Goal: Communication & Community: Answer question/provide support

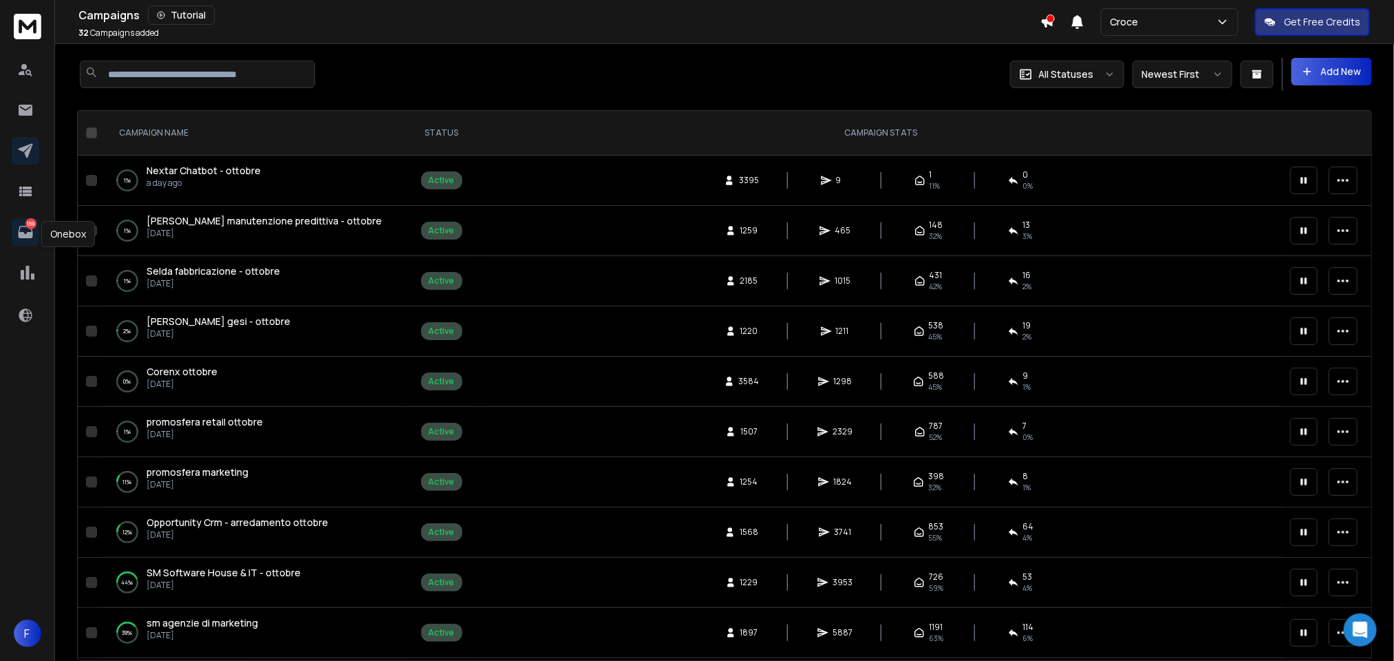
click at [23, 230] on icon at bounding box center [25, 232] width 17 height 17
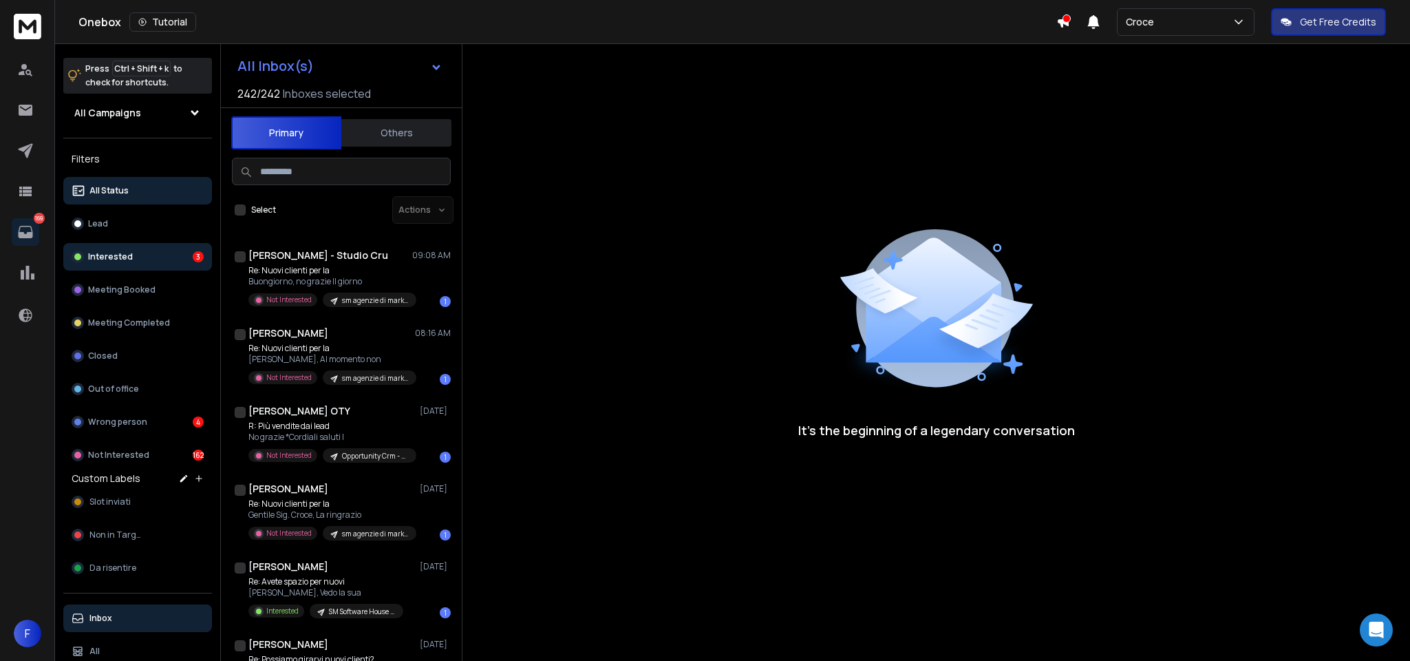
click at [194, 257] on div "3" at bounding box center [198, 256] width 11 height 11
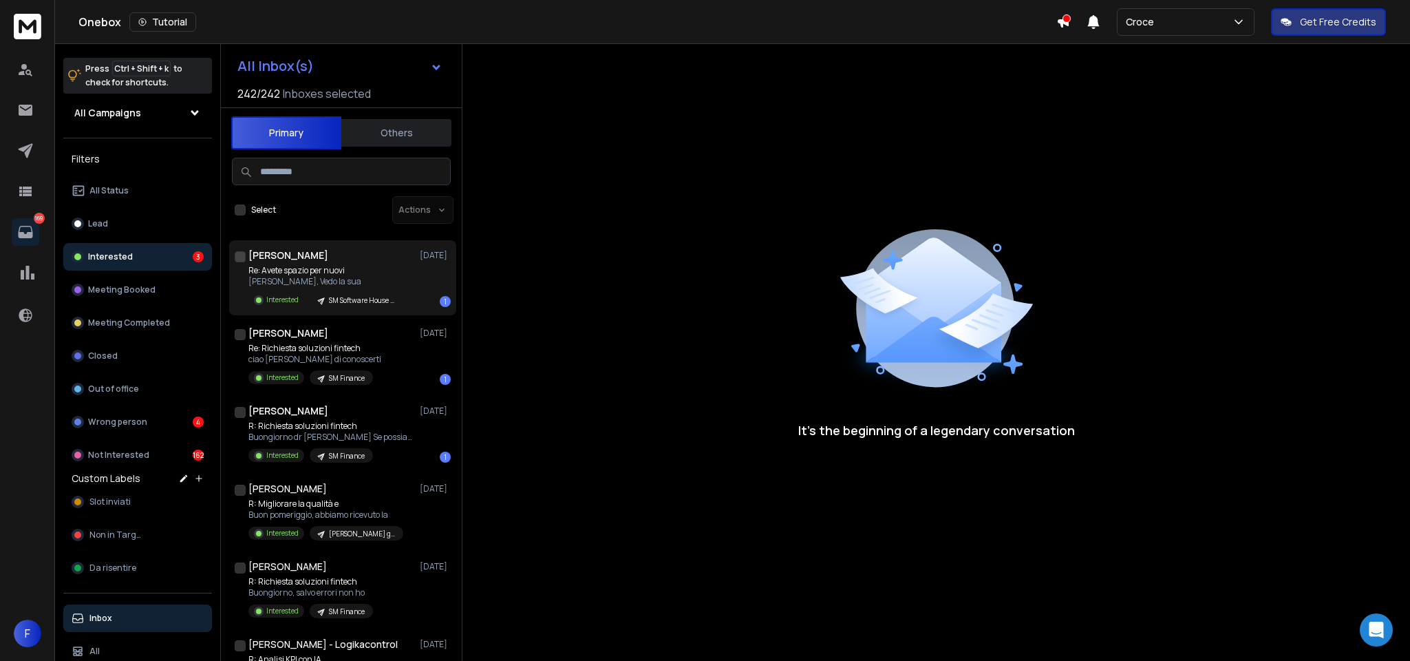
click at [389, 281] on p "[PERSON_NAME], Vedo la sua" at bounding box center [325, 281] width 155 height 11
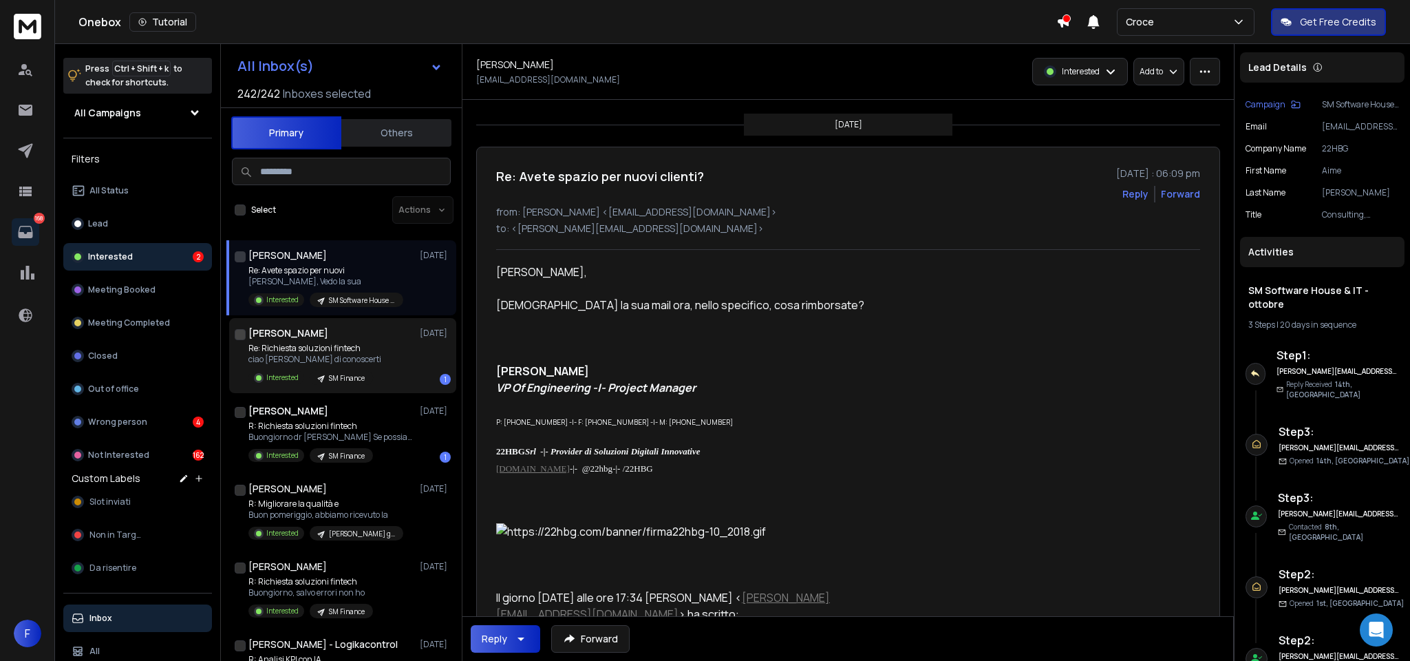
click at [380, 350] on p "Re: Richiesta soluzioni fintech" at bounding box center [314, 348] width 133 height 11
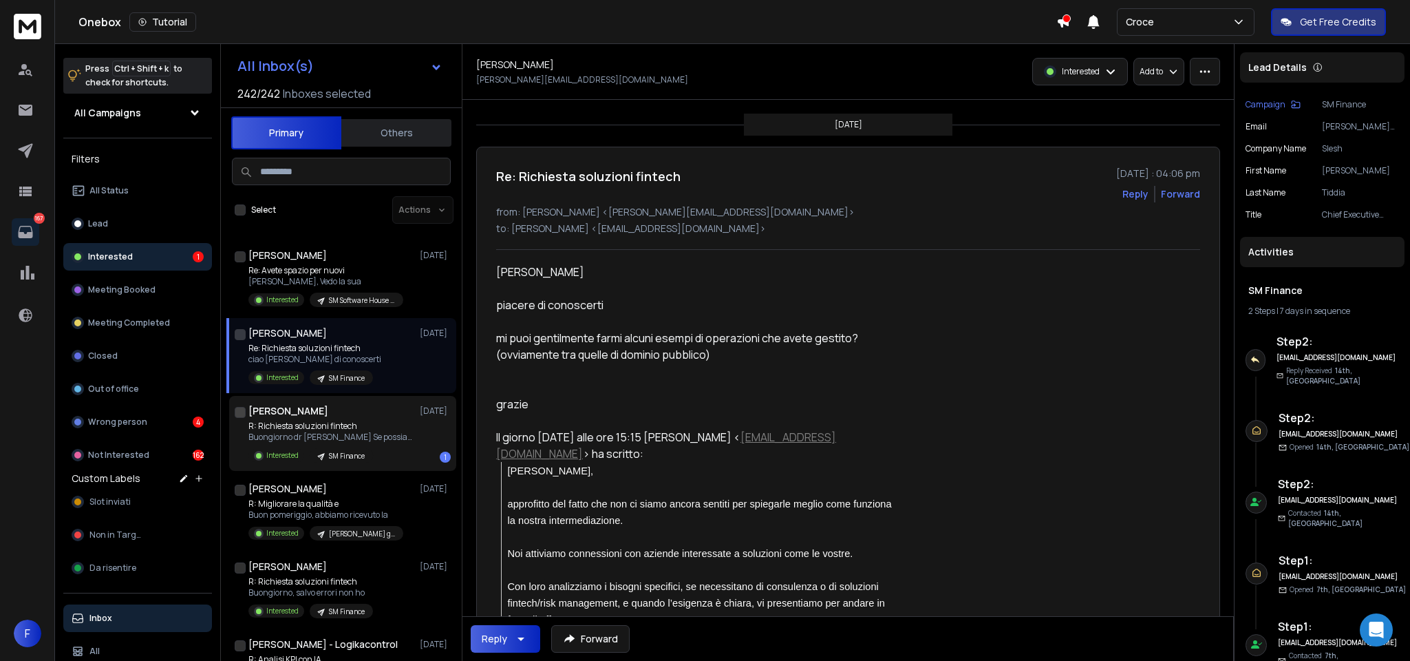
click at [368, 429] on p "R: Richiesta soluzioni fintech" at bounding box center [330, 426] width 165 height 11
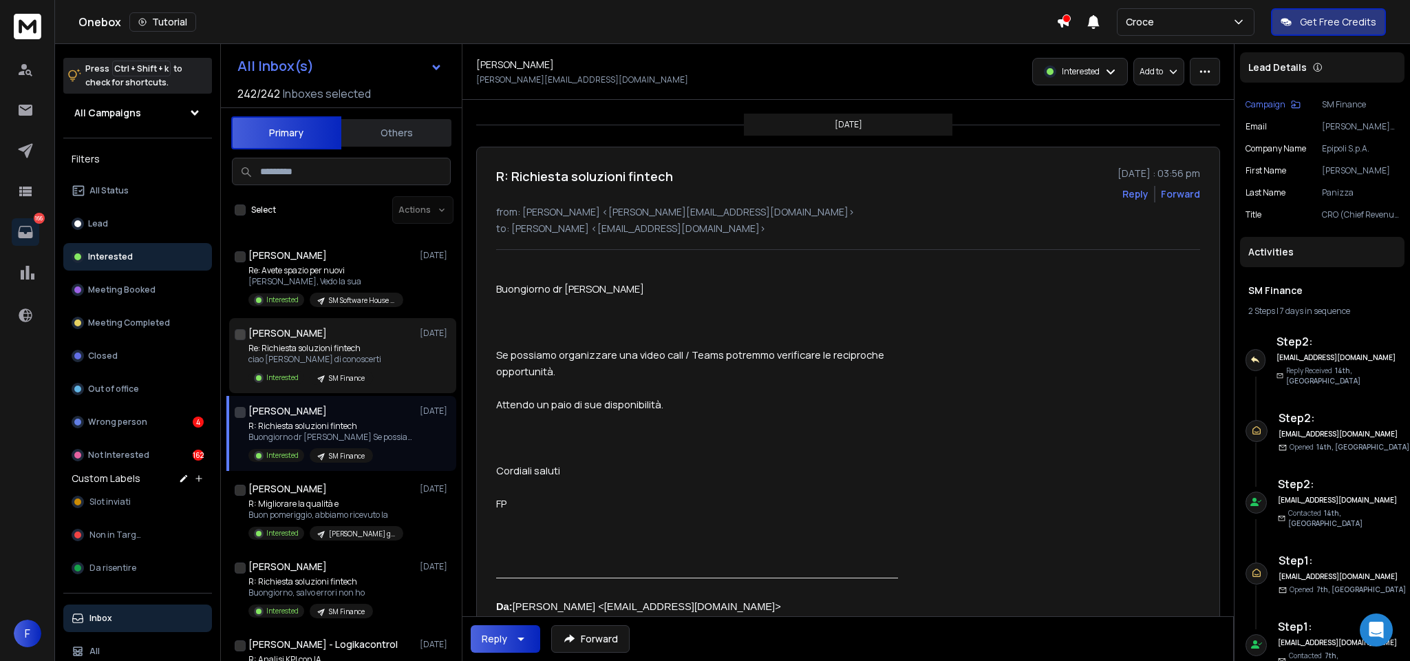
click at [374, 366] on div "Re: Richiesta soluzioni fintech ciao [PERSON_NAME] di conoscerti Interested SM …" at bounding box center [314, 364] width 133 height 42
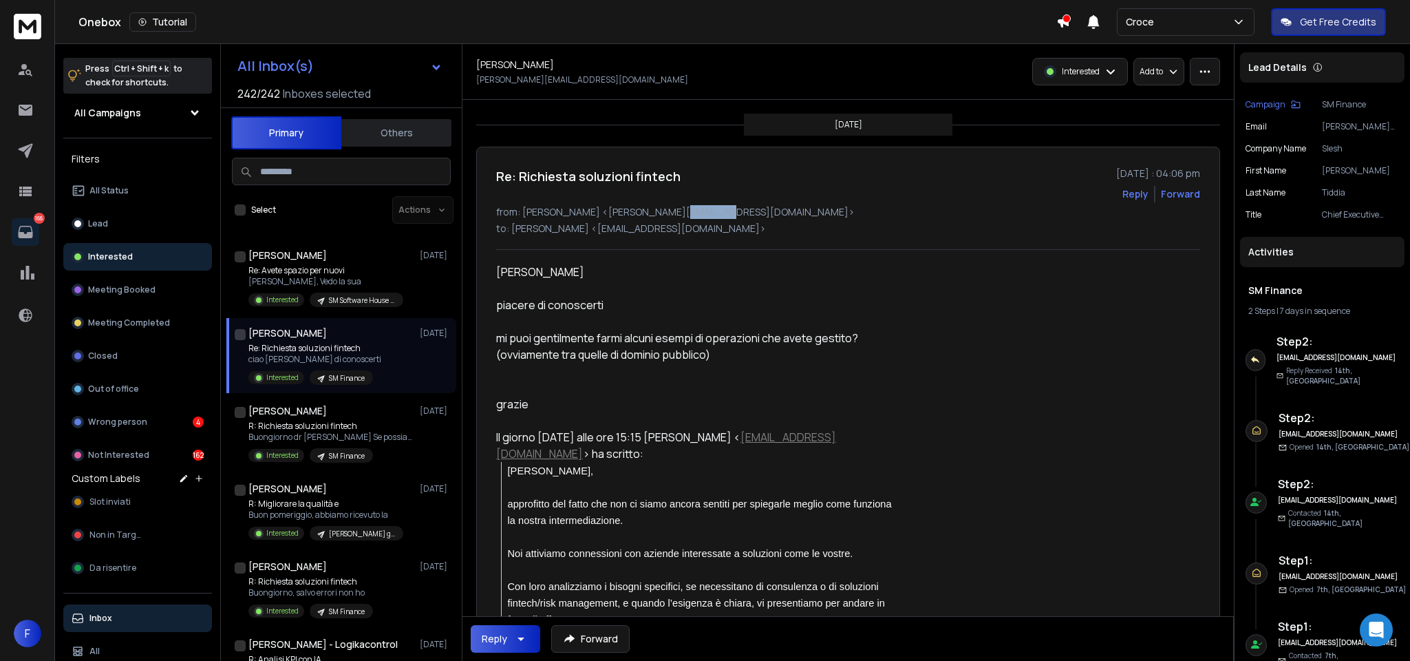
drag, startPoint x: 655, startPoint y: 213, endPoint x: 692, endPoint y: 215, distance: 36.5
click at [692, 215] on p "from: [PERSON_NAME] <[PERSON_NAME][EMAIL_ADDRESS][DOMAIN_NAME]>" at bounding box center [848, 212] width 704 height 14
copy p "[DOMAIN_NAME]"
click at [573, 349] on div "mi puoi gentilmente farmi alcuni esempi di operazioni che avete gestito? (ovvia…" at bounding box center [697, 346] width 402 height 33
click at [156, 421] on button "Wrong person 4" at bounding box center [137, 422] width 149 height 28
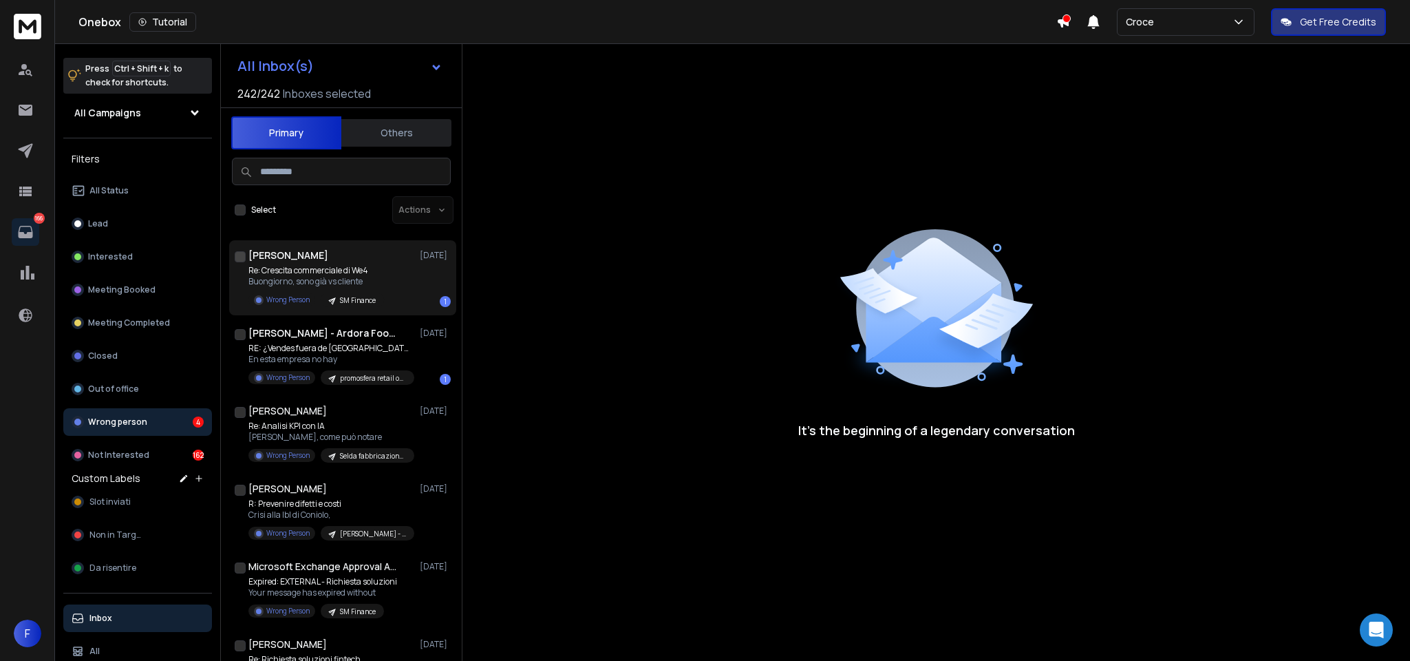
click at [310, 302] on div "Wrong Person" at bounding box center [281, 299] width 67 height 13
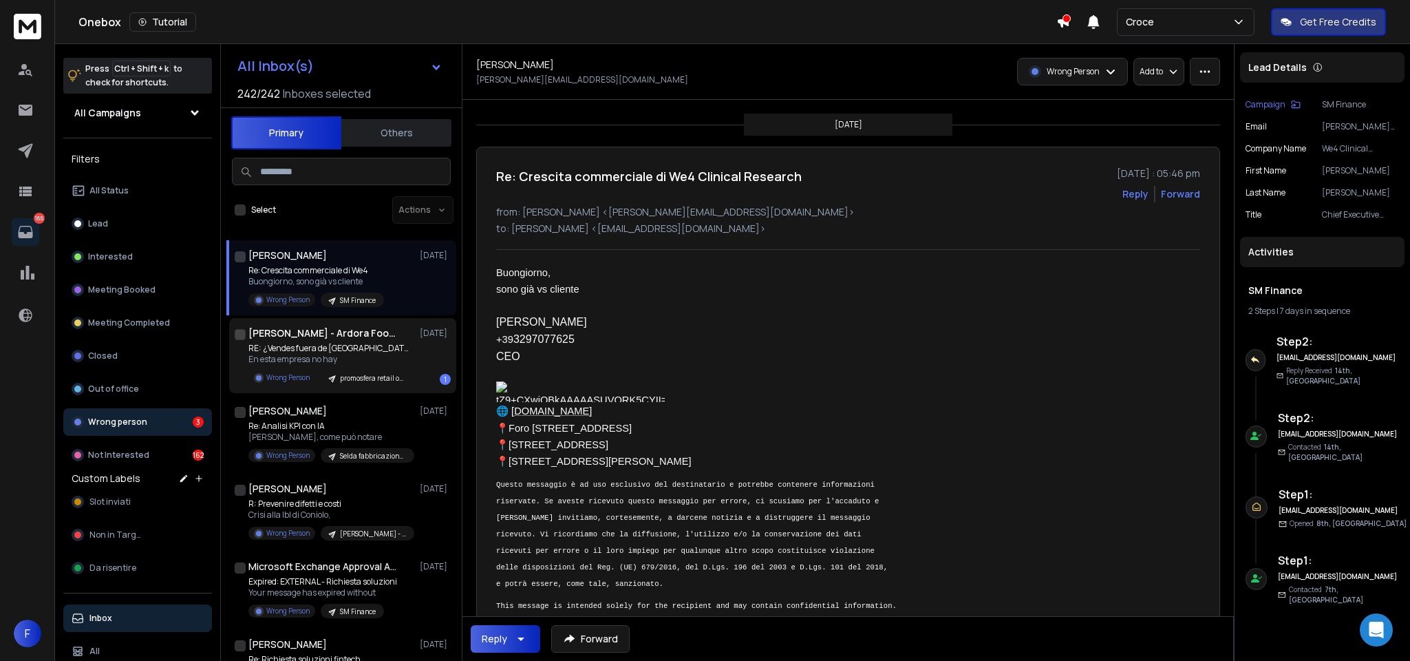
click at [322, 351] on p "RE: ¿Vendes fuera de [GEOGRAPHIC_DATA]?" at bounding box center [330, 348] width 165 height 11
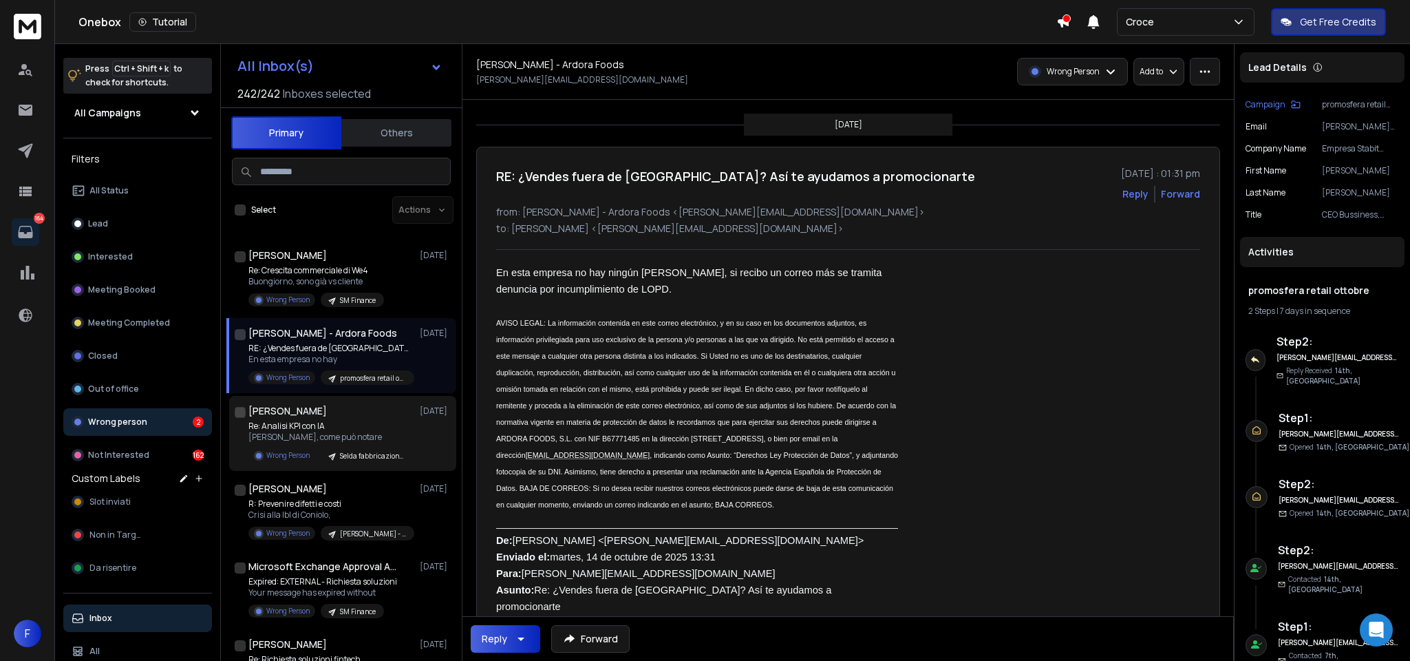
click at [293, 438] on p "[PERSON_NAME], come può notare" at bounding box center [330, 437] width 165 height 11
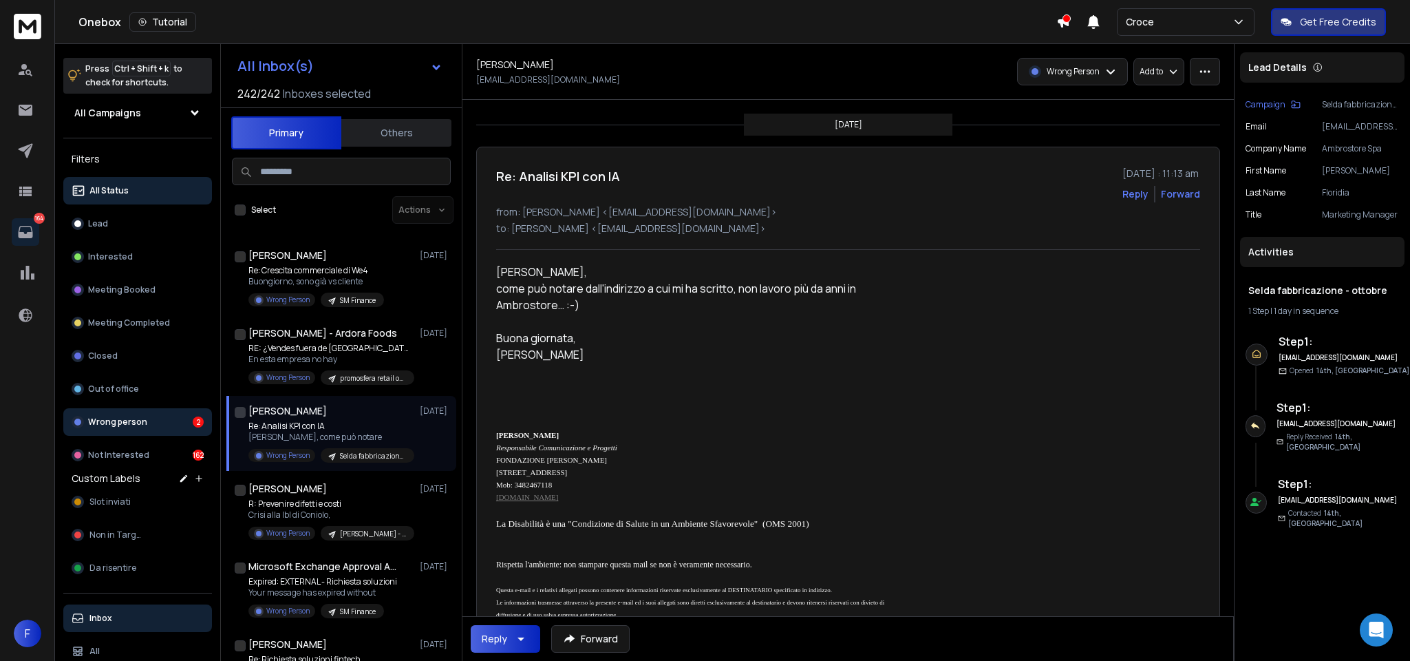
click at [157, 198] on button "All Status" at bounding box center [137, 191] width 149 height 28
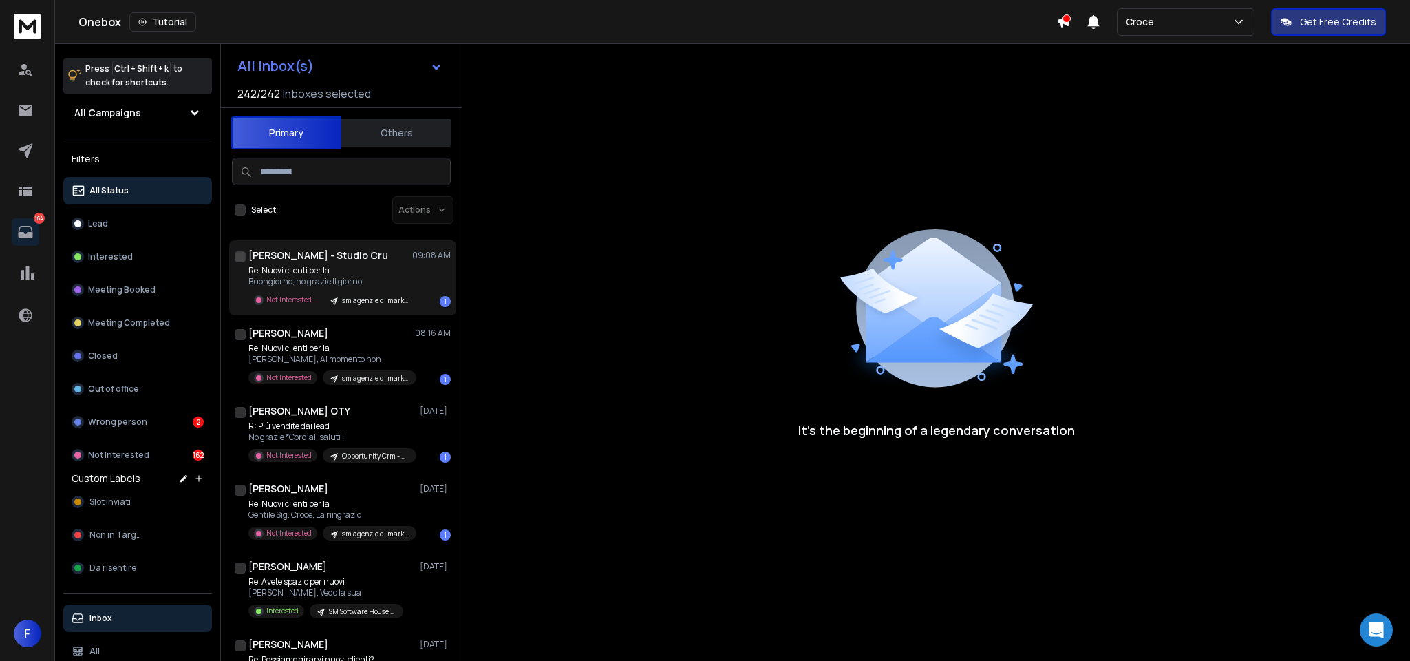
click at [337, 290] on div "Re: Nuovi clienti per la Buongiorno, no grazie Il giorno Not Interested sm agen…" at bounding box center [332, 286] width 168 height 42
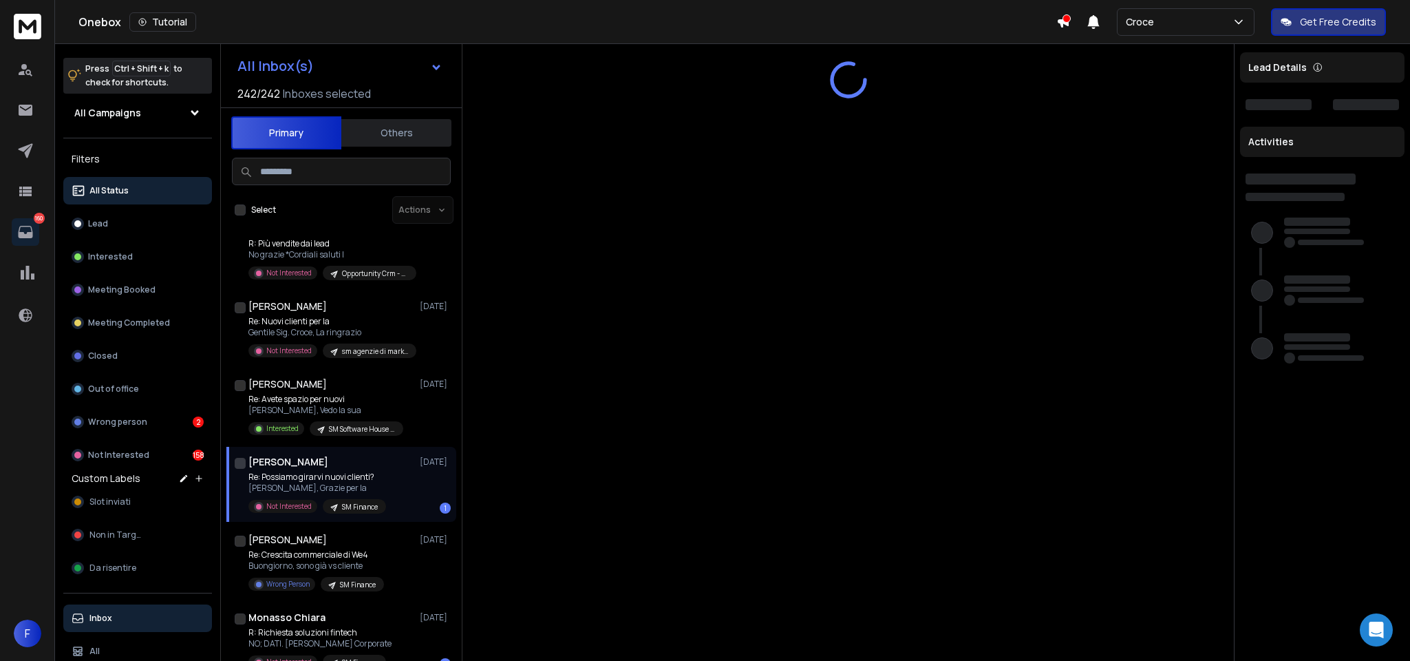
scroll to position [215, 0]
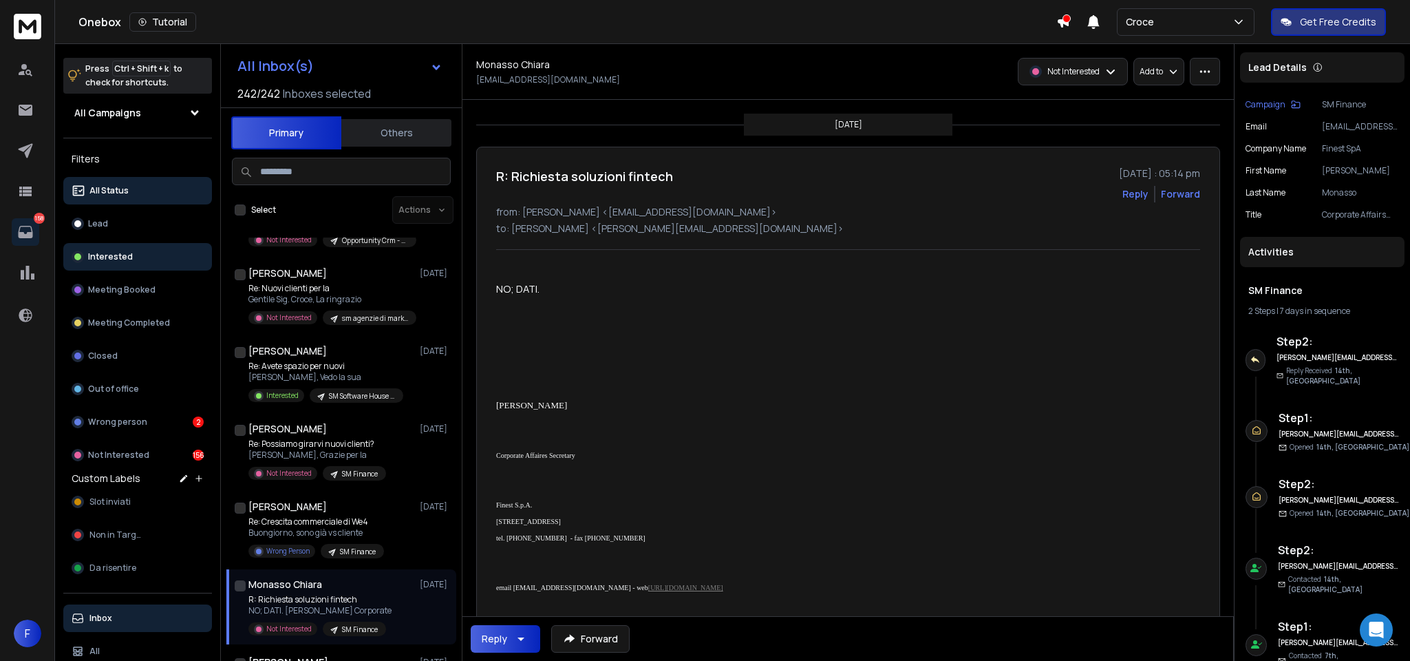
click at [169, 259] on button "Interested" at bounding box center [137, 257] width 149 height 28
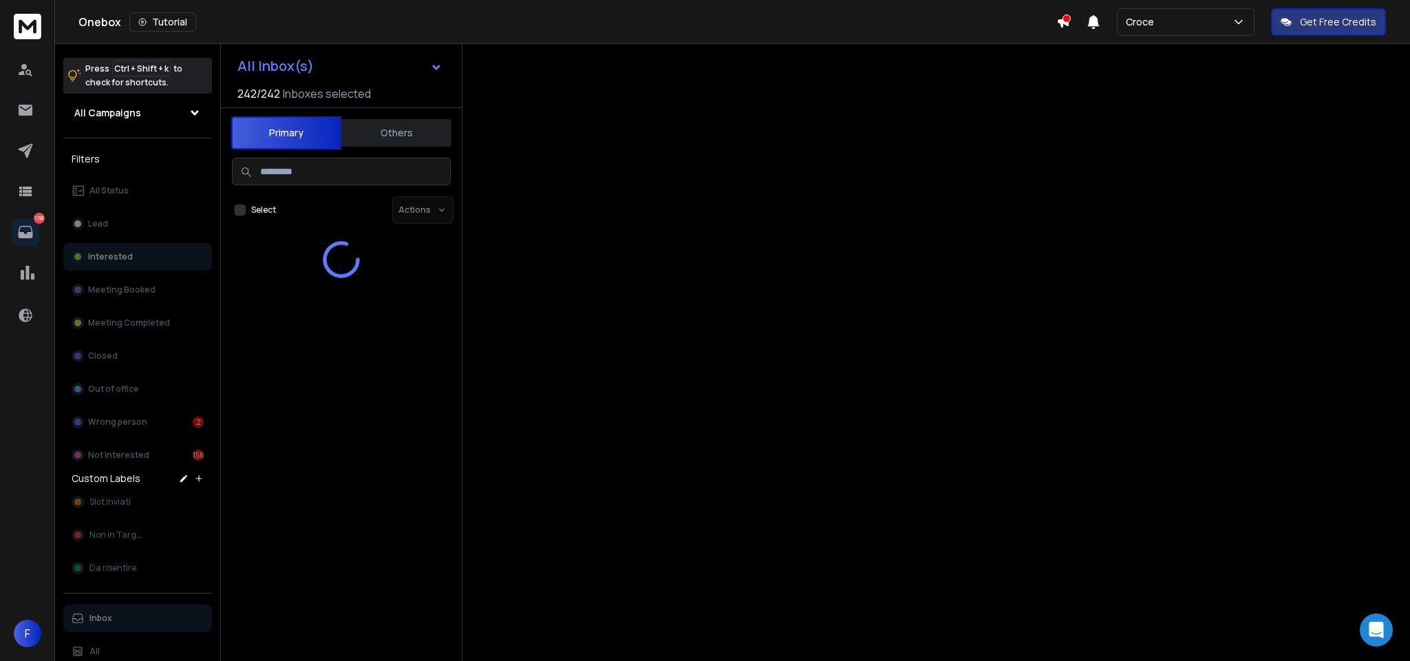
scroll to position [0, 0]
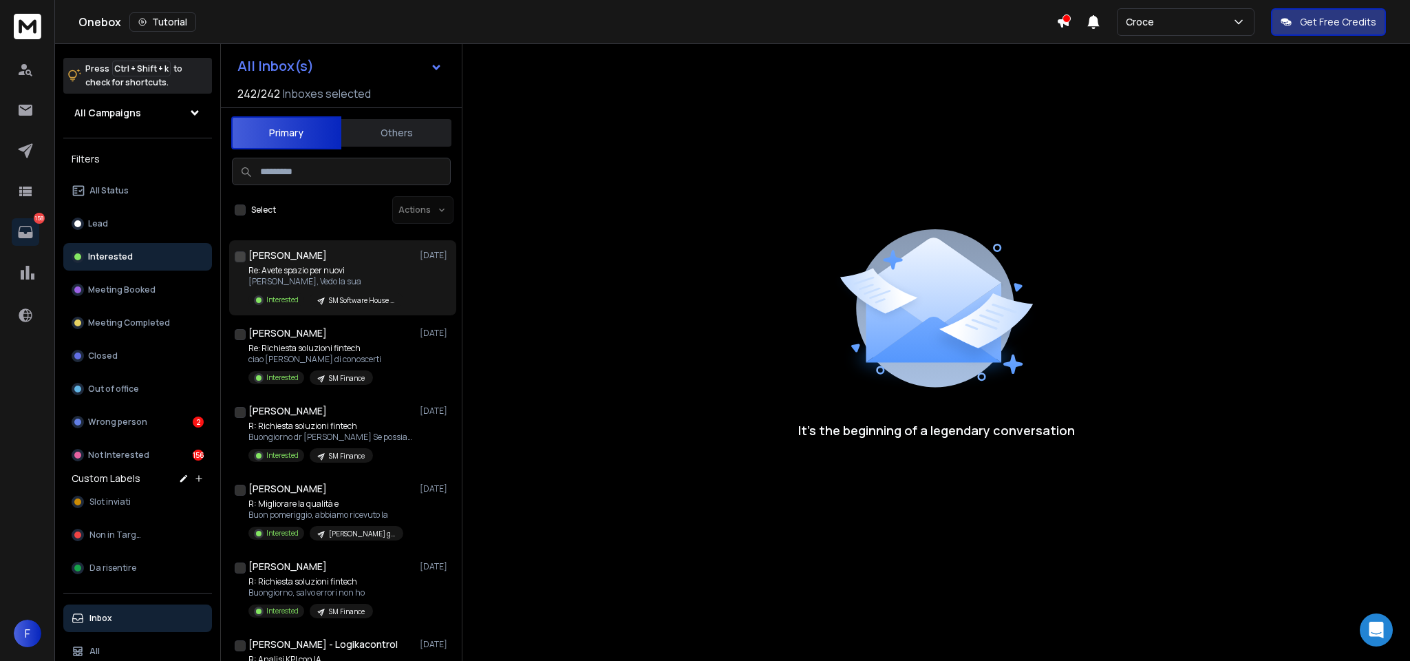
click at [423, 287] on div "Re: Avete spazio per nuovi [PERSON_NAME], Vedo la sua Interested SM Software Ho…" at bounding box center [349, 286] width 202 height 42
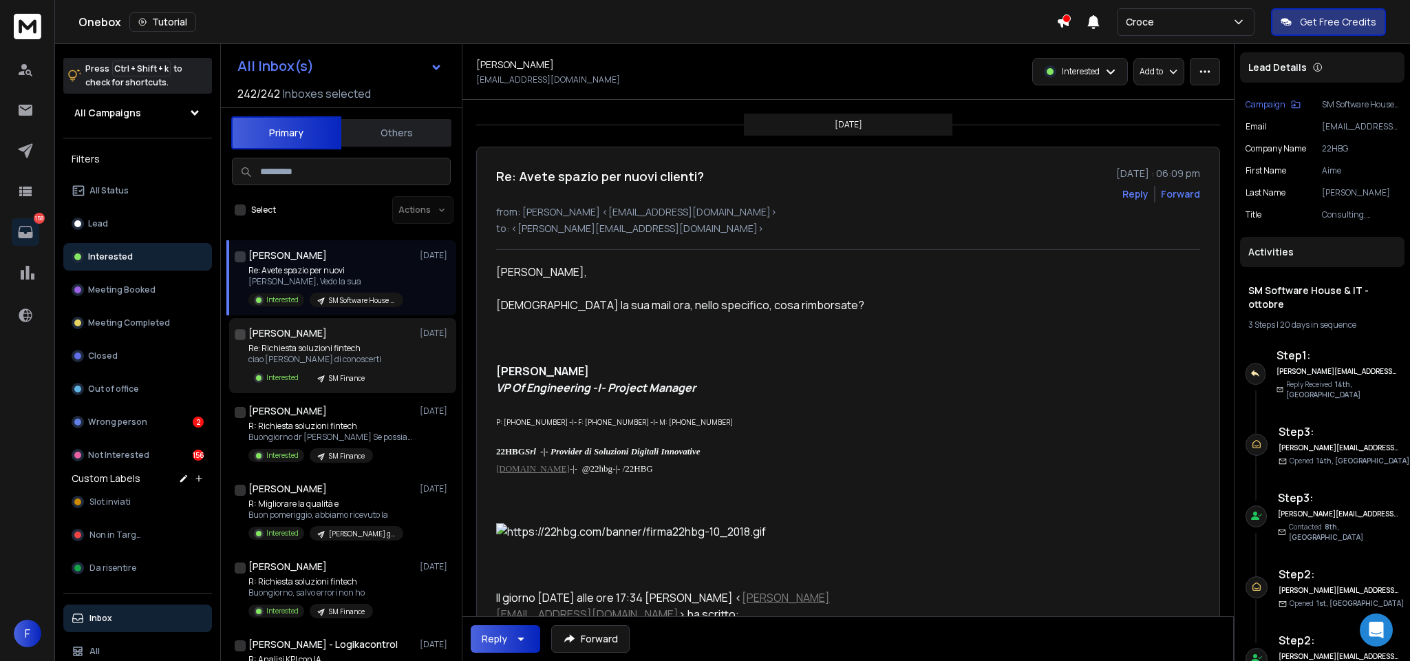
click at [332, 339] on div "[PERSON_NAME] [DATE]" at bounding box center [349, 333] width 202 height 14
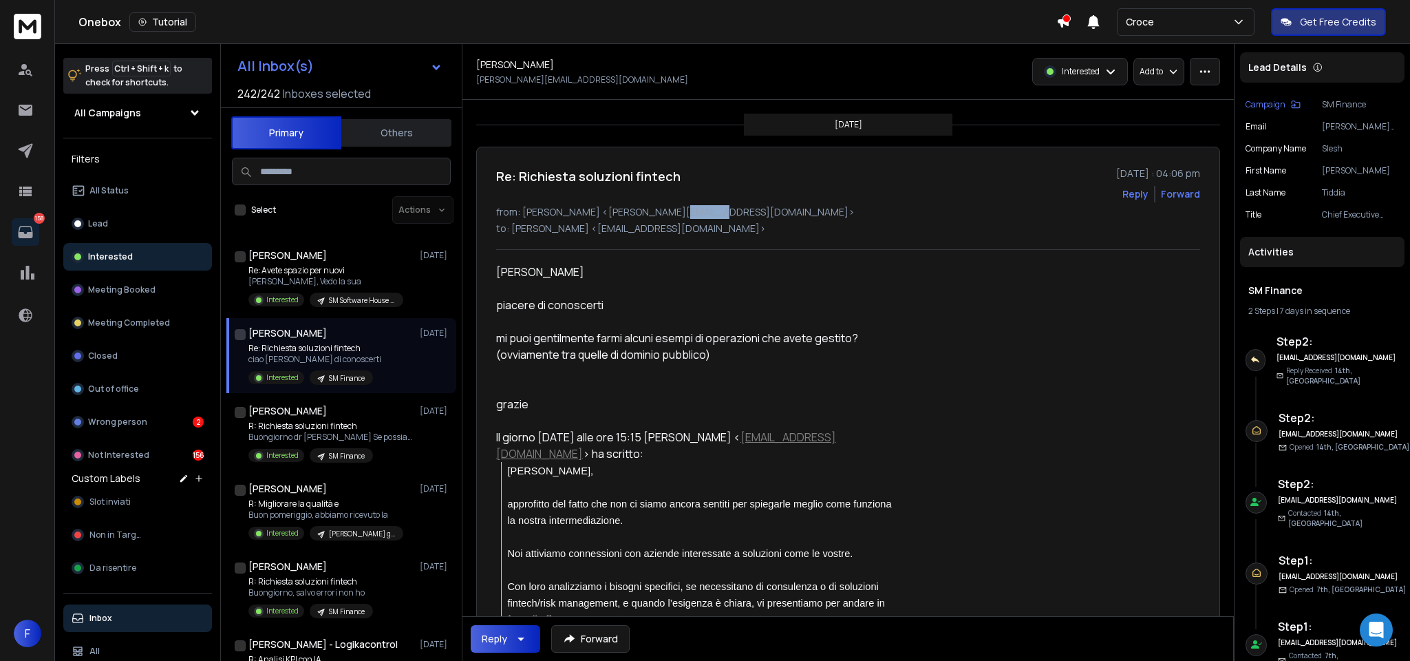
drag, startPoint x: 655, startPoint y: 215, endPoint x: 688, endPoint y: 217, distance: 33.1
click at [688, 217] on p "from: [PERSON_NAME] <[PERSON_NAME][EMAIL_ADDRESS][DOMAIN_NAME]>" at bounding box center [848, 212] width 704 height 14
click at [588, 345] on div "mi puoi gentilmente farmi alcuni esempi di operazioni che avete gestito? (ovvia…" at bounding box center [697, 346] width 402 height 33
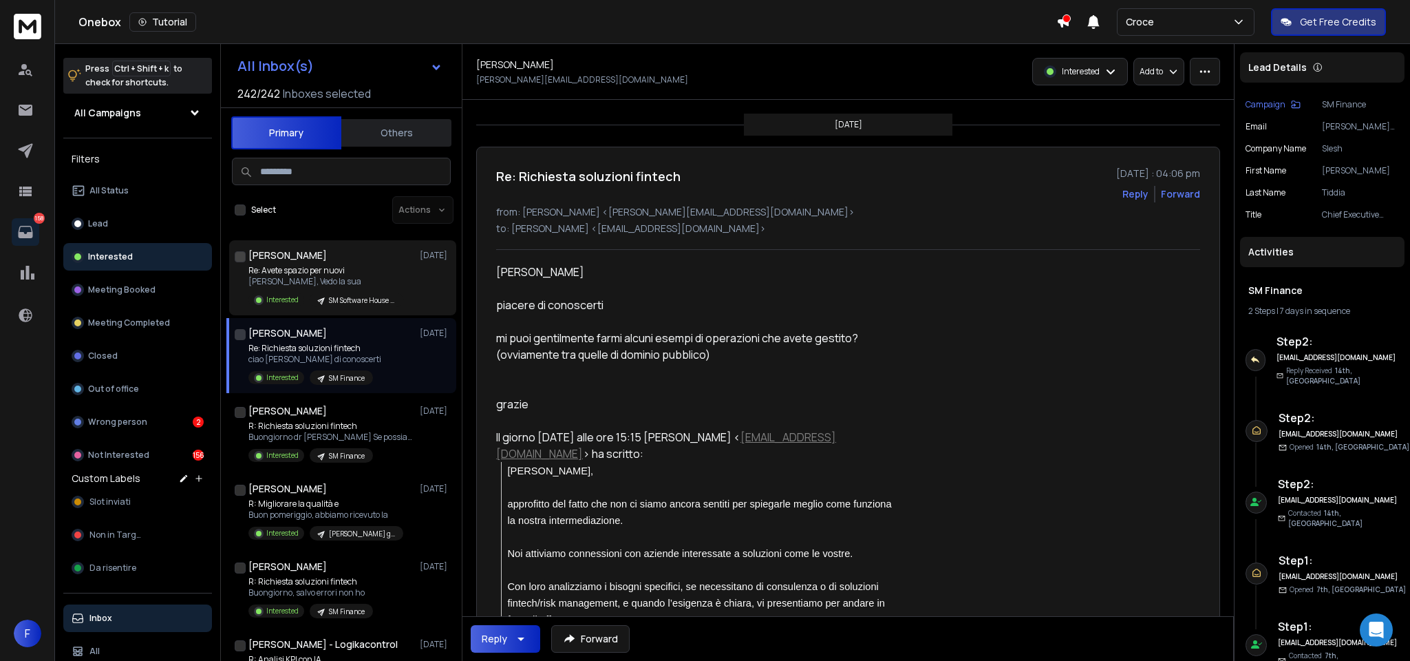
click at [396, 285] on p "[PERSON_NAME], Vedo la sua" at bounding box center [325, 281] width 155 height 11
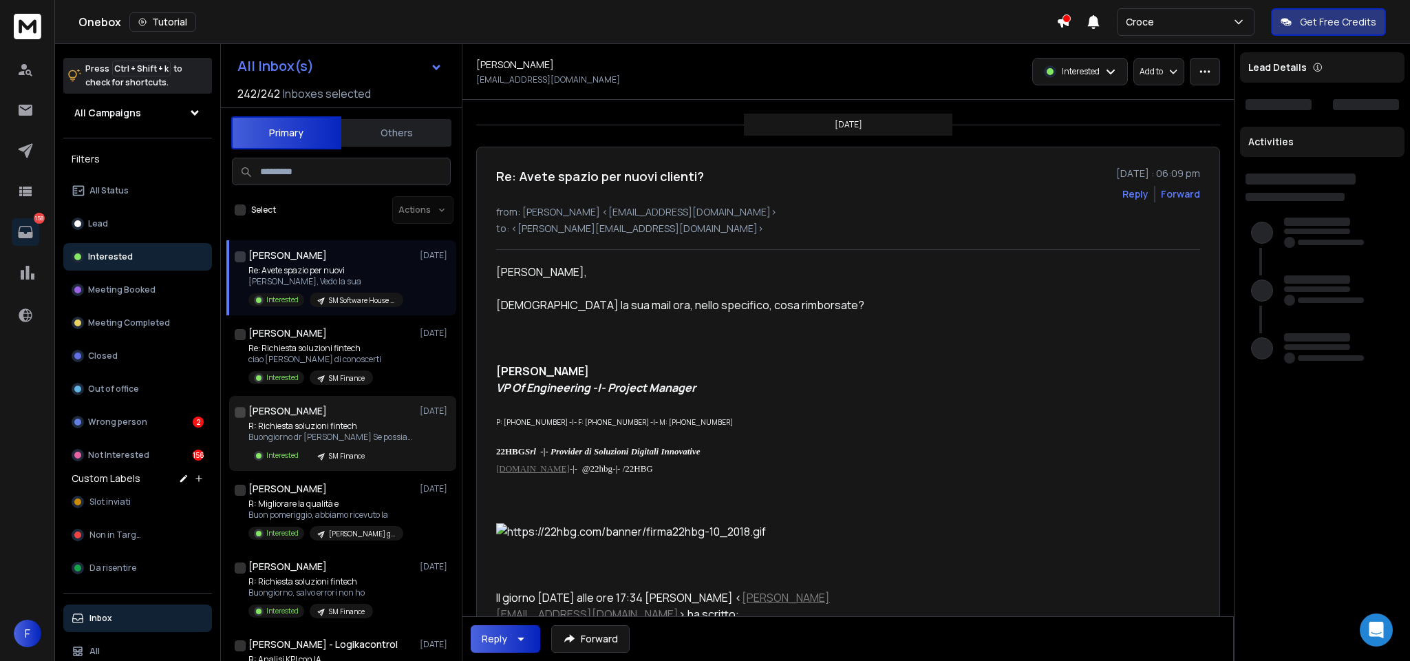
click at [385, 452] on div "R: Richiesta soluzioni fintech Buongiorno dr [PERSON_NAME] Se possiamo Interest…" at bounding box center [349, 442] width 202 height 42
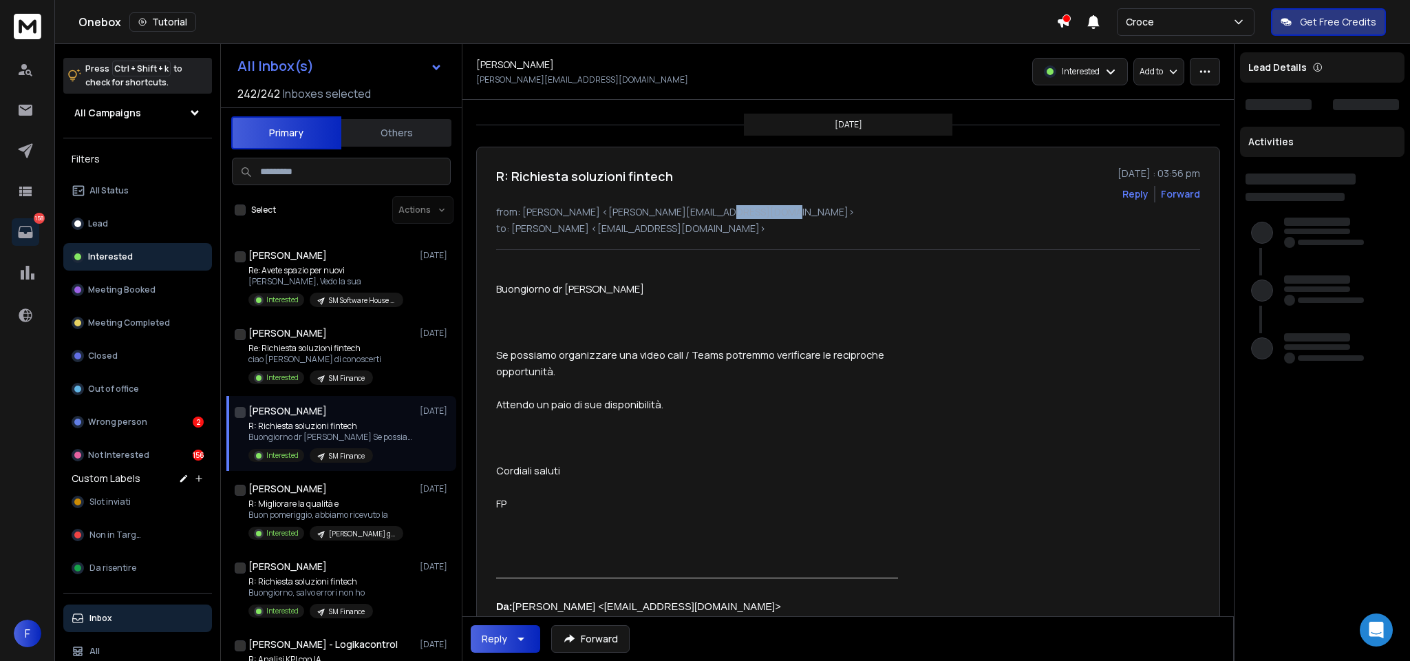
drag, startPoint x: 702, startPoint y: 213, endPoint x: 752, endPoint y: 209, distance: 50.4
click at [752, 209] on p "from: [PERSON_NAME] <[PERSON_NAME][EMAIL_ADDRESS][DOMAIN_NAME]>" at bounding box center [848, 212] width 704 height 14
copy p "[DOMAIN_NAME]"
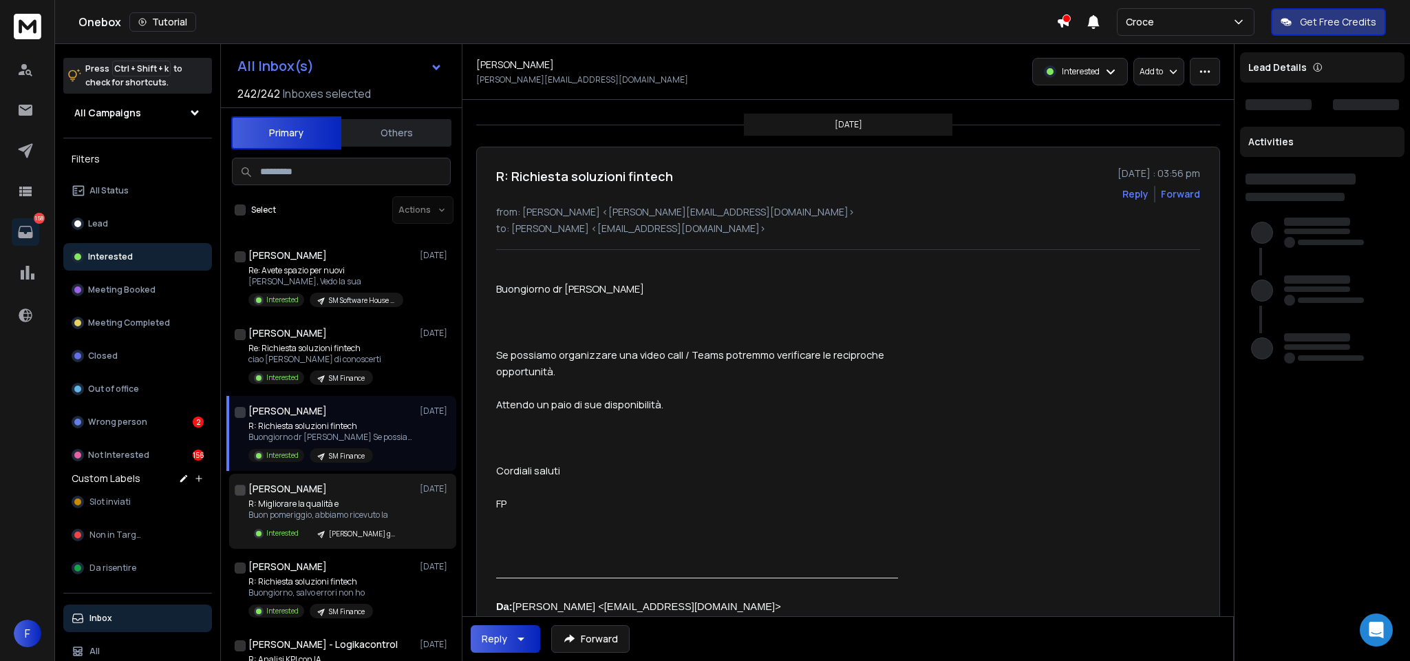
click at [388, 484] on div "Cinzia Verde [DATE]" at bounding box center [349, 489] width 202 height 14
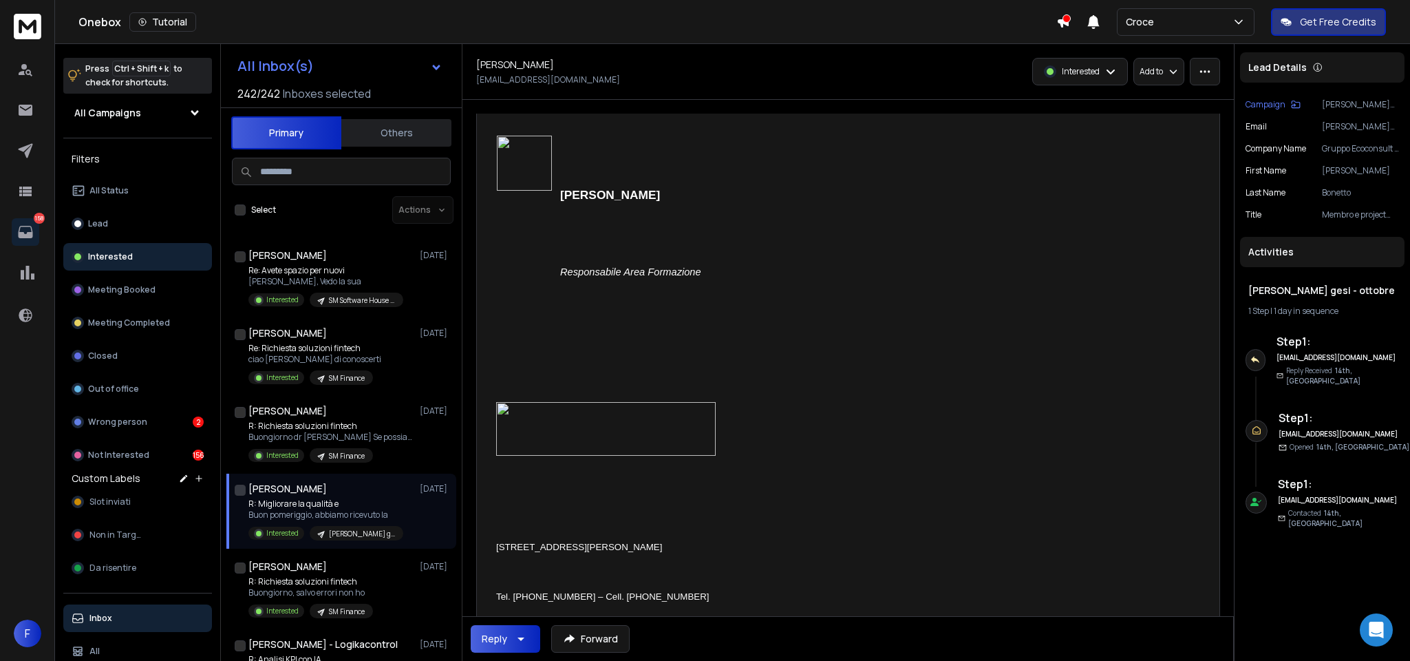
scroll to position [781, 0]
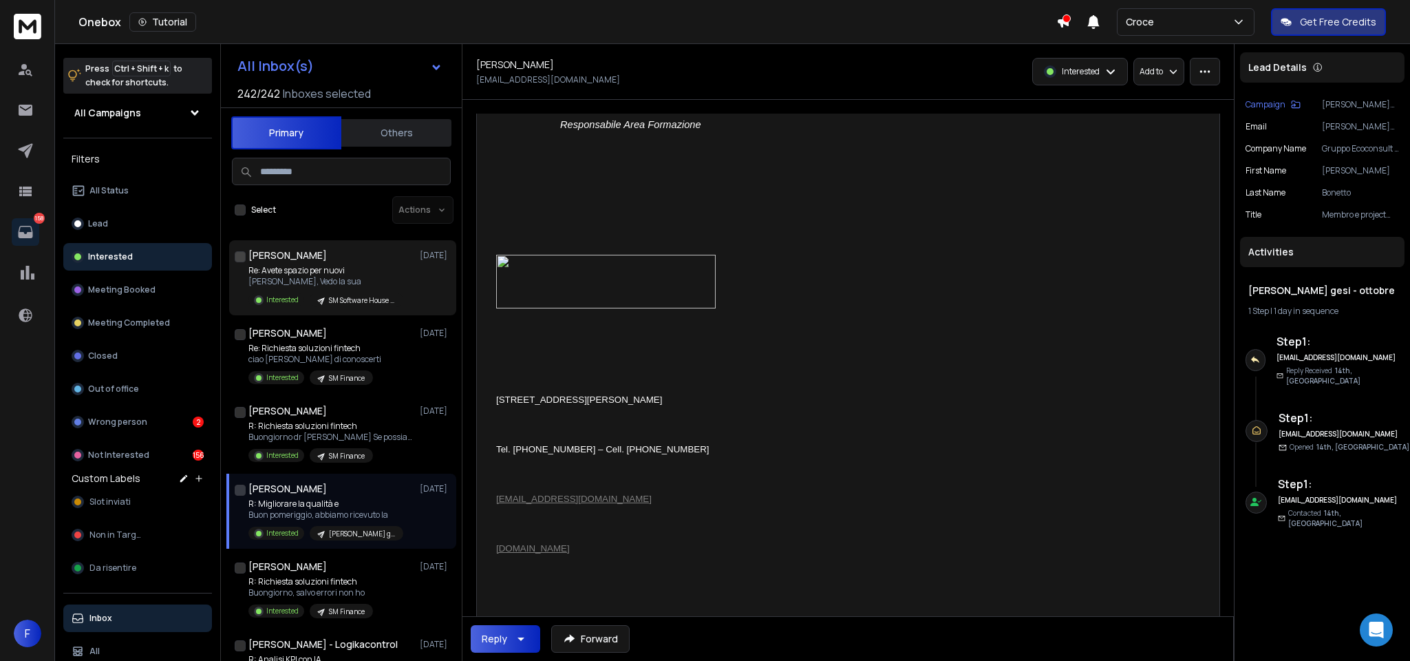
click at [387, 306] on div "SM Software House & IT - ottobre" at bounding box center [357, 300] width 94 height 14
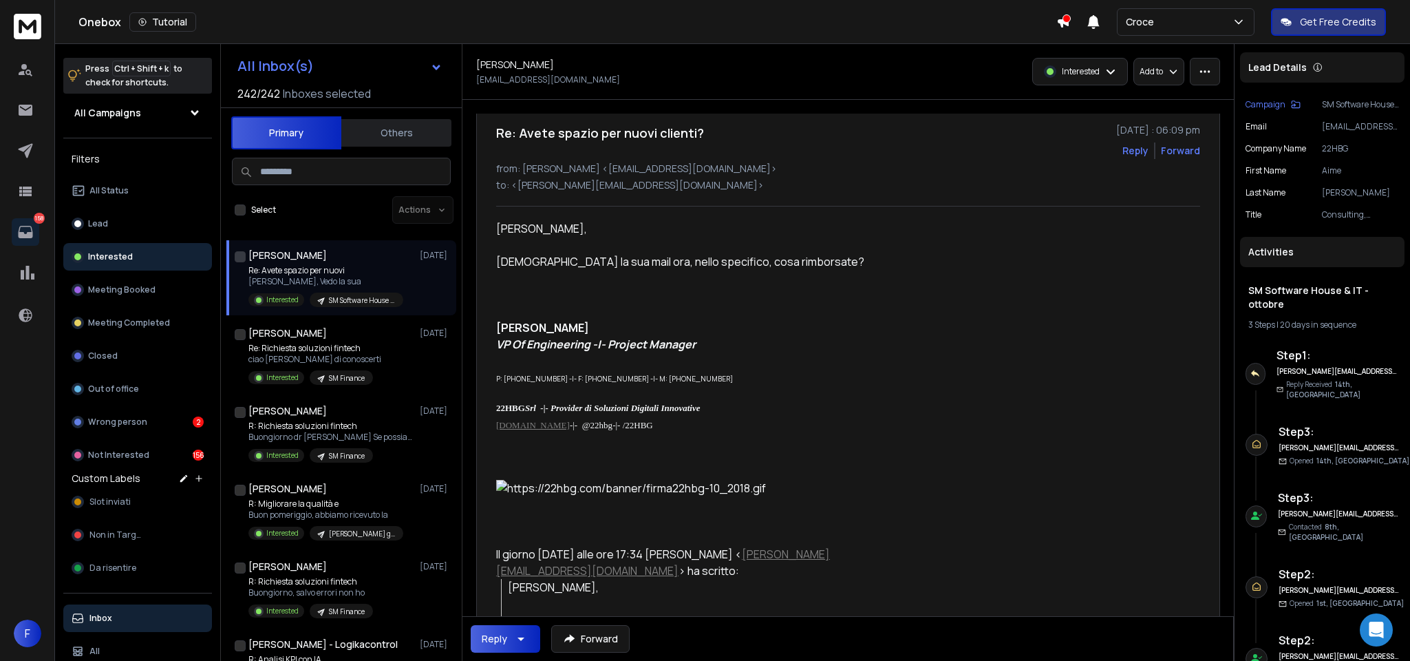
scroll to position [0, 0]
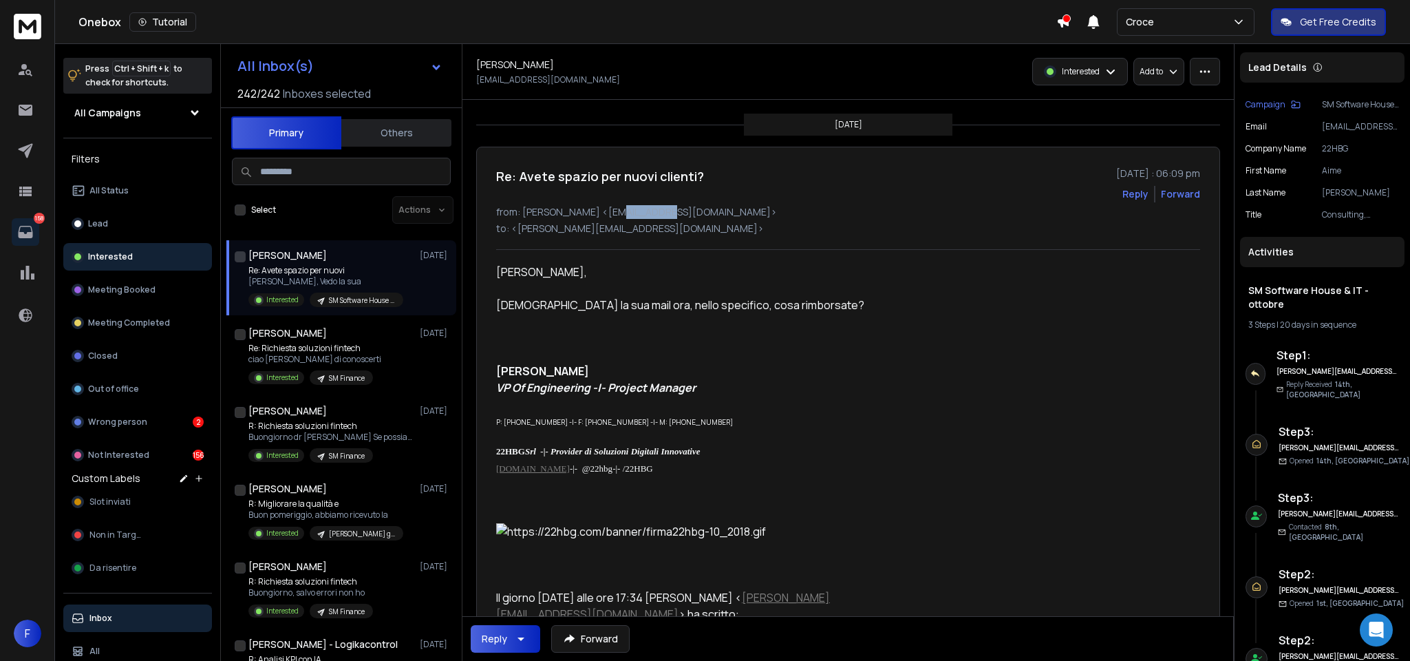
drag, startPoint x: 611, startPoint y: 213, endPoint x: 661, endPoint y: 211, distance: 50.3
click at [661, 211] on p "from: [PERSON_NAME] <[EMAIL_ADDRESS][DOMAIN_NAME]>" at bounding box center [848, 212] width 704 height 14
copy p "[DOMAIN_NAME]"
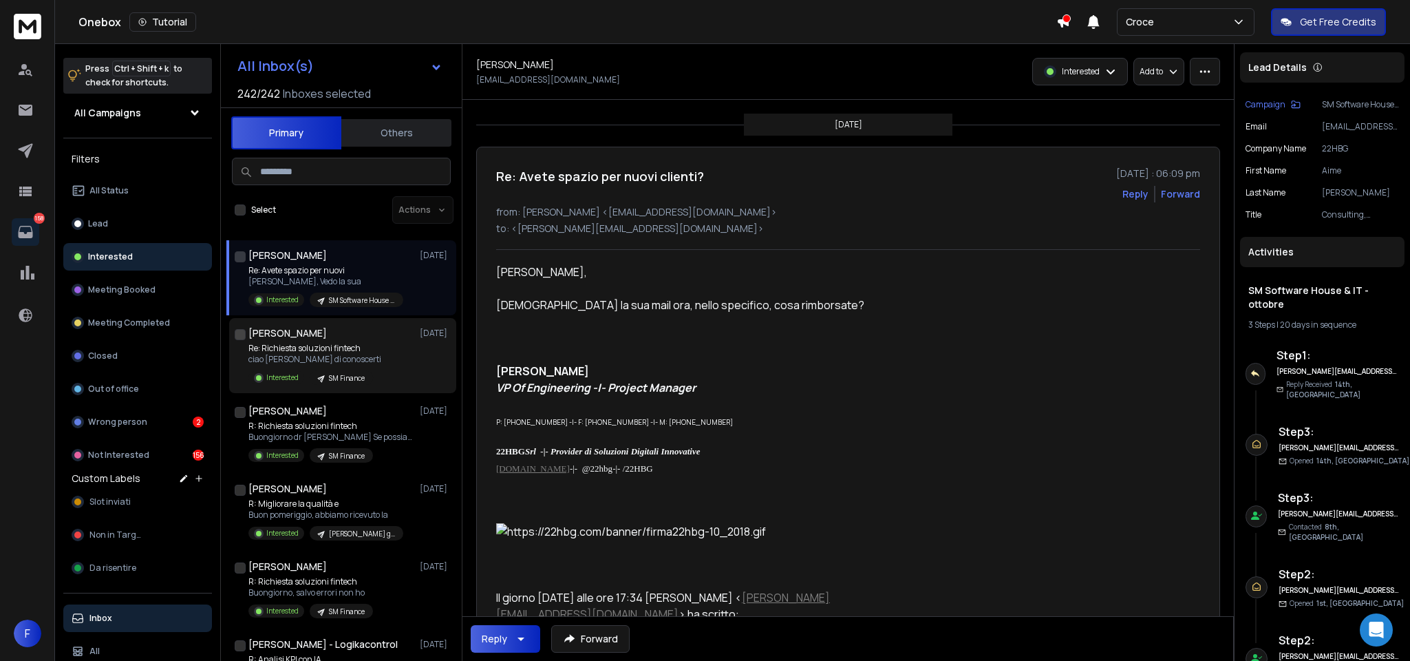
click at [391, 366] on div "Re: Richiesta soluzioni fintech ciao [PERSON_NAME] di conoscerti Interested SM …" at bounding box center [349, 364] width 202 height 42
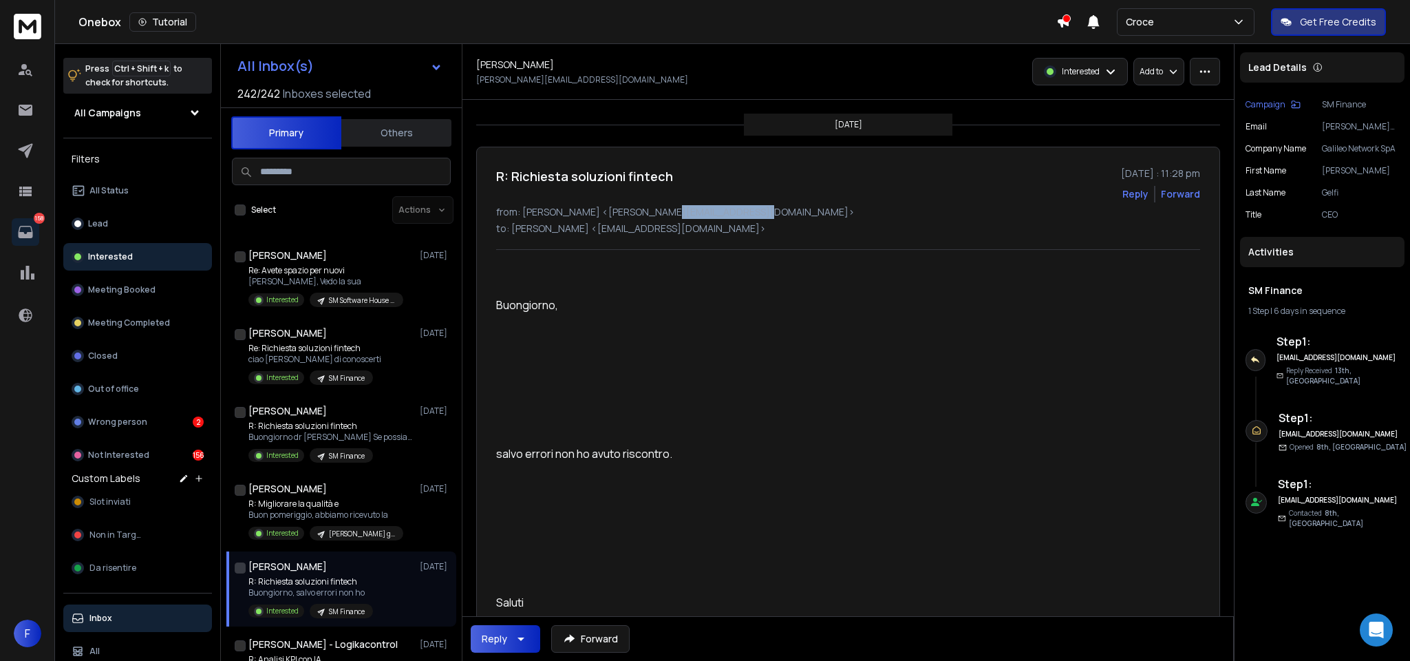
drag, startPoint x: 645, startPoint y: 213, endPoint x: 721, endPoint y: 213, distance: 75.7
click at [721, 213] on p "from: [PERSON_NAME] <[PERSON_NAME][EMAIL_ADDRESS][DOMAIN_NAME]>" at bounding box center [848, 212] width 704 height 14
copy p "[DOMAIN_NAME]"
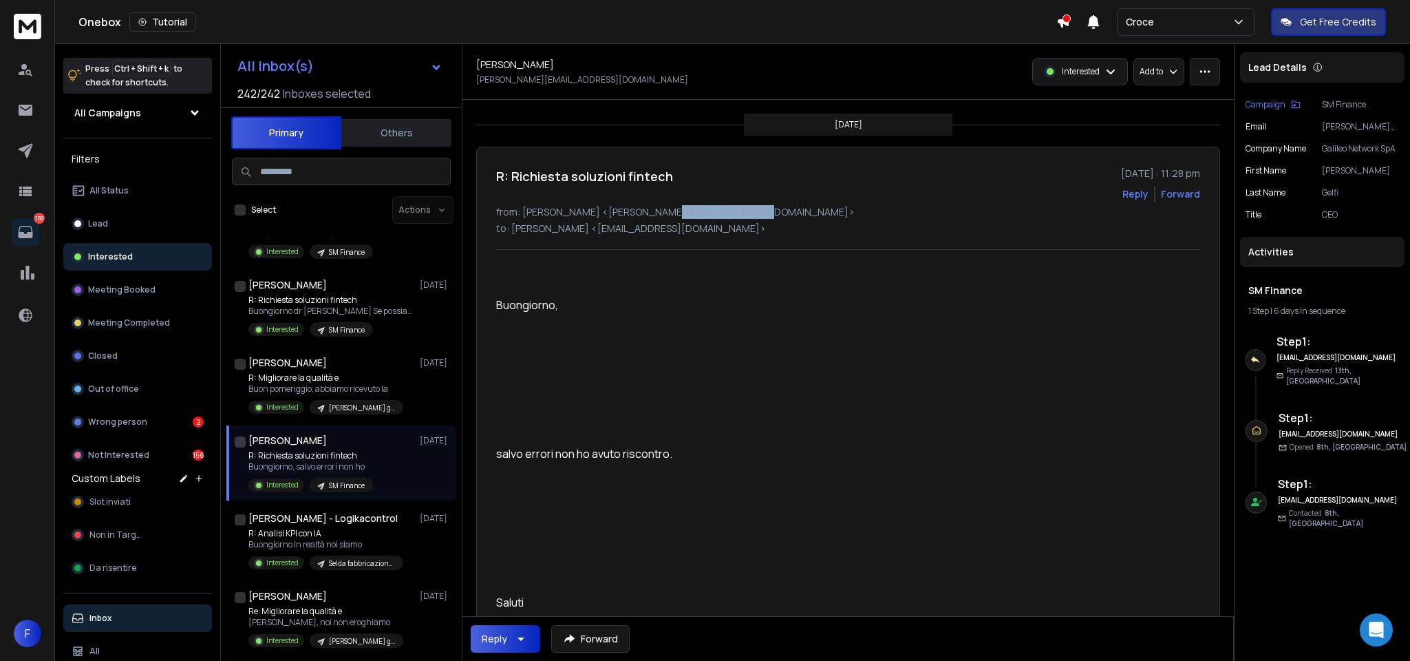
scroll to position [135, 0]
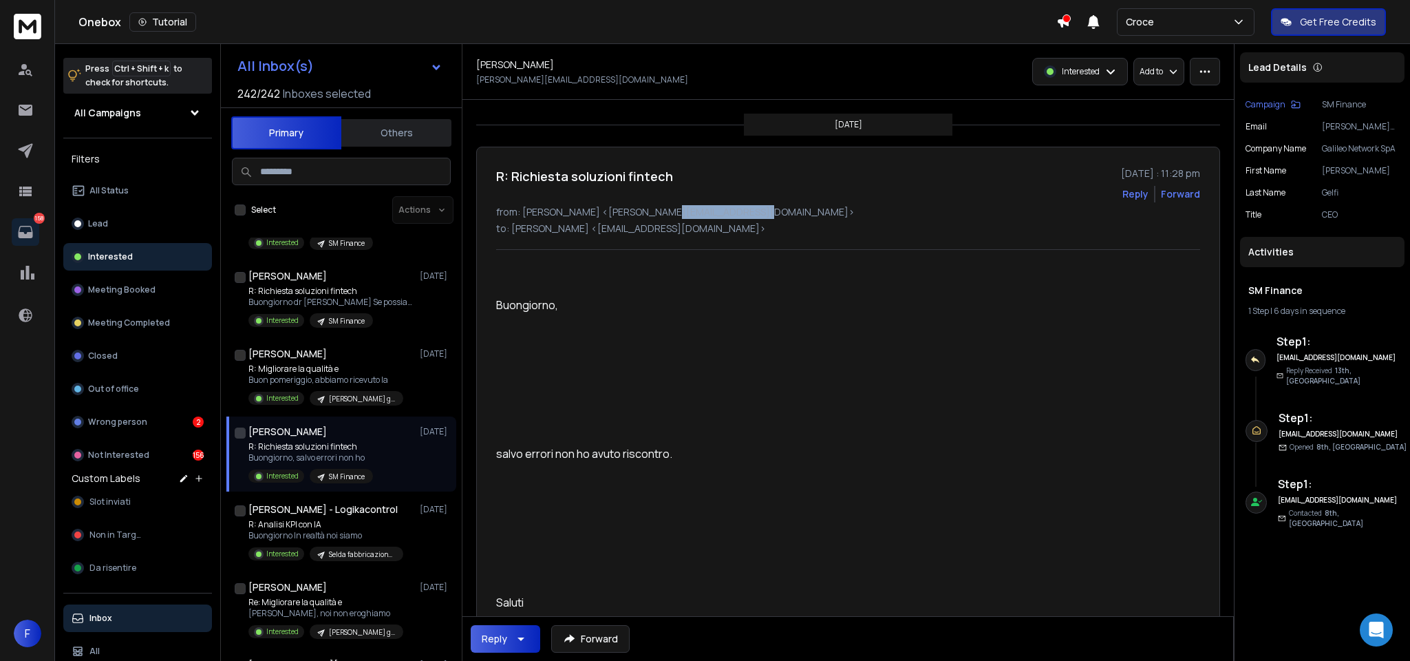
drag, startPoint x: 1233, startPoint y: 127, endPoint x: 1227, endPoint y: 143, distance: 17.6
click at [1227, 143] on div "[DATE] R: Richiesta soluzioni fintech [DATE] : 11:28 pm Reply Forward from: [PE…" at bounding box center [849, 409] width 772 height 591
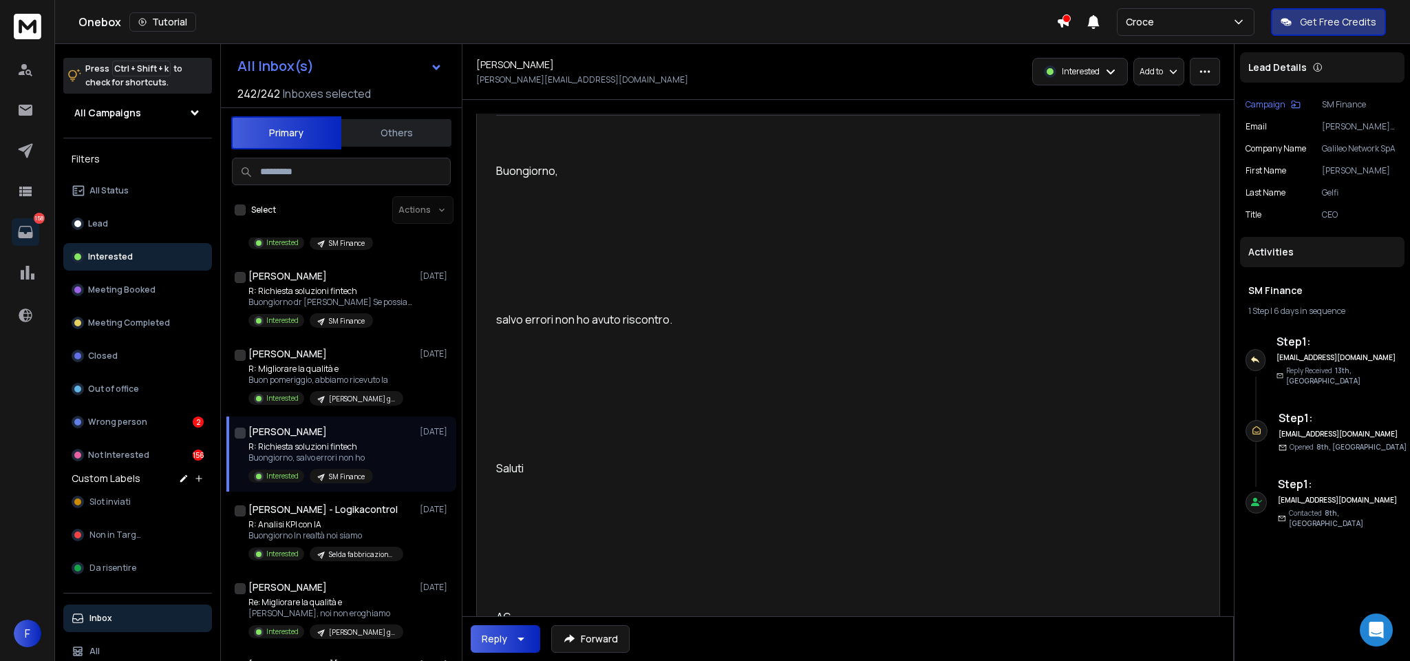
scroll to position [0, 0]
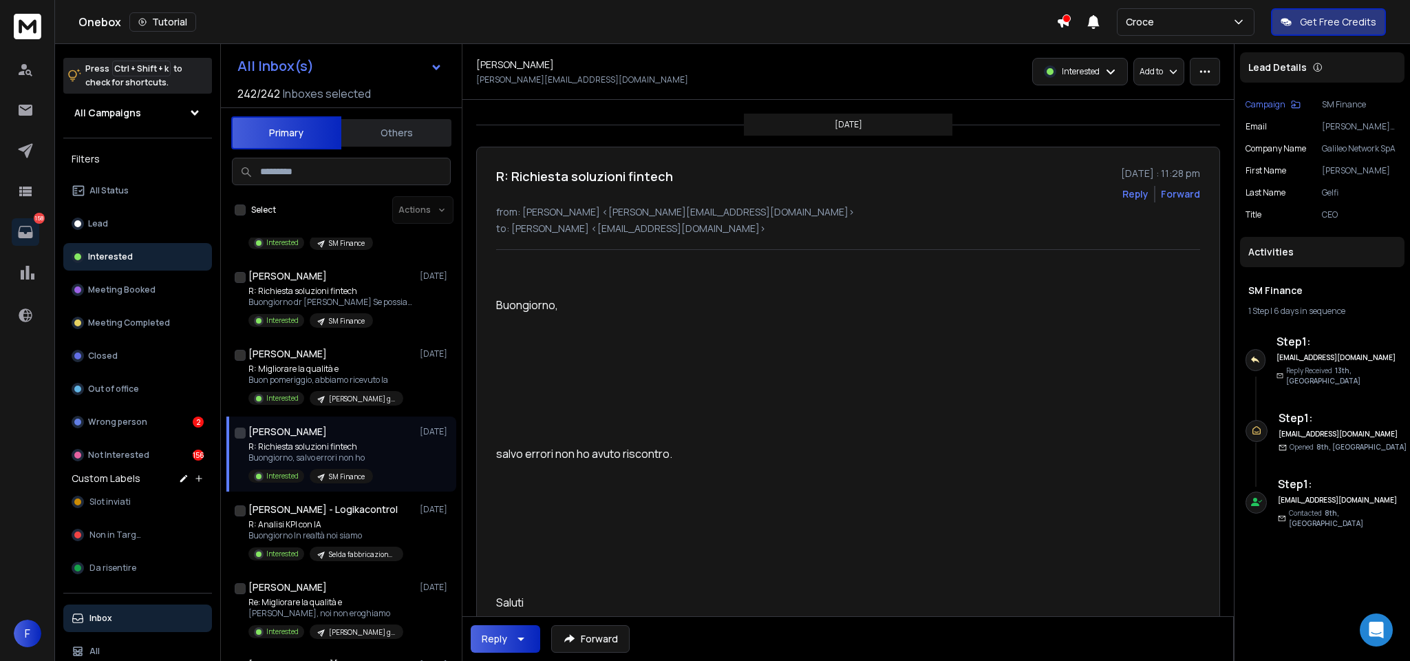
click at [510, 632] on div "Reply" at bounding box center [505, 638] width 47 height 17
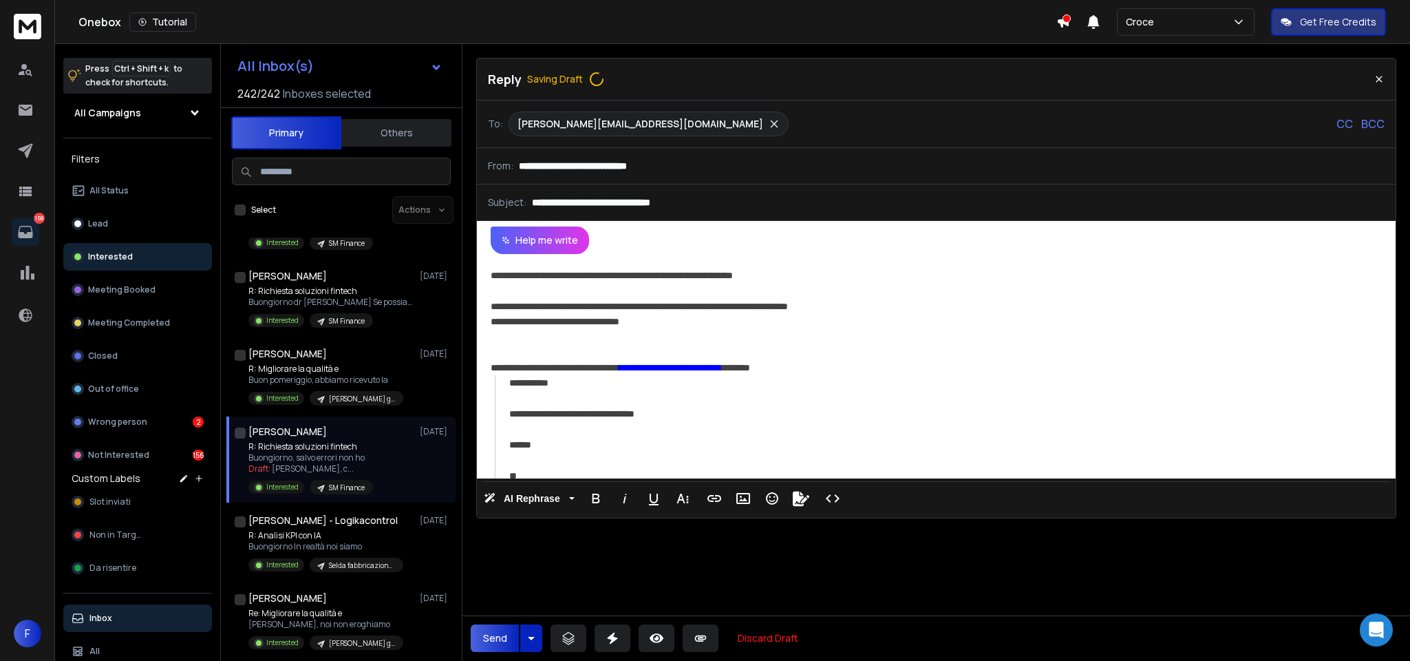
click at [619, 323] on div "**********" at bounding box center [926, 321] width 871 height 15
click at [666, 315] on div "**********" at bounding box center [926, 321] width 871 height 15
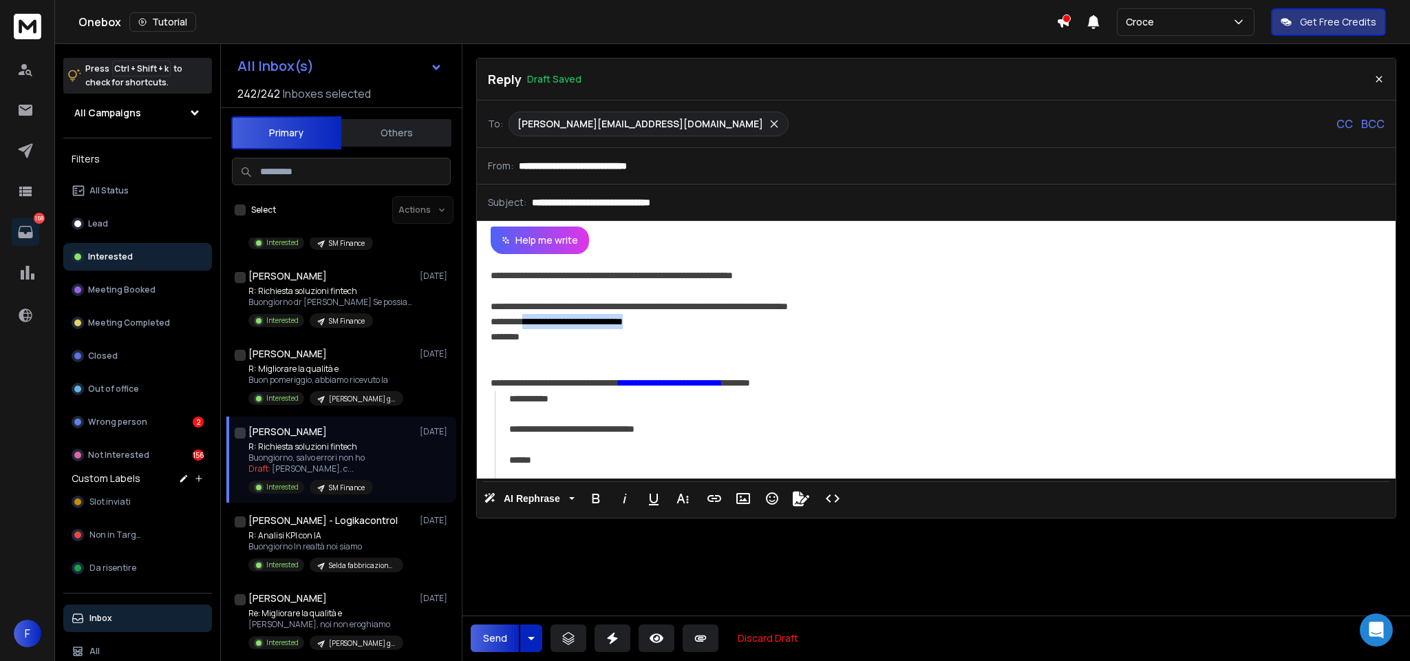
drag, startPoint x: 651, startPoint y: 326, endPoint x: 529, endPoint y: 322, distance: 122.6
click at [529, 322] on div "**********" at bounding box center [926, 321] width 871 height 15
copy div "**********"
click at [545, 331] on div "********" at bounding box center [926, 336] width 871 height 15
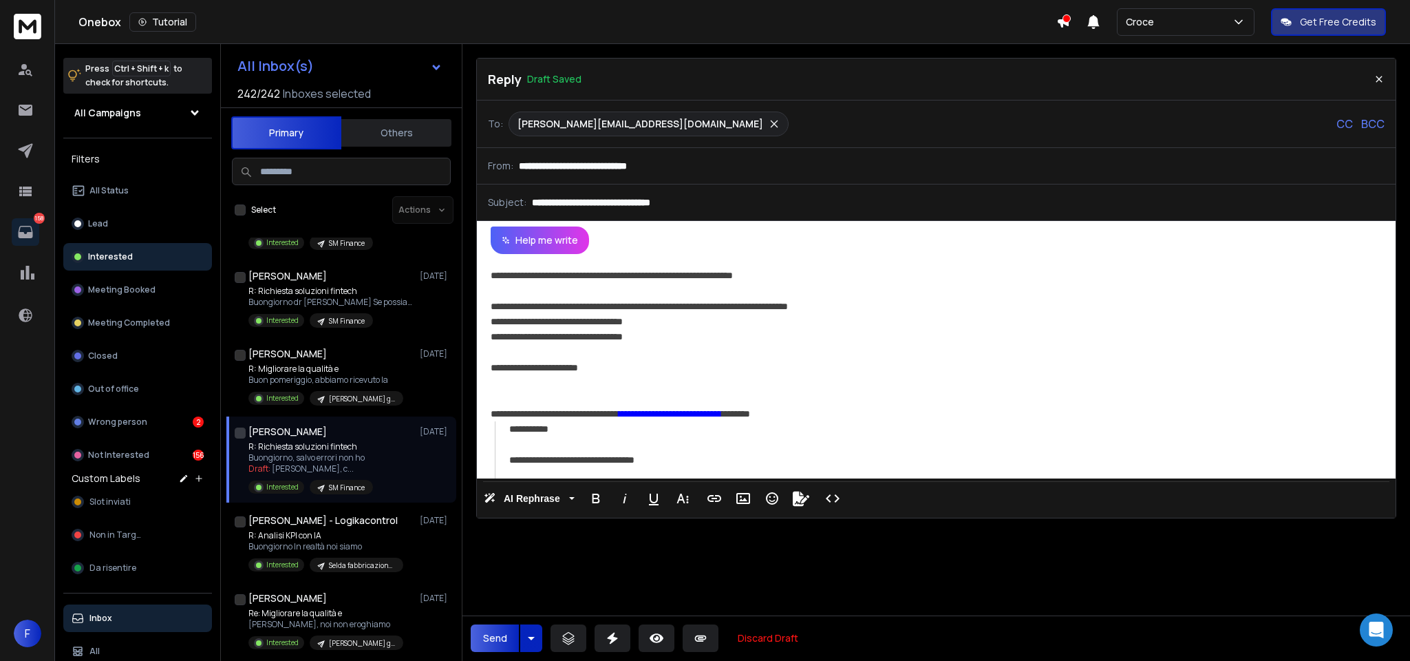
click at [484, 630] on button "Send" at bounding box center [495, 638] width 48 height 28
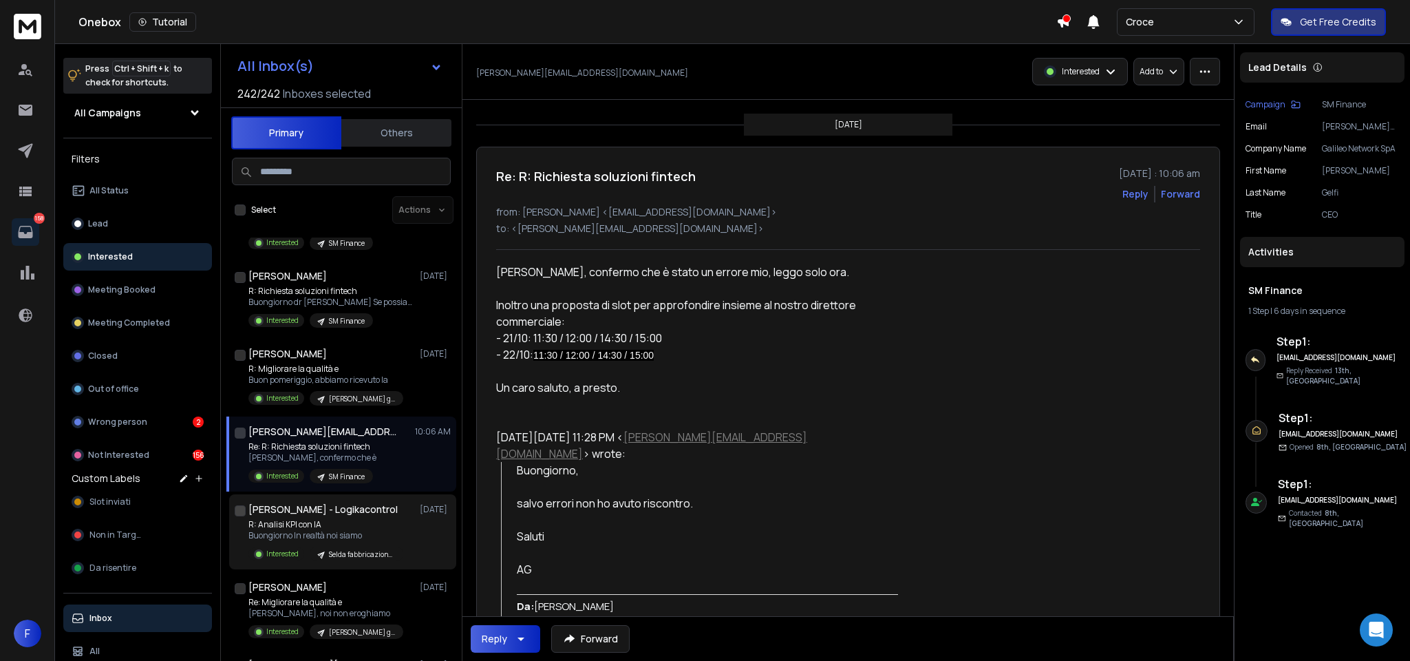
click at [299, 515] on h1 "[PERSON_NAME] - Logikacontrol" at bounding box center [322, 509] width 149 height 14
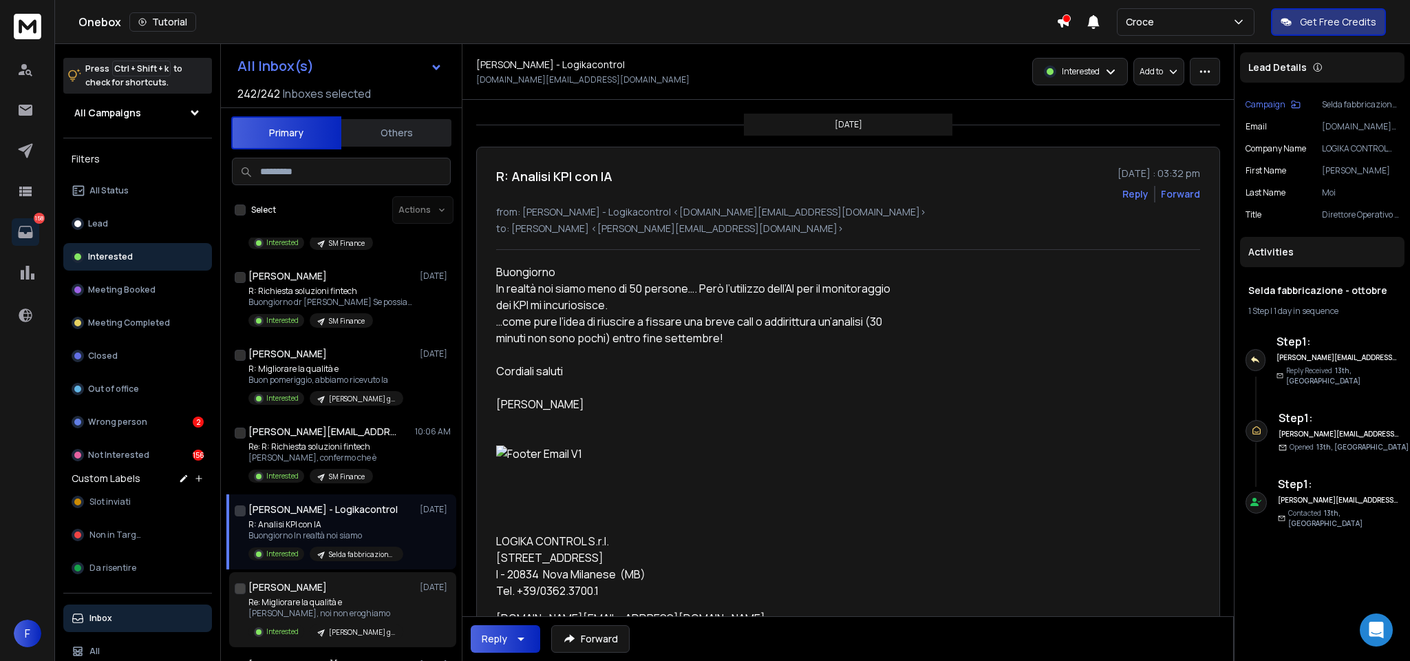
click at [363, 612] on p "[PERSON_NAME], noi non eroghiamo" at bounding box center [325, 613] width 155 height 11
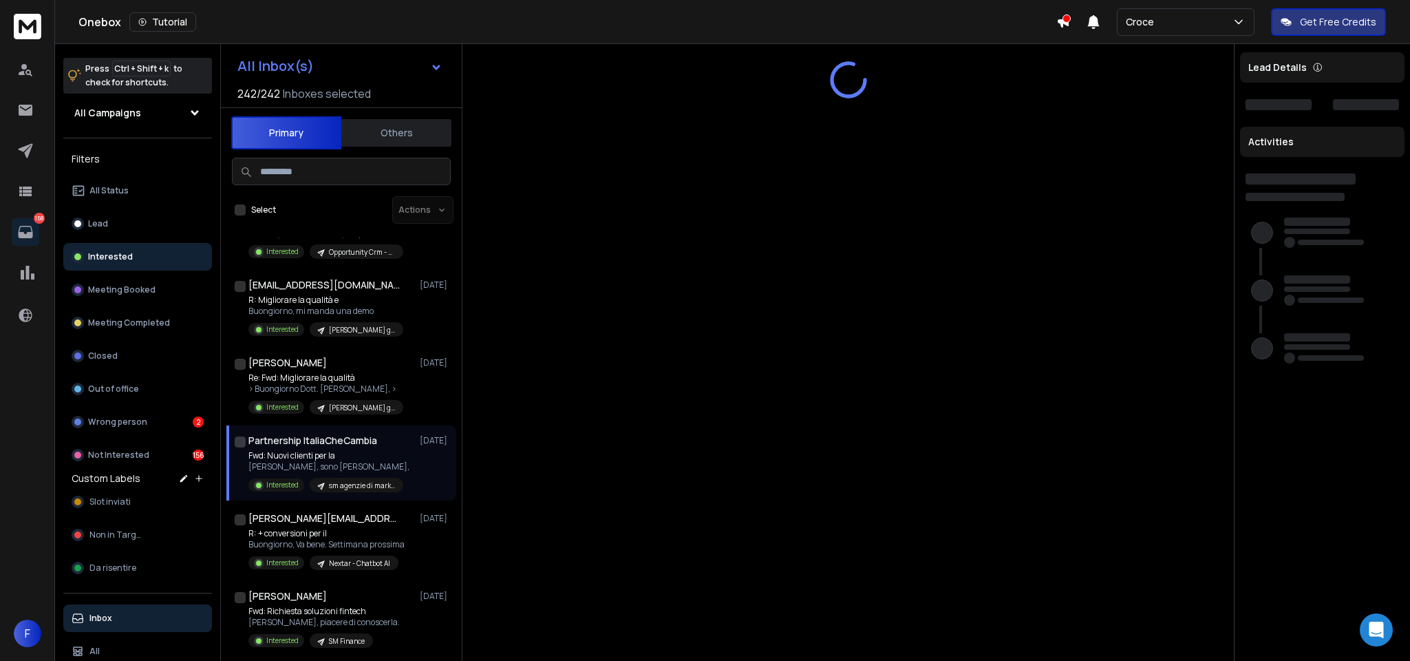
scroll to position [604, 0]
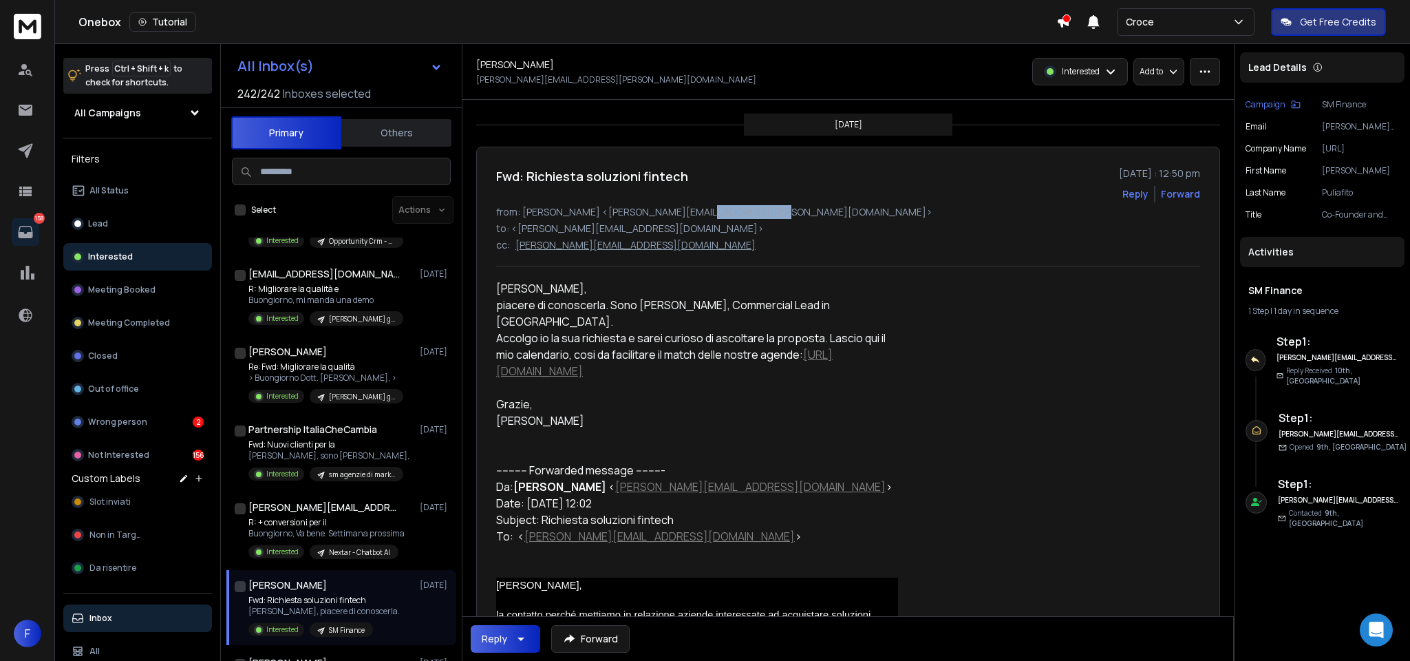
drag, startPoint x: 671, startPoint y: 213, endPoint x: 732, endPoint y: 213, distance: 60.6
click at [732, 213] on p "from: [PERSON_NAME] <[PERSON_NAME][EMAIL_ADDRESS][PERSON_NAME][DOMAIN_NAME]>" at bounding box center [848, 212] width 704 height 14
copy p "[DOMAIN_NAME]"
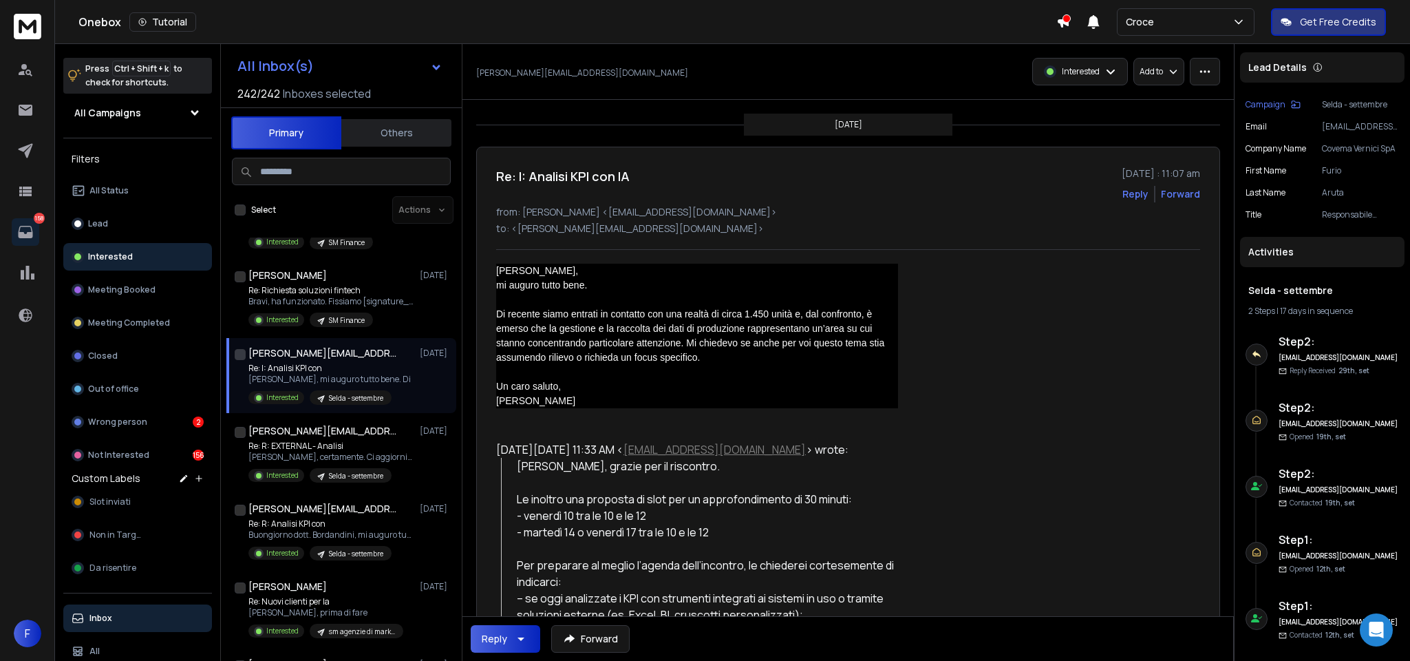
scroll to position [1390, 0]
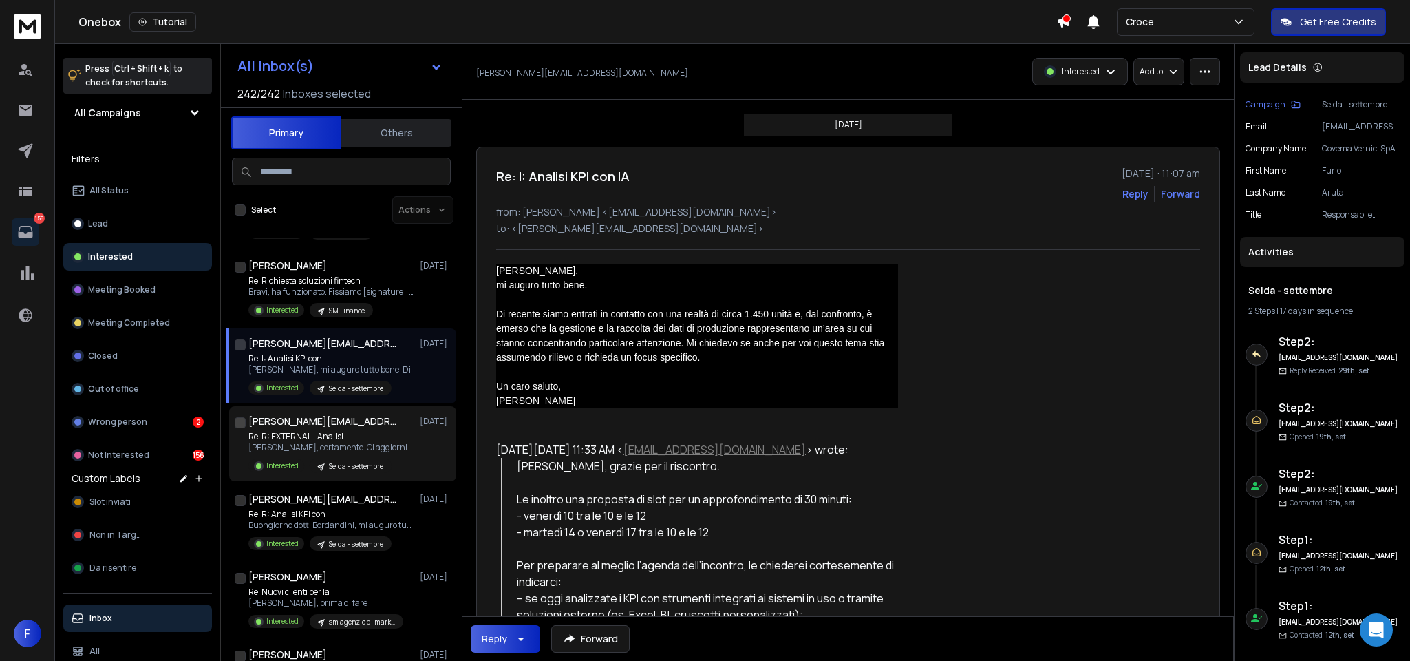
click at [427, 448] on div "Re: R: EXTERNAL - [PERSON_NAME], certamente. Ci aggiorniamo la prossima Interes…" at bounding box center [349, 452] width 202 height 42
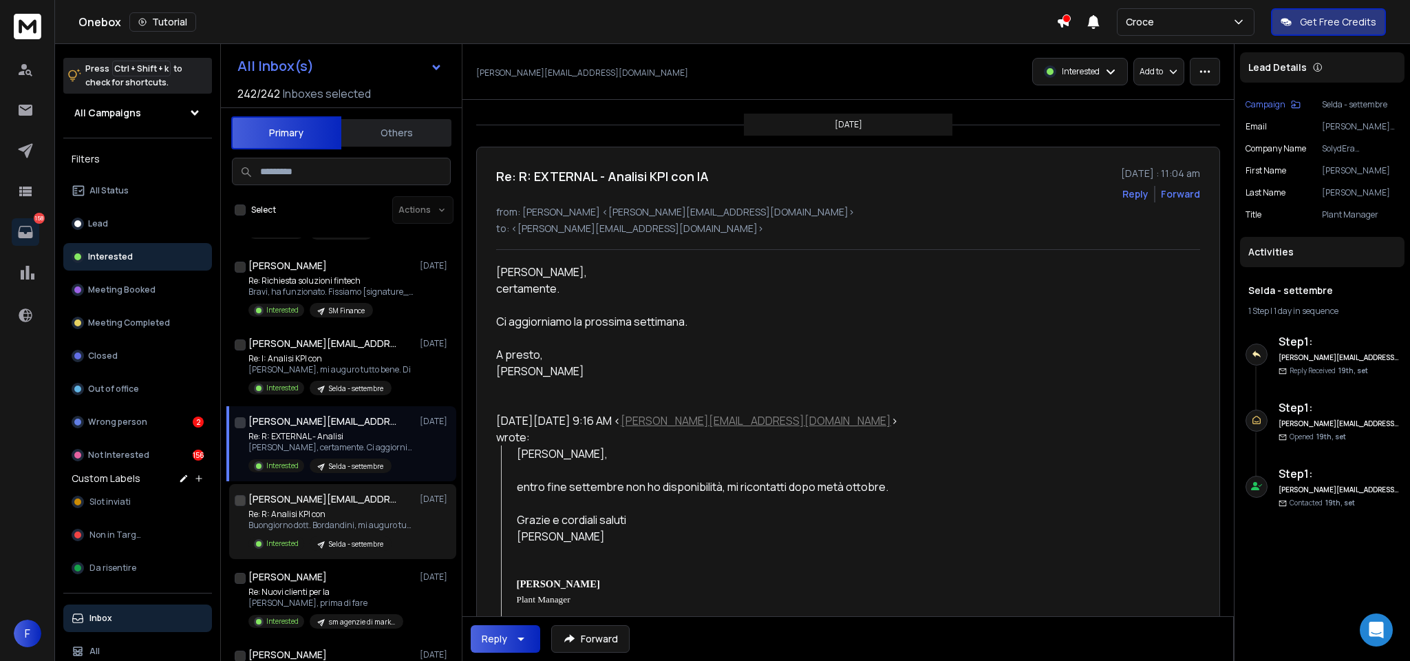
click at [399, 509] on p "Re: R: Analisi KPI con" at bounding box center [330, 514] width 165 height 11
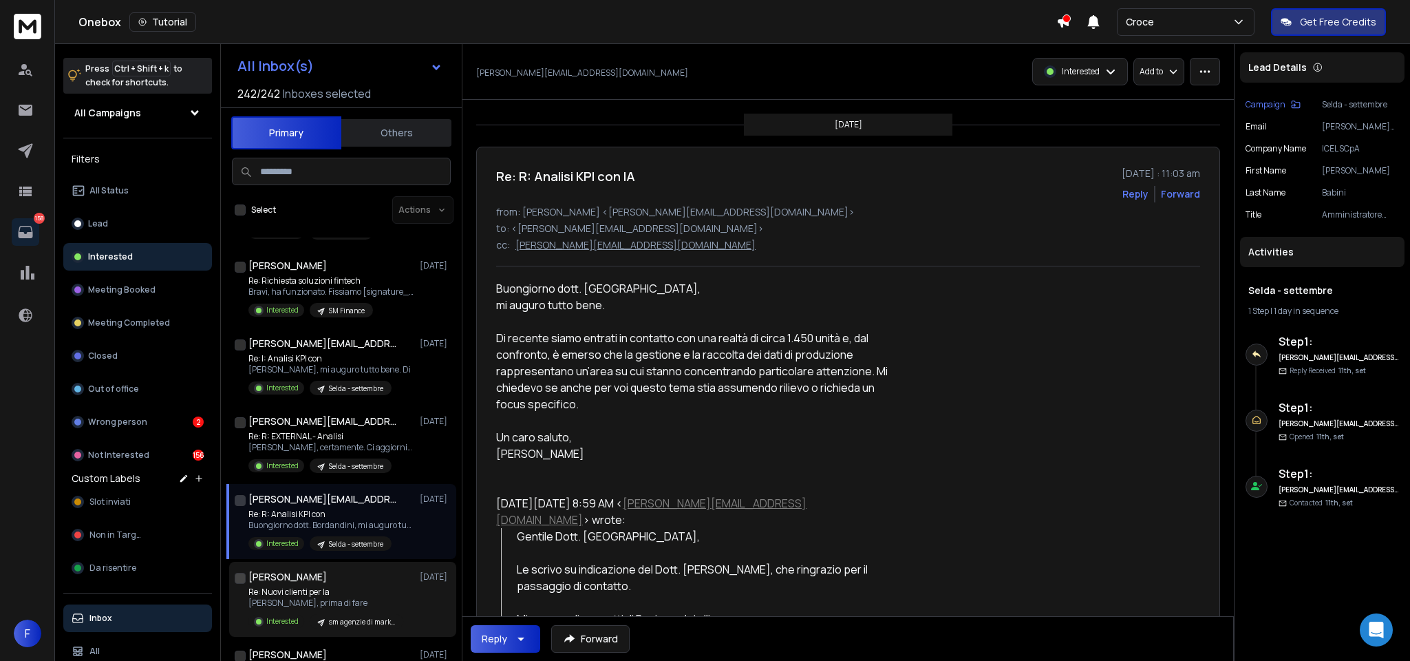
click at [380, 573] on div "[PERSON_NAME] [DATE]" at bounding box center [349, 577] width 202 height 14
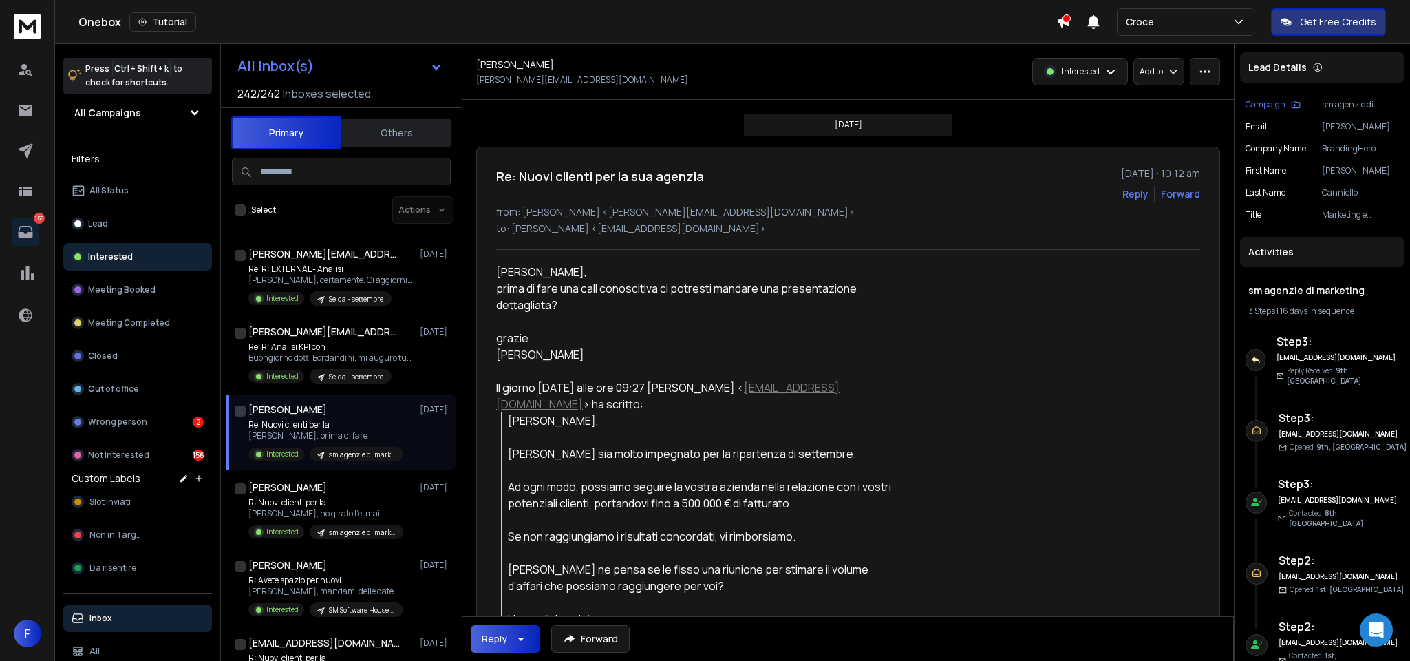
scroll to position [1573, 0]
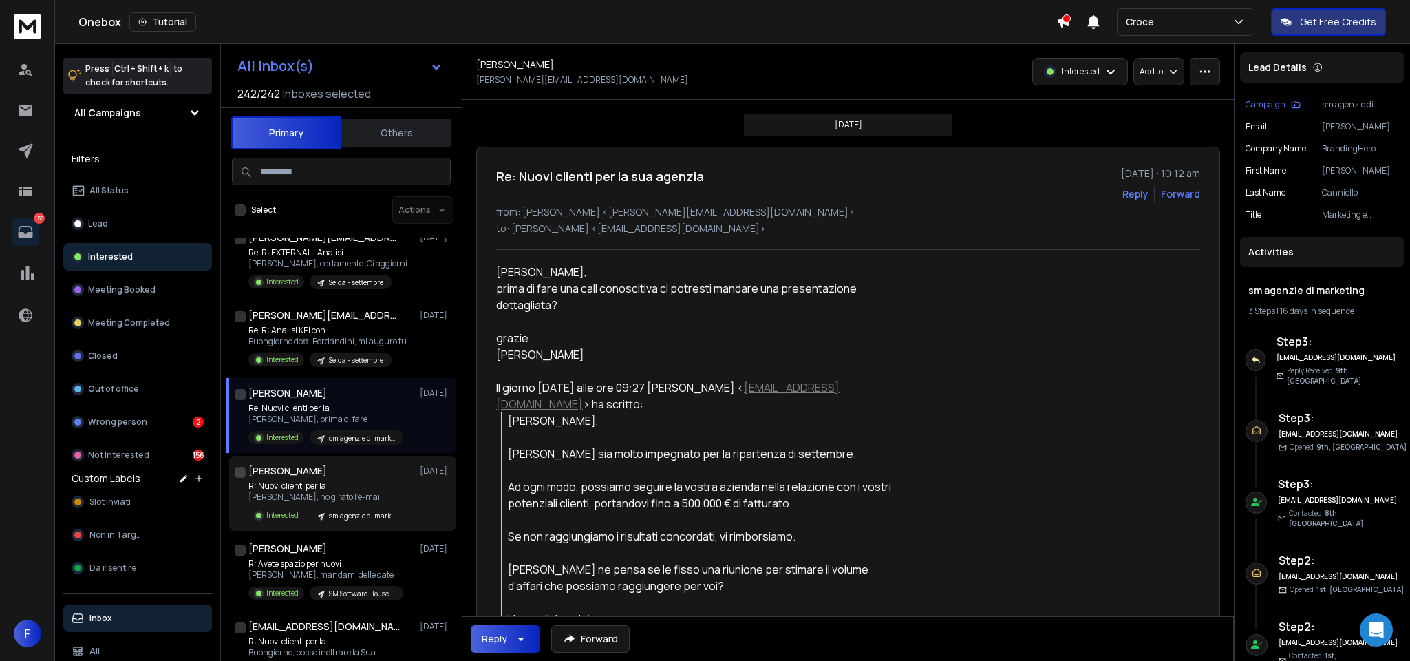
click at [420, 474] on p "[DATE]" at bounding box center [435, 470] width 31 height 11
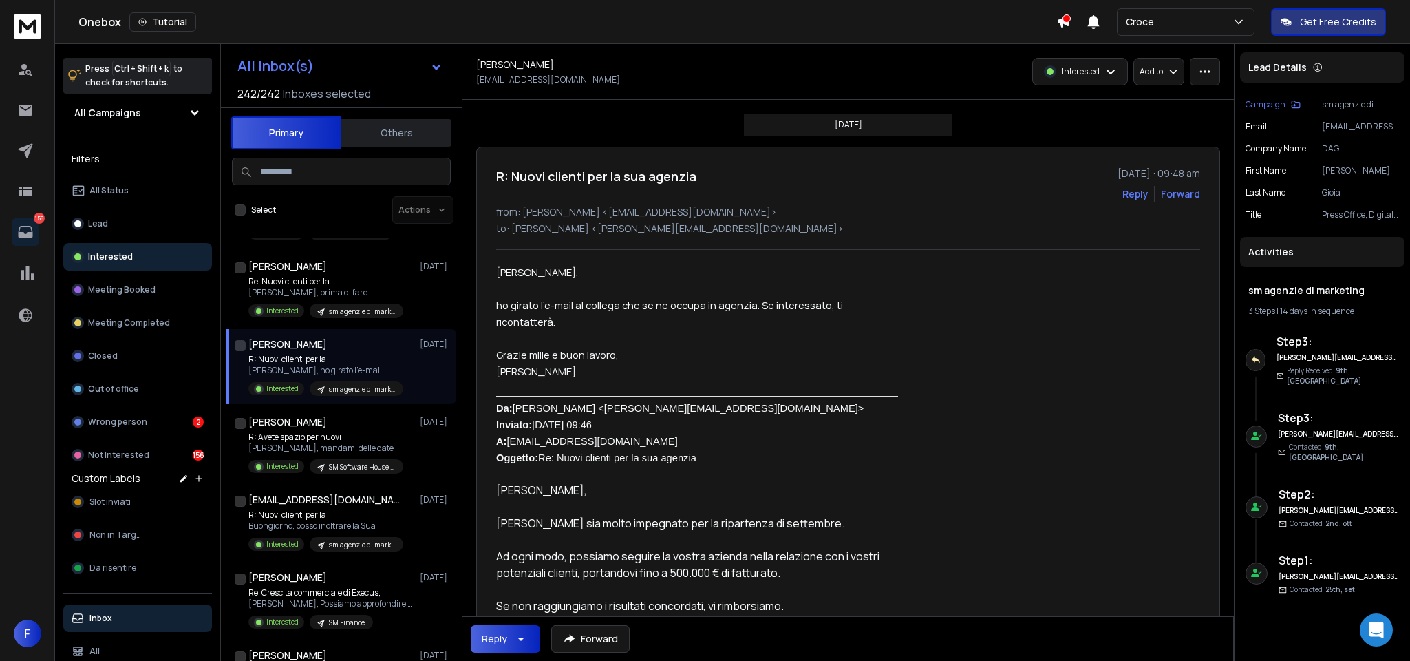
scroll to position [1708, 0]
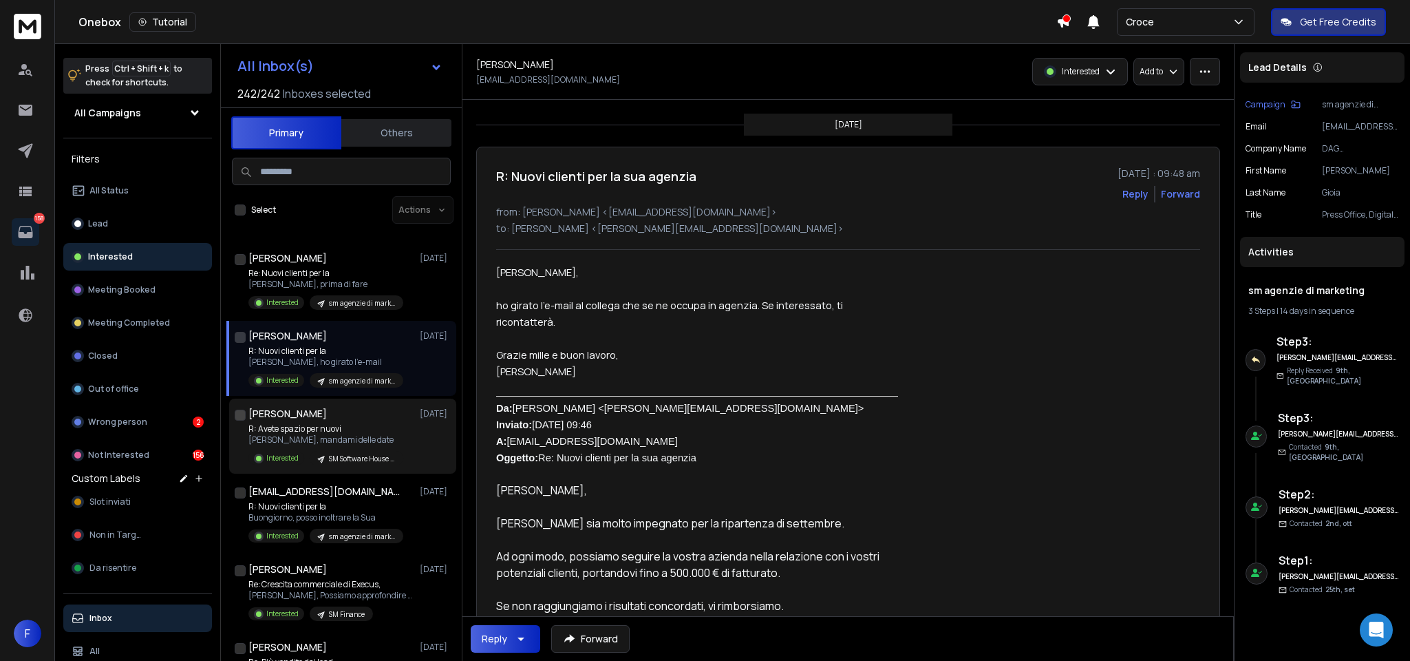
click at [438, 445] on div "R: Avete spazio per nuovi [PERSON_NAME], mandami delle date Interested SM Softw…" at bounding box center [349, 444] width 202 height 42
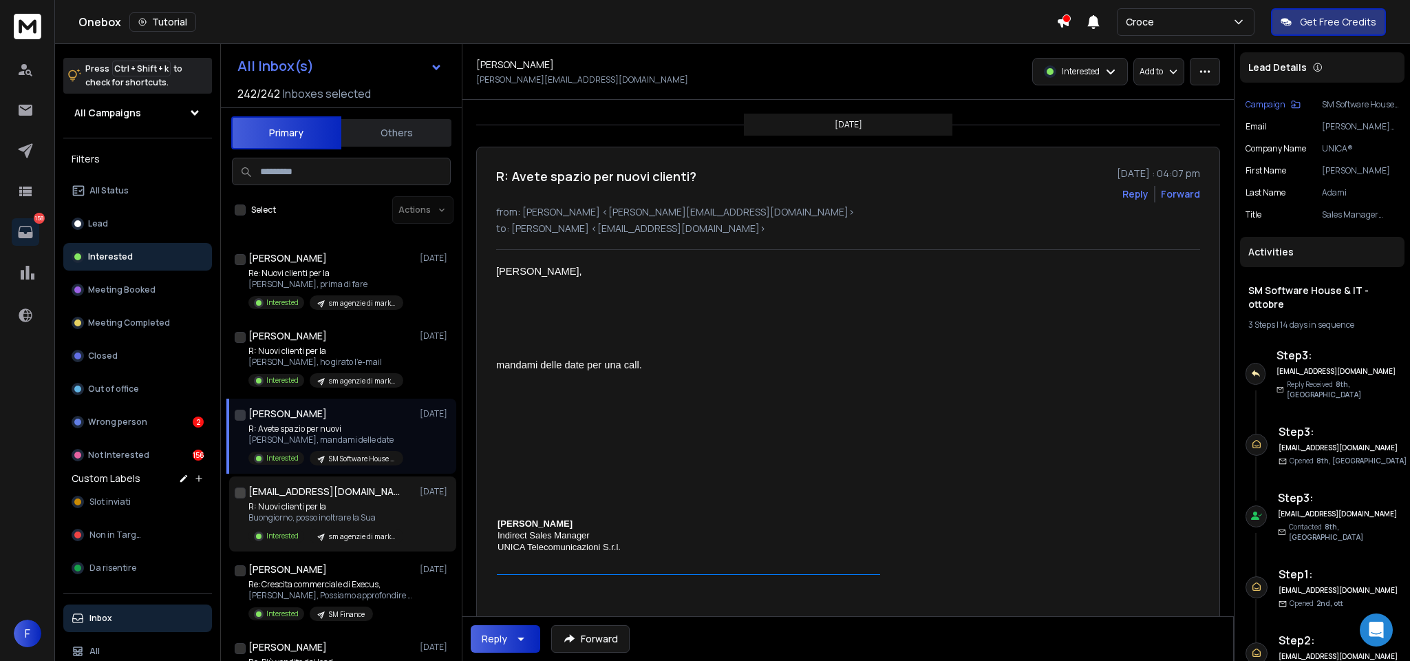
click at [405, 511] on div "R: Nuovi clienti per la Buongiorno, posso inoltrare la Sua Interested sm agenzi…" at bounding box center [349, 522] width 202 height 42
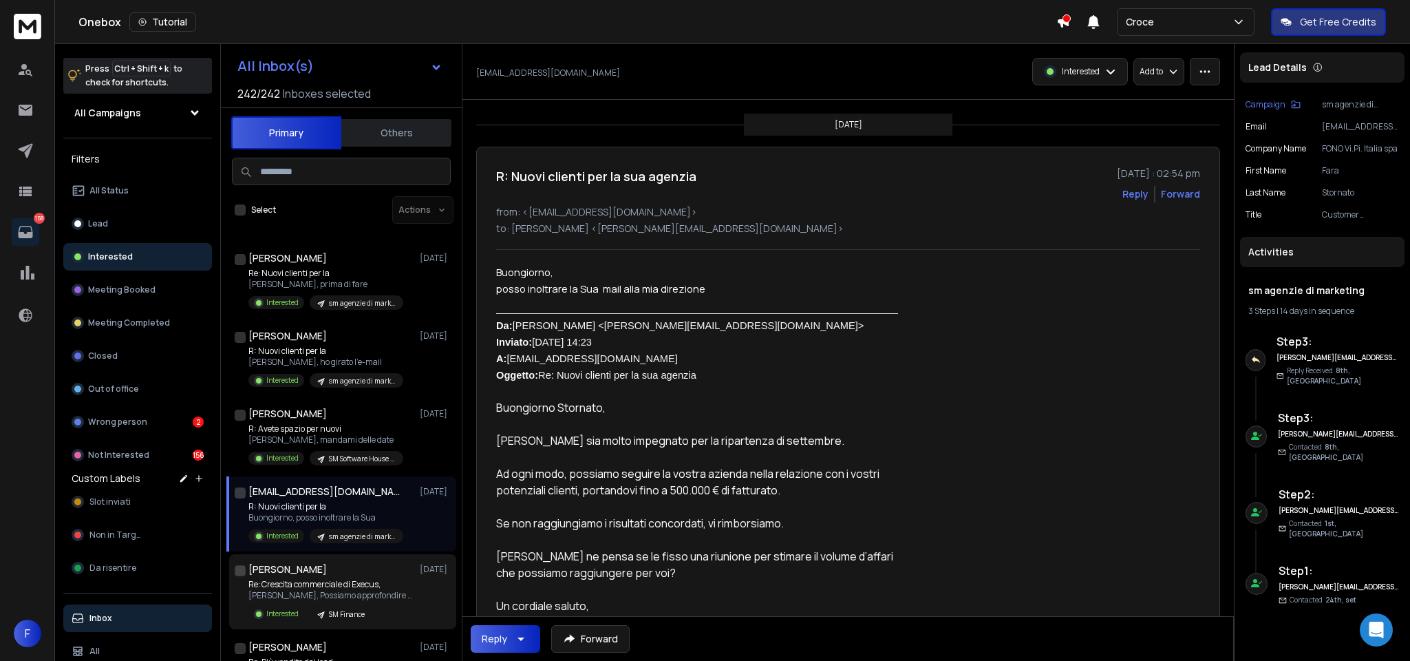
click at [387, 606] on div "Interested SM Finance" at bounding box center [330, 613] width 165 height 14
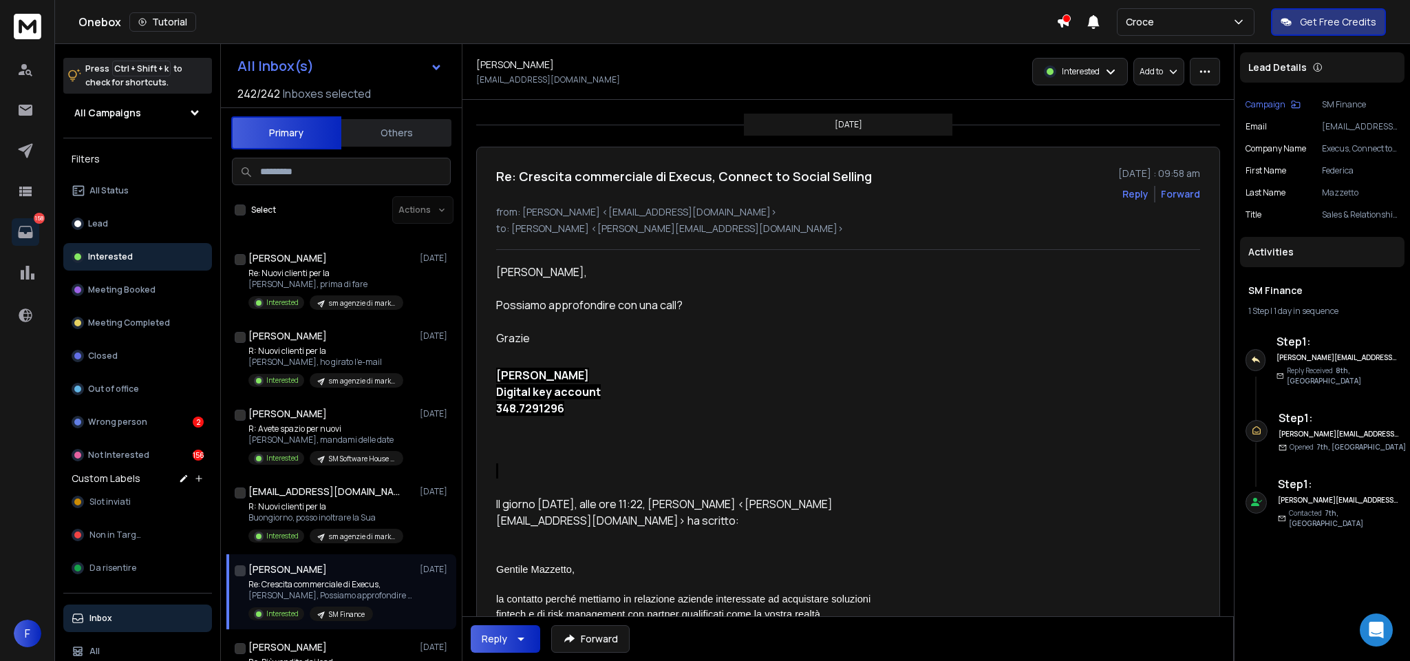
drag, startPoint x: 700, startPoint y: 211, endPoint x: 754, endPoint y: 211, distance: 53.7
click at [754, 211] on p "from: [PERSON_NAME] <[EMAIL_ADDRESS][DOMAIN_NAME]>" at bounding box center [848, 212] width 704 height 14
copy p "[DOMAIN_NAME]"
click at [504, 626] on button "Reply" at bounding box center [506, 639] width 70 height 28
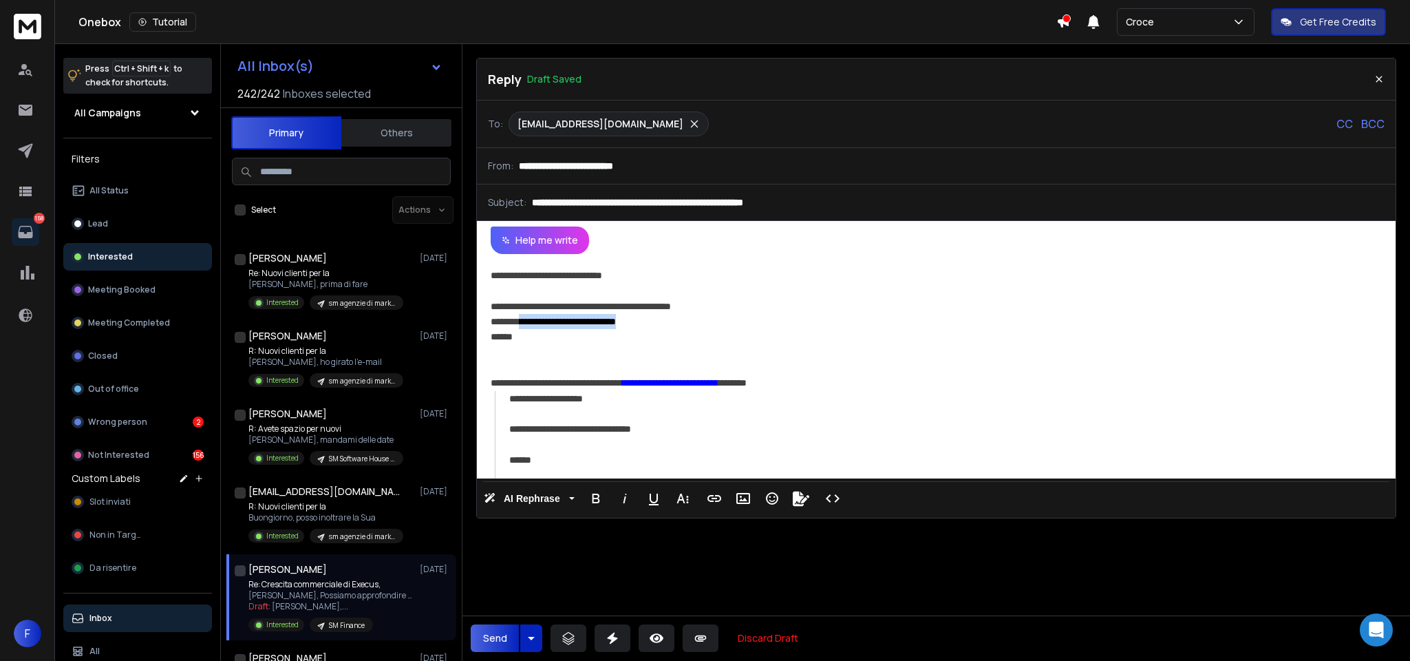
drag, startPoint x: 643, startPoint y: 319, endPoint x: 525, endPoint y: 322, distance: 117.7
click at [525, 322] on div "**********" at bounding box center [926, 321] width 871 height 15
click at [521, 323] on div "**********" at bounding box center [926, 321] width 871 height 15
drag, startPoint x: 521, startPoint y: 322, endPoint x: 651, endPoint y: 316, distance: 130.2
click at [651, 316] on div "**********" at bounding box center [926, 321] width 871 height 15
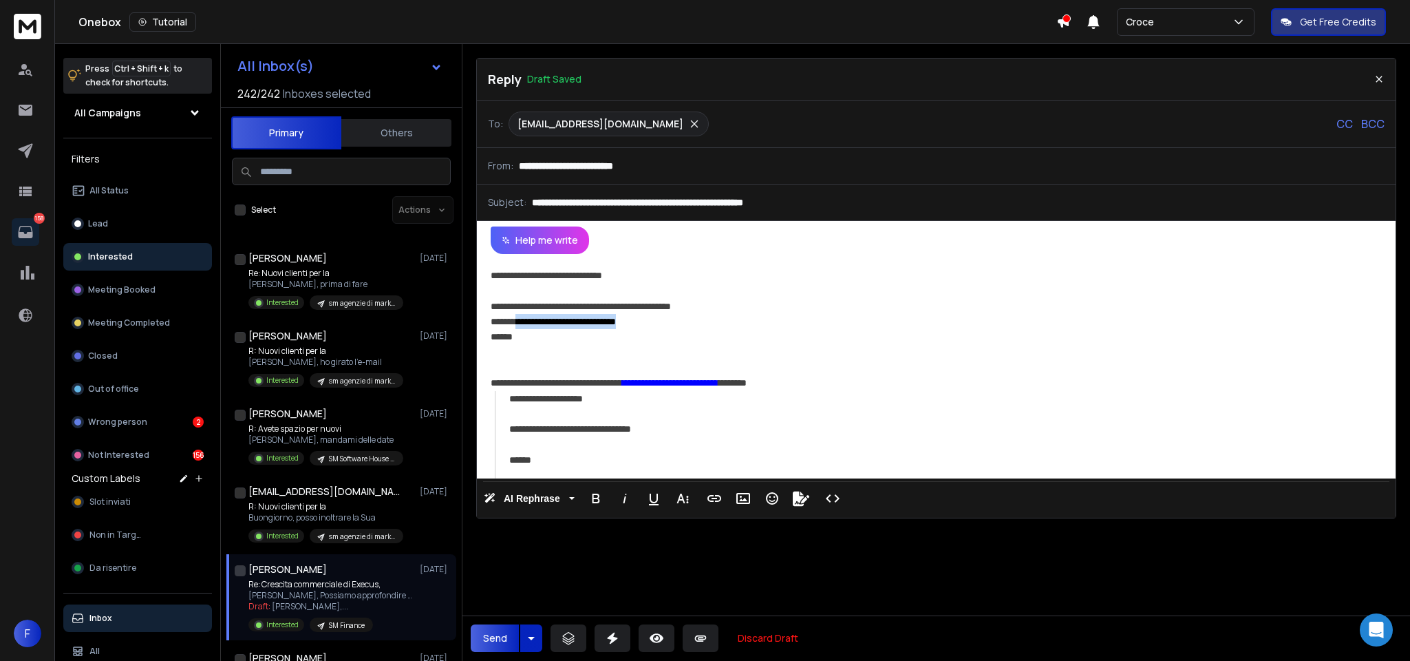
copy div "**********"
click at [599, 339] on div "******" at bounding box center [926, 336] width 871 height 15
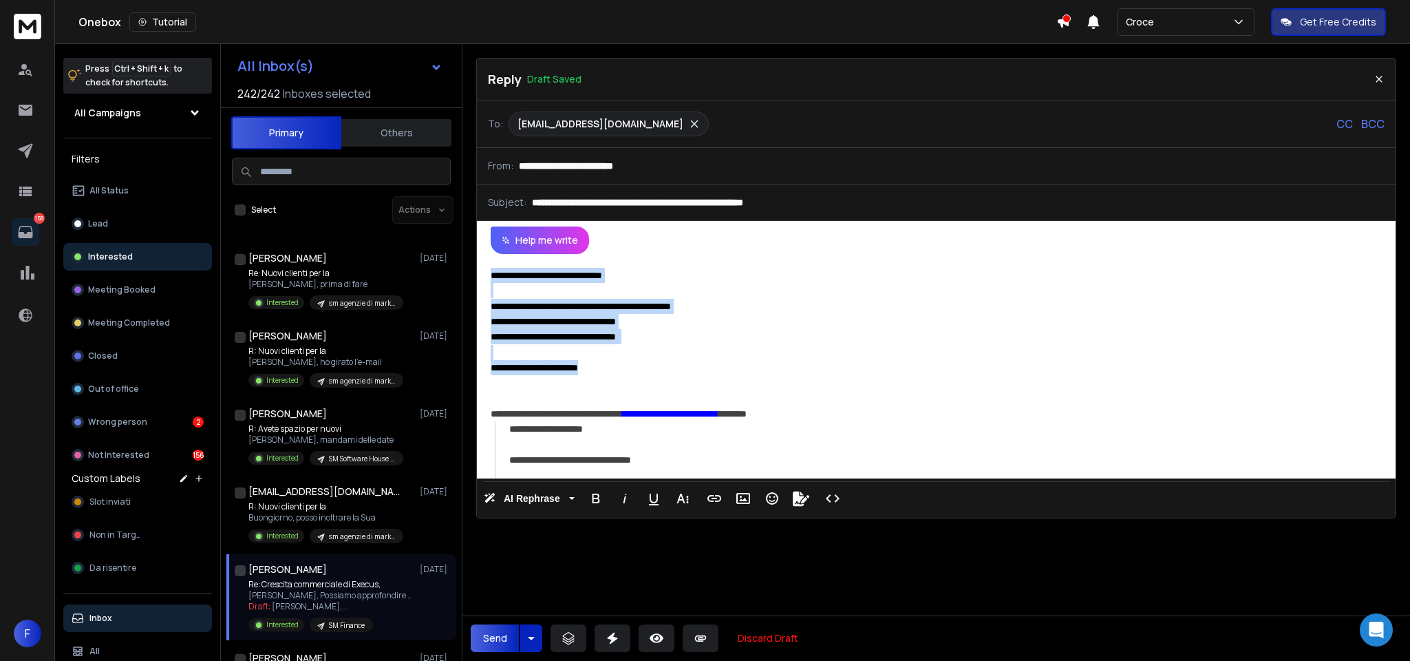
drag, startPoint x: 608, startPoint y: 366, endPoint x: 597, endPoint y: 302, distance: 64.8
click at [489, 279] on div "**********" at bounding box center [936, 366] width 919 height 224
copy div "**********"
click at [679, 372] on div "**********" at bounding box center [926, 367] width 871 height 15
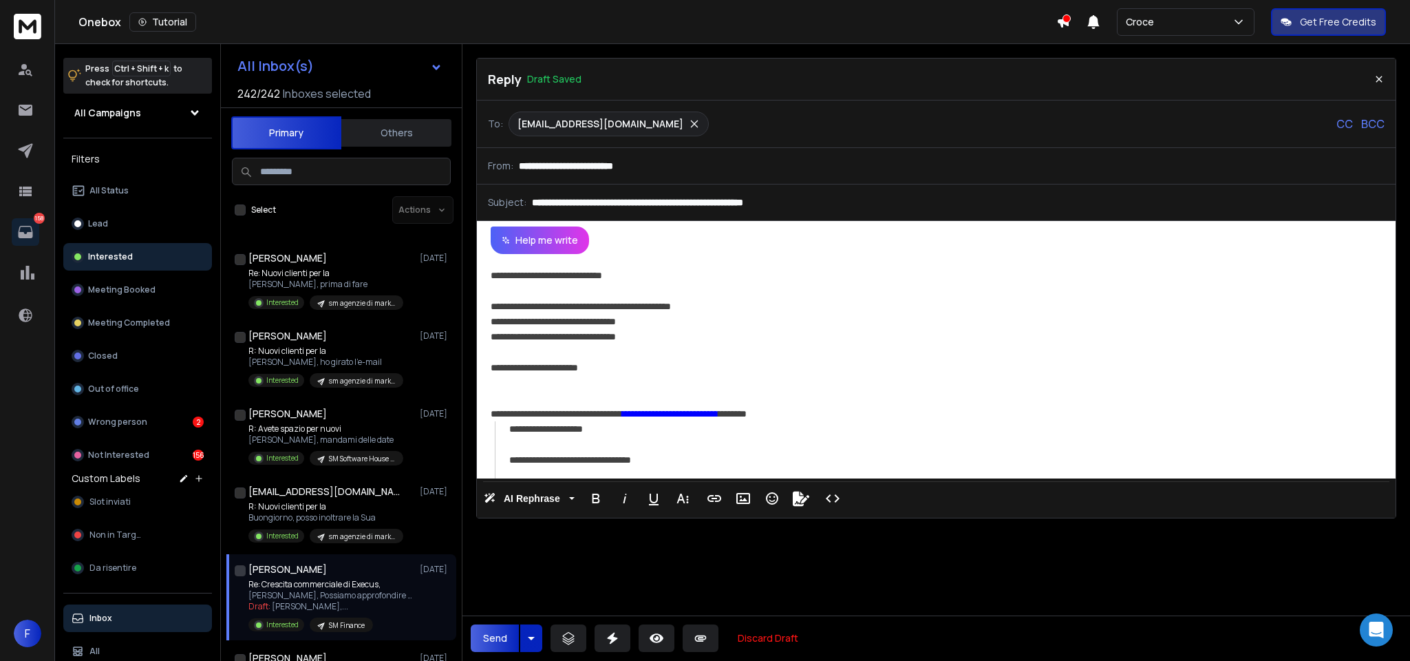
click at [498, 628] on button "Send" at bounding box center [495, 638] width 48 height 28
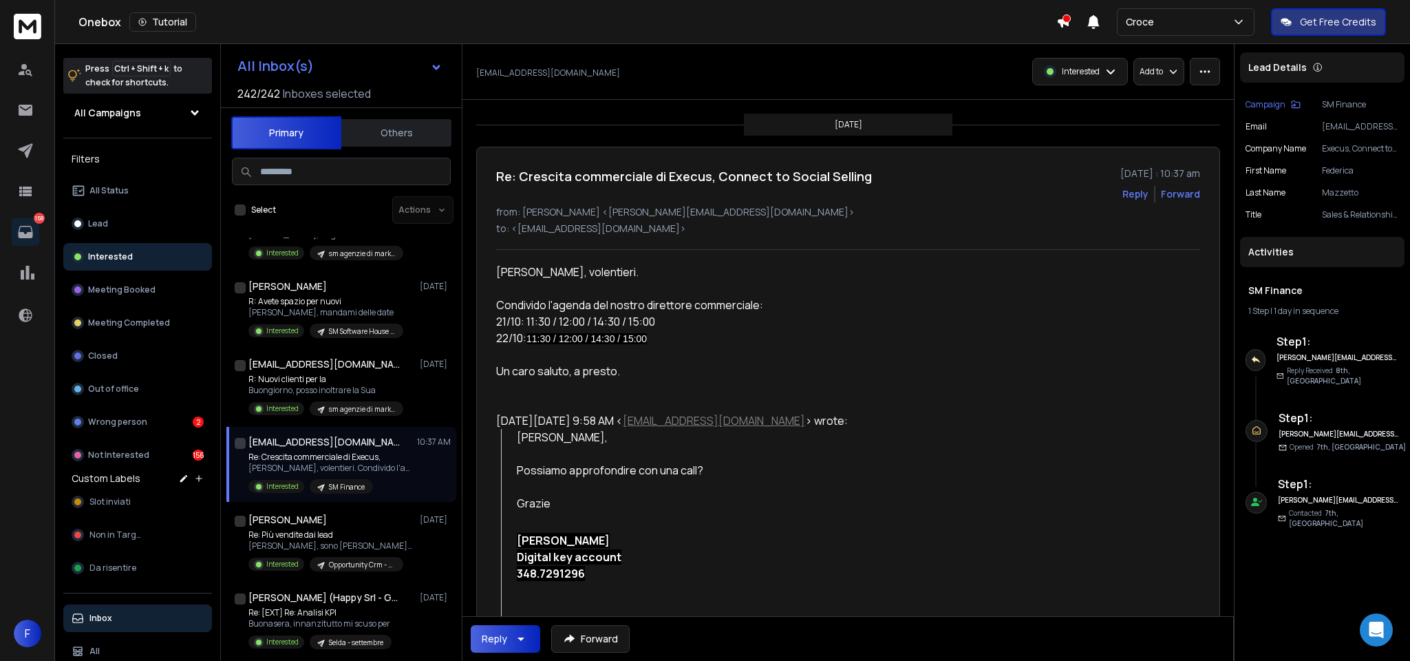
scroll to position [1877, 0]
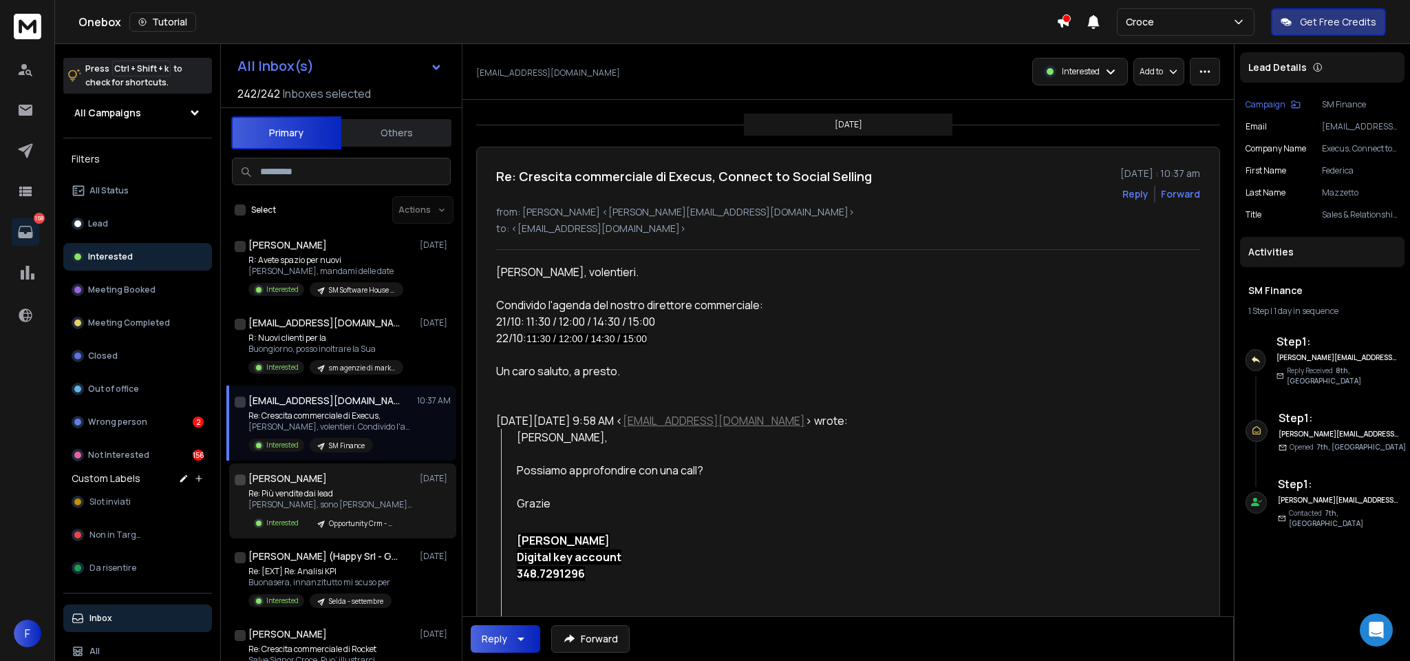
click at [383, 504] on p "[PERSON_NAME], sono [PERSON_NAME], Responsabile" at bounding box center [330, 504] width 165 height 11
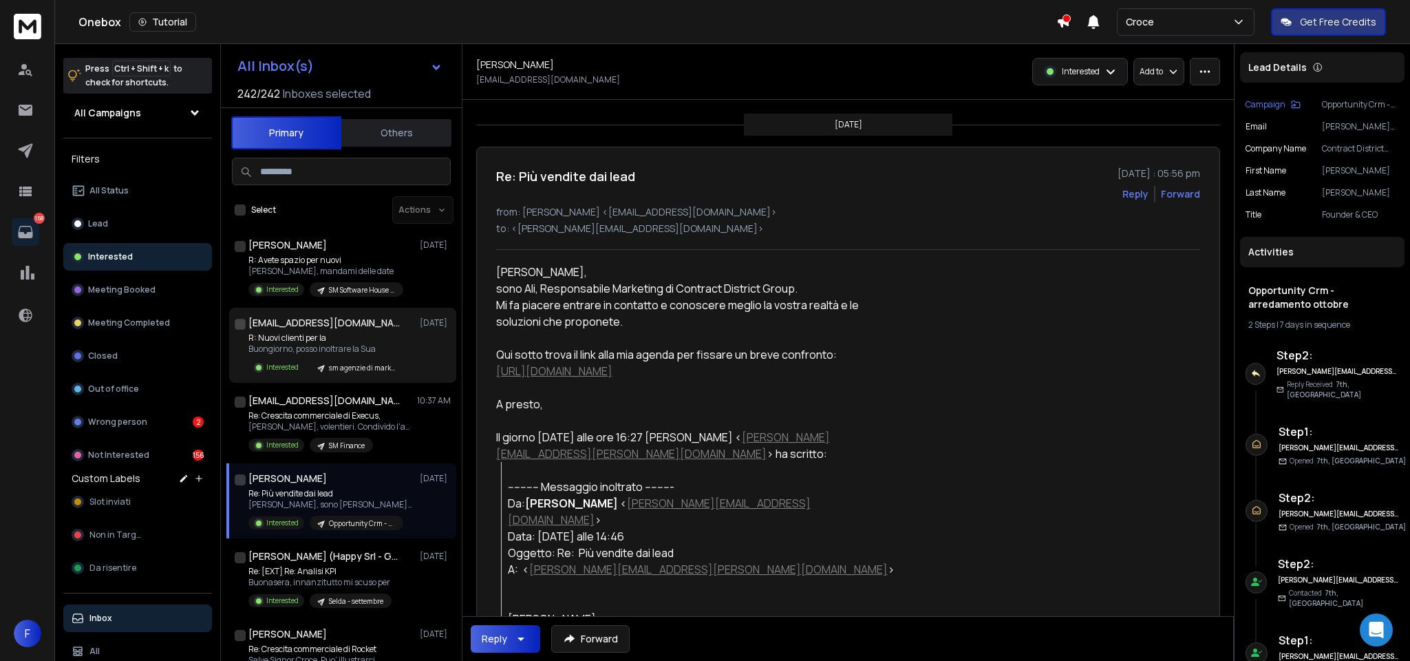
click at [403, 339] on p "R: Nuovi clienti per la" at bounding box center [325, 337] width 155 height 11
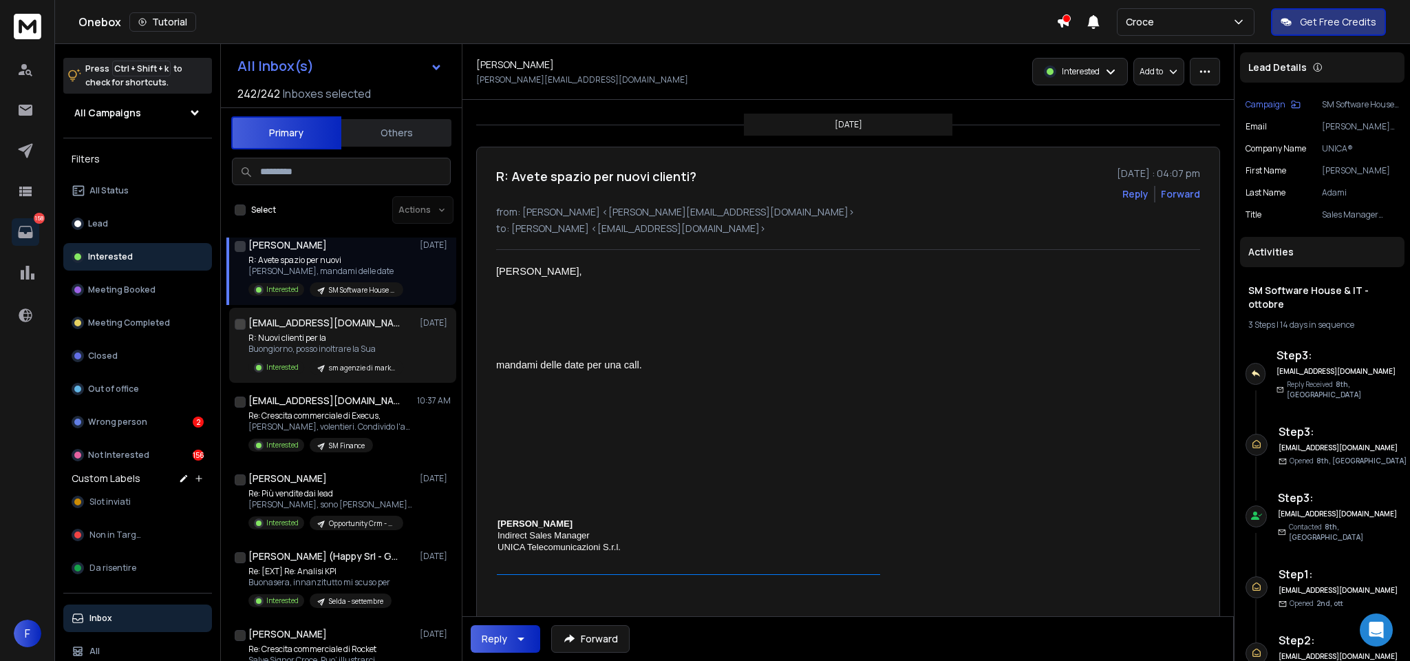
scroll to position [1693, 0]
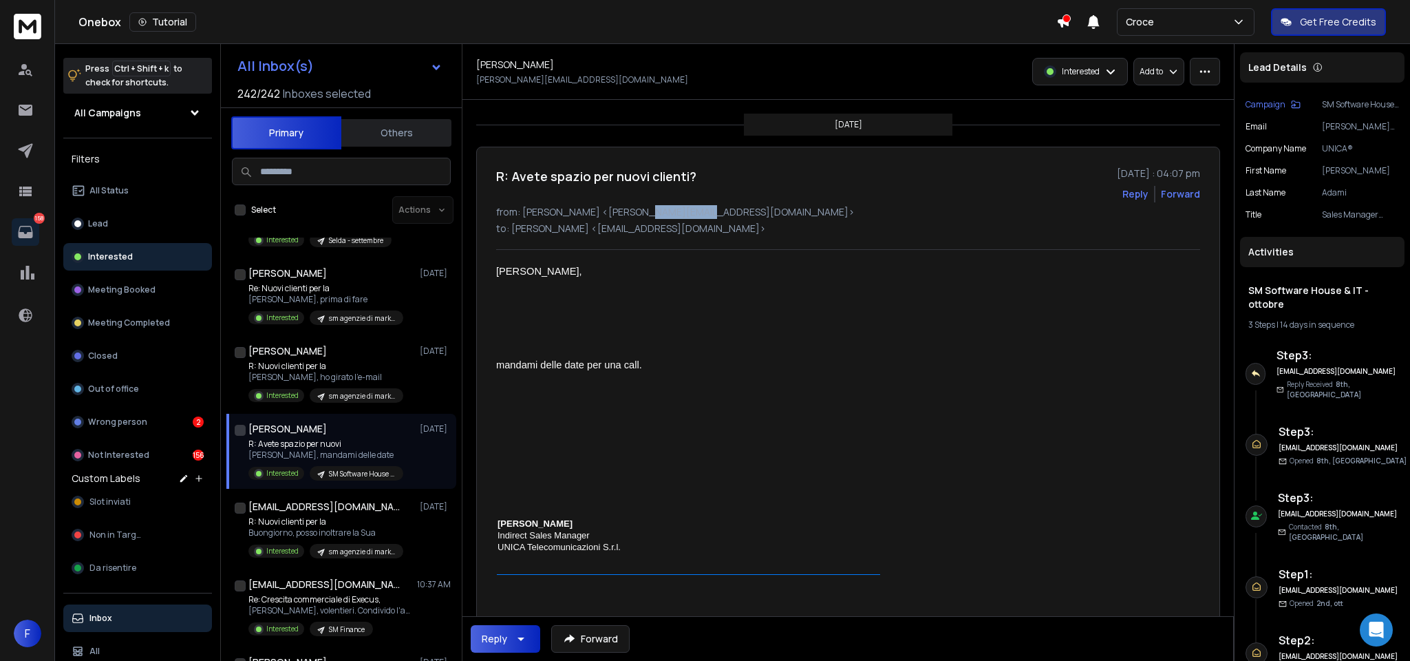
drag, startPoint x: 638, startPoint y: 215, endPoint x: 690, endPoint y: 215, distance: 52.3
click at [690, 215] on p "from: [PERSON_NAME] <[PERSON_NAME][EMAIL_ADDRESS][DOMAIN_NAME]>" at bounding box center [848, 212] width 704 height 14
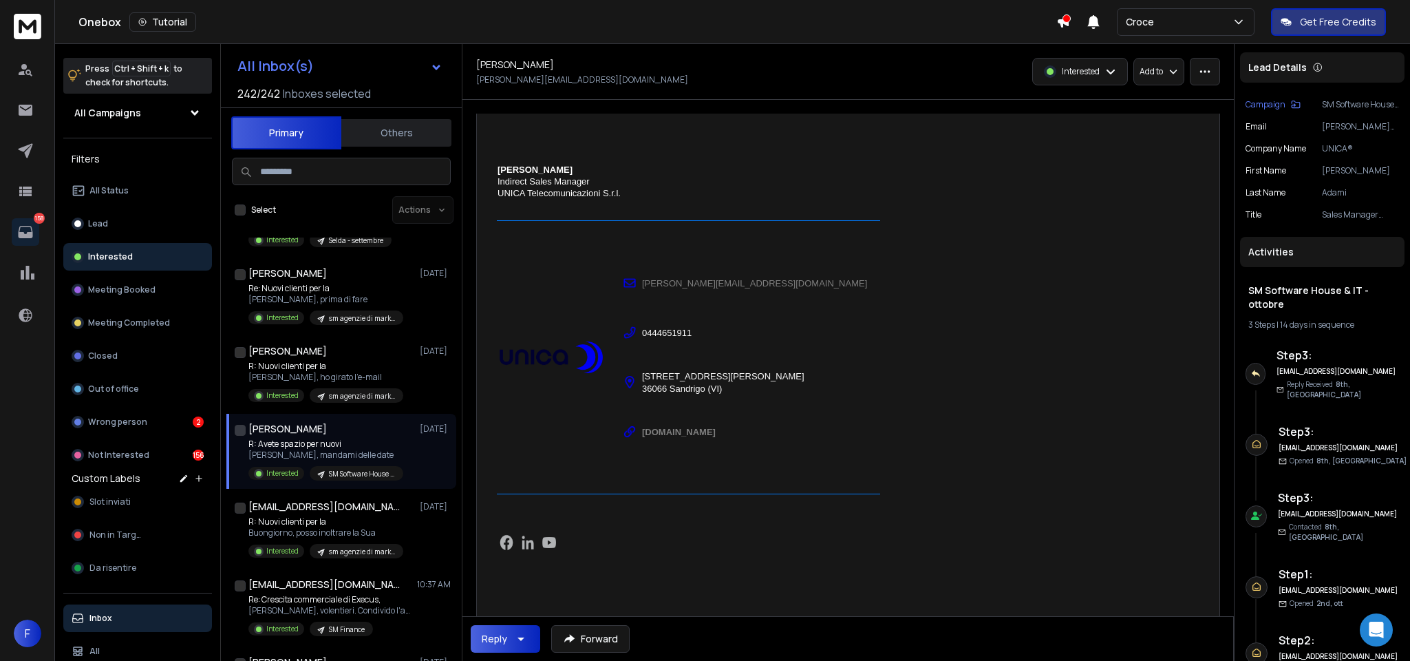
scroll to position [361, 0]
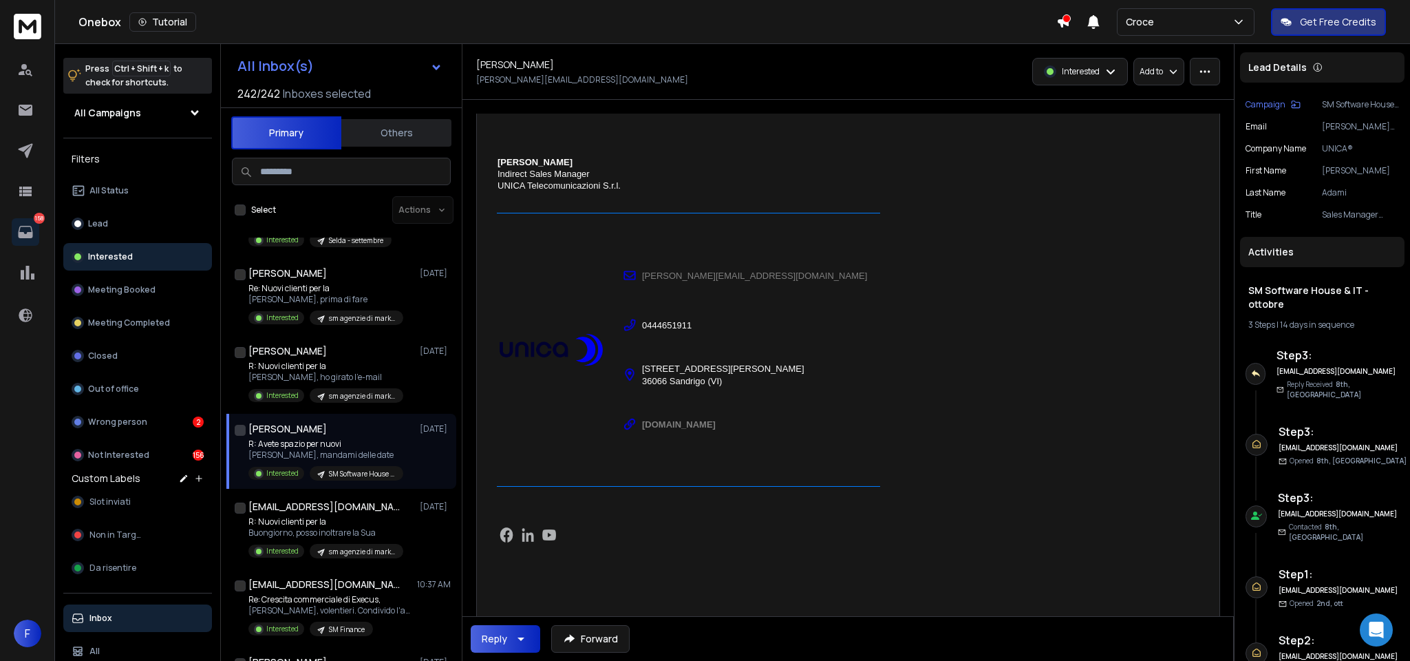
click at [679, 429] on link "[DOMAIN_NAME]" at bounding box center [679, 424] width 74 height 10
drag, startPoint x: 500, startPoint y: 217, endPoint x: 628, endPoint y: 213, distance: 128.8
click at [628, 191] on p "UNICA Telecomunicazioni S.r.l." at bounding box center [697, 185] width 399 height 11
click at [514, 637] on icon "button" at bounding box center [521, 638] width 17 height 17
click at [516, 601] on p "Reply All" at bounding box center [512, 603] width 38 height 14
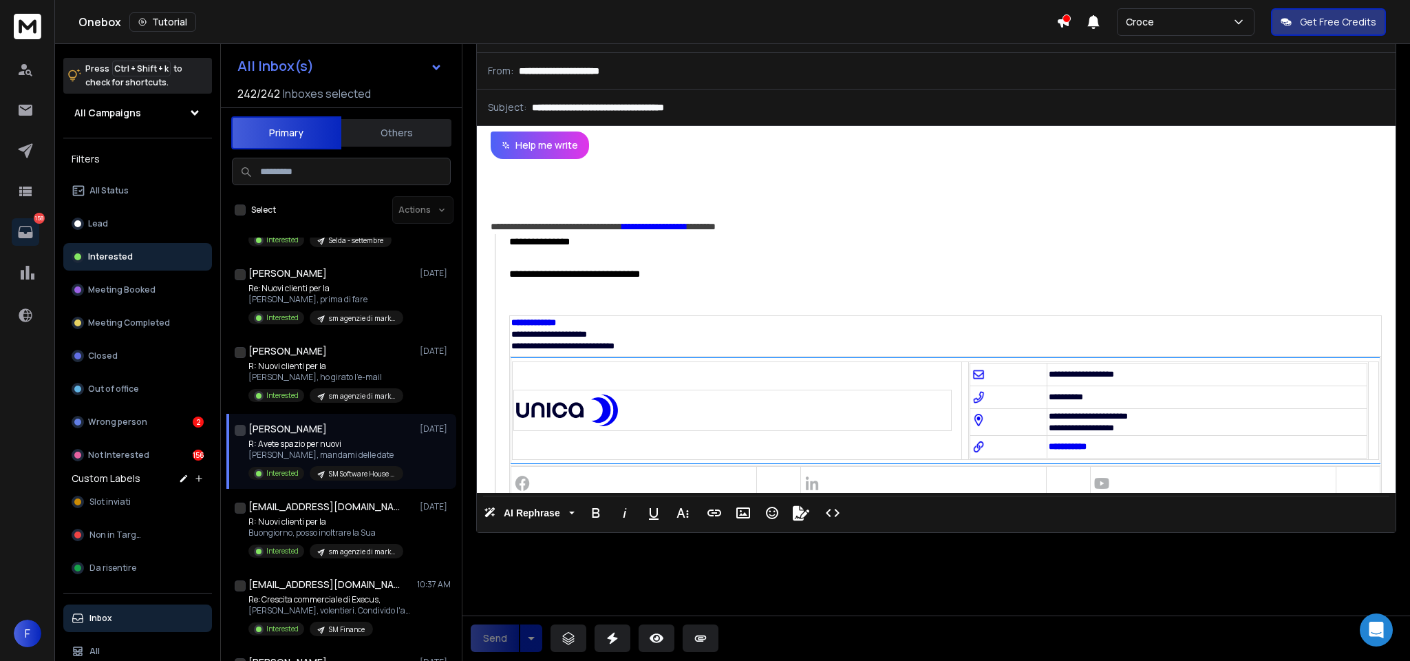
scroll to position [0, 0]
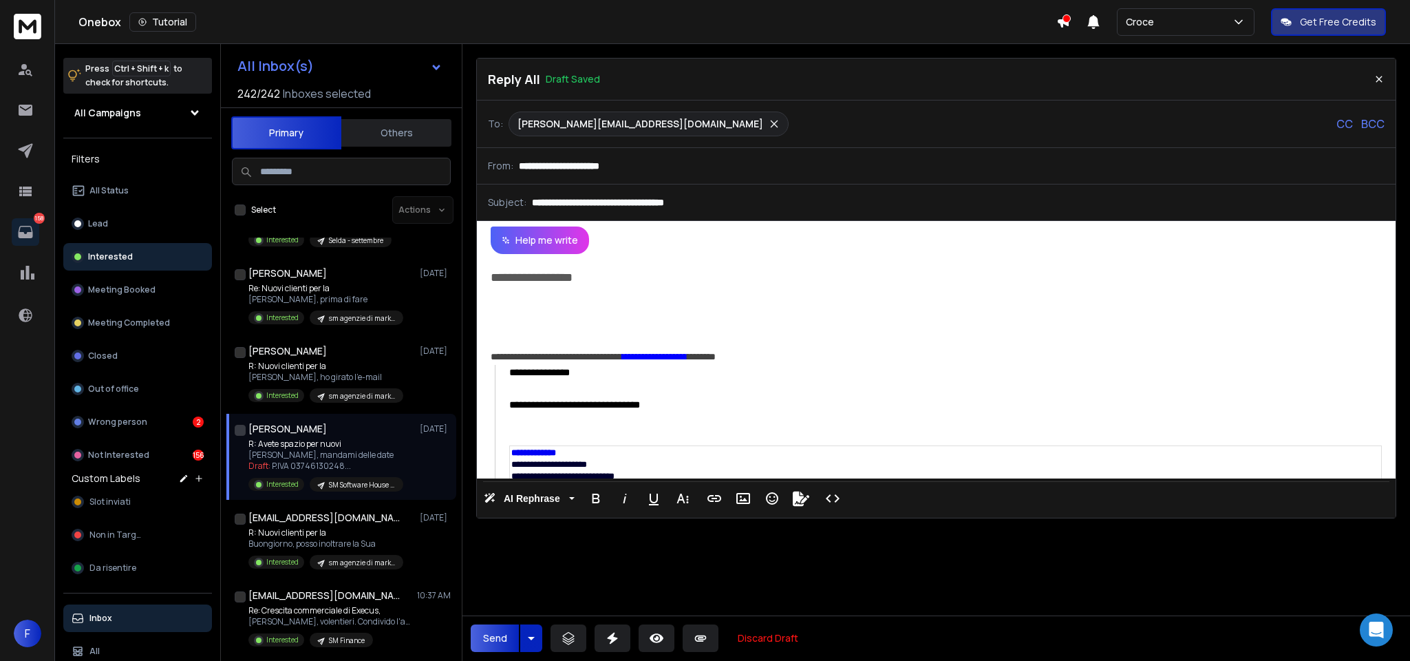
click at [562, 271] on span "**********" at bounding box center [532, 277] width 82 height 12
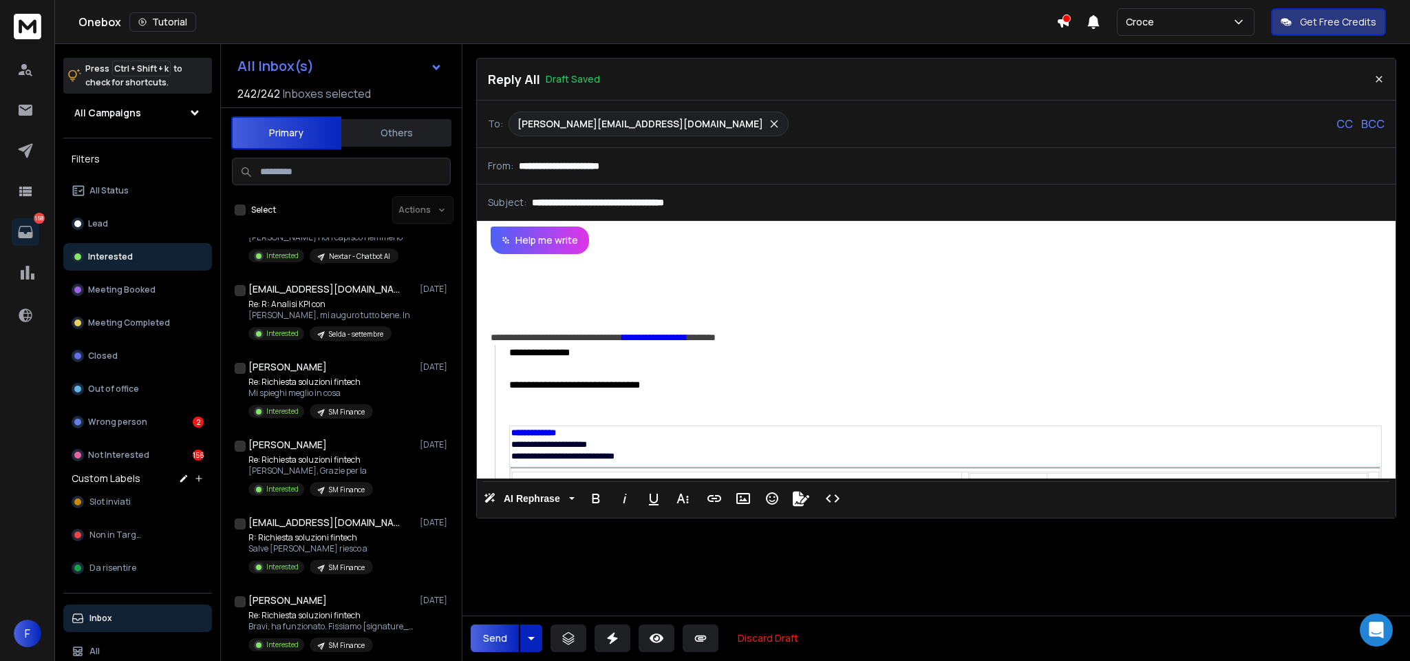
scroll to position [1056, 0]
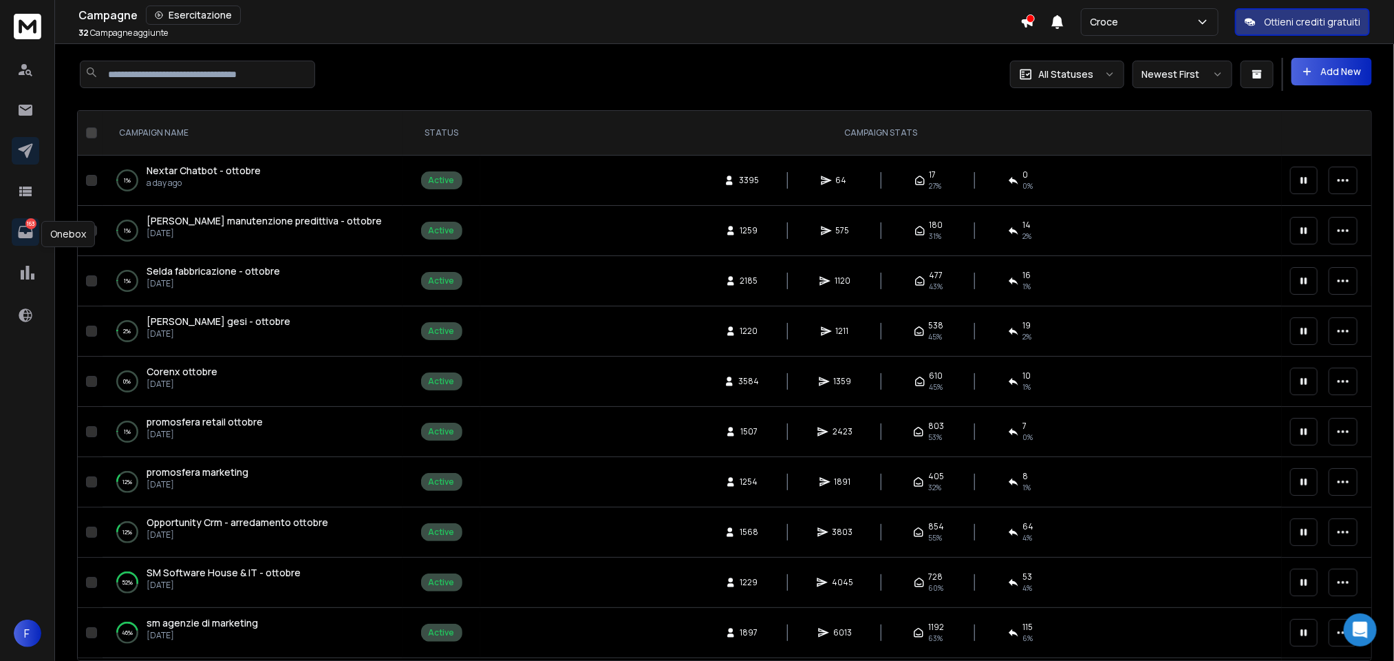
click at [21, 227] on icon at bounding box center [25, 232] width 17 height 17
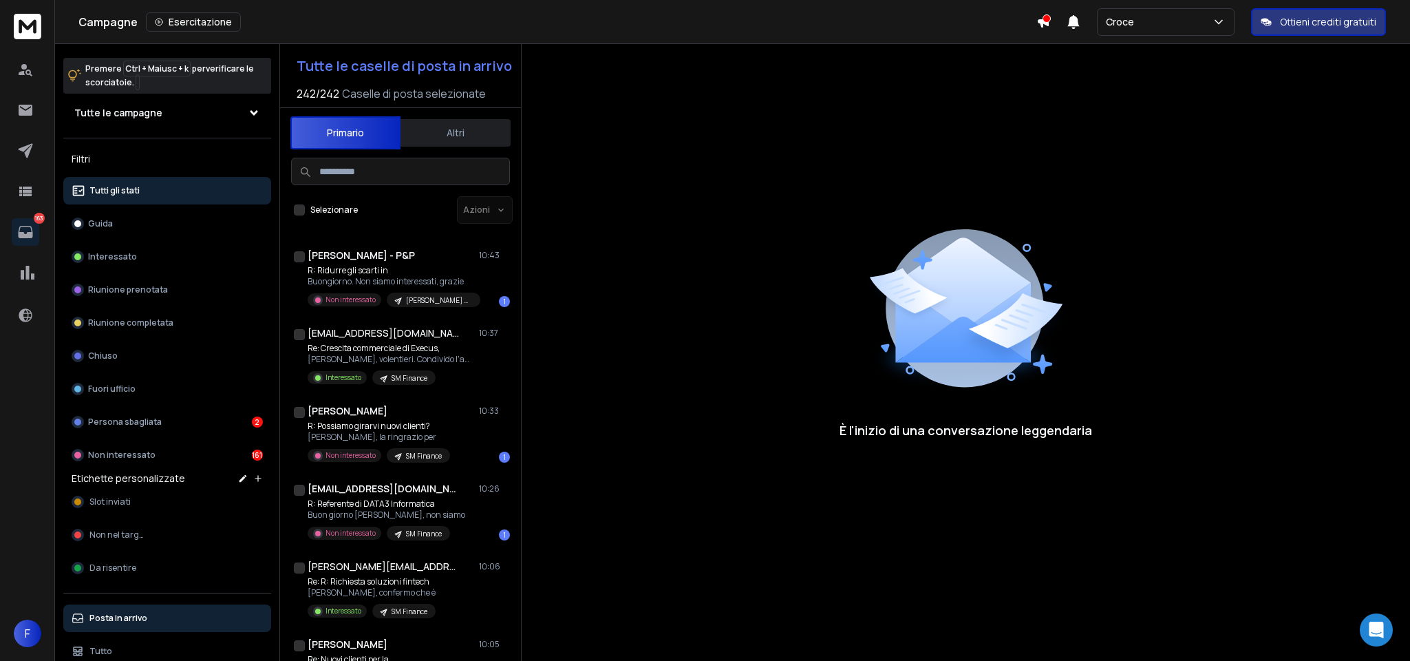
click at [432, 176] on input at bounding box center [400, 172] width 219 height 28
click at [206, 283] on button "Riunione prenotata" at bounding box center [167, 290] width 208 height 28
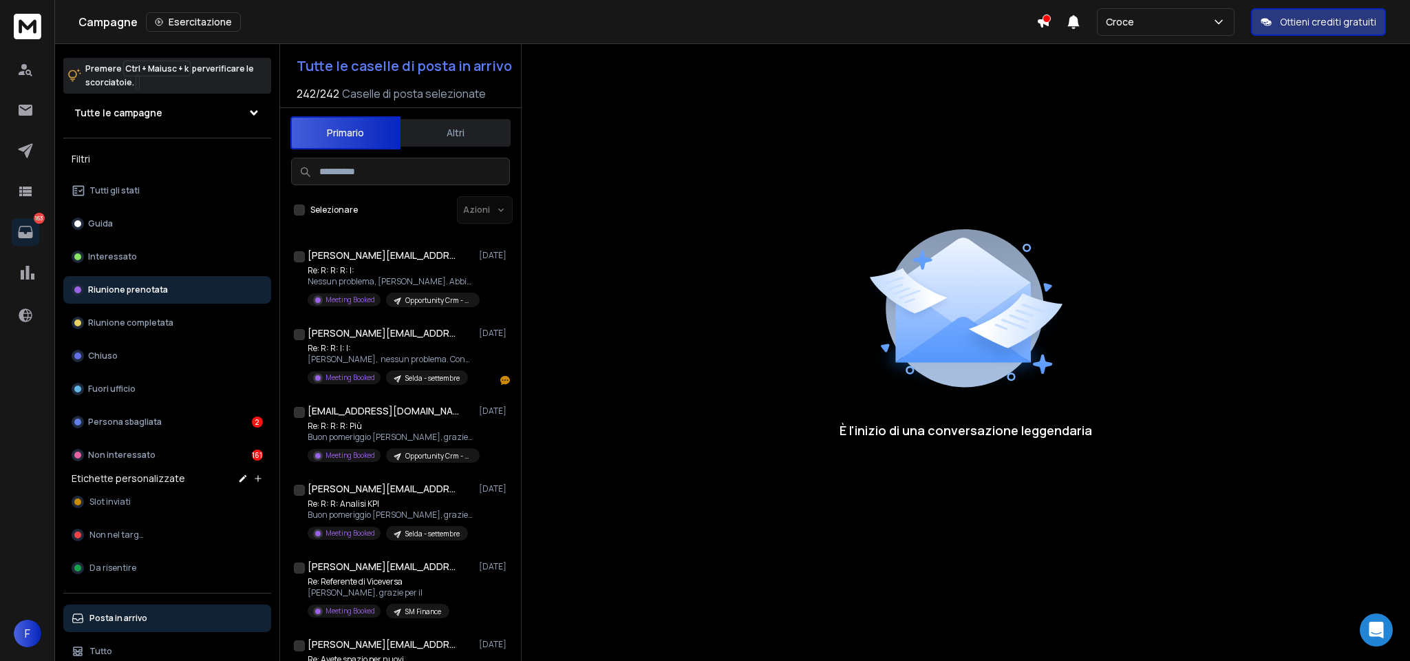
click at [390, 176] on input at bounding box center [400, 172] width 219 height 28
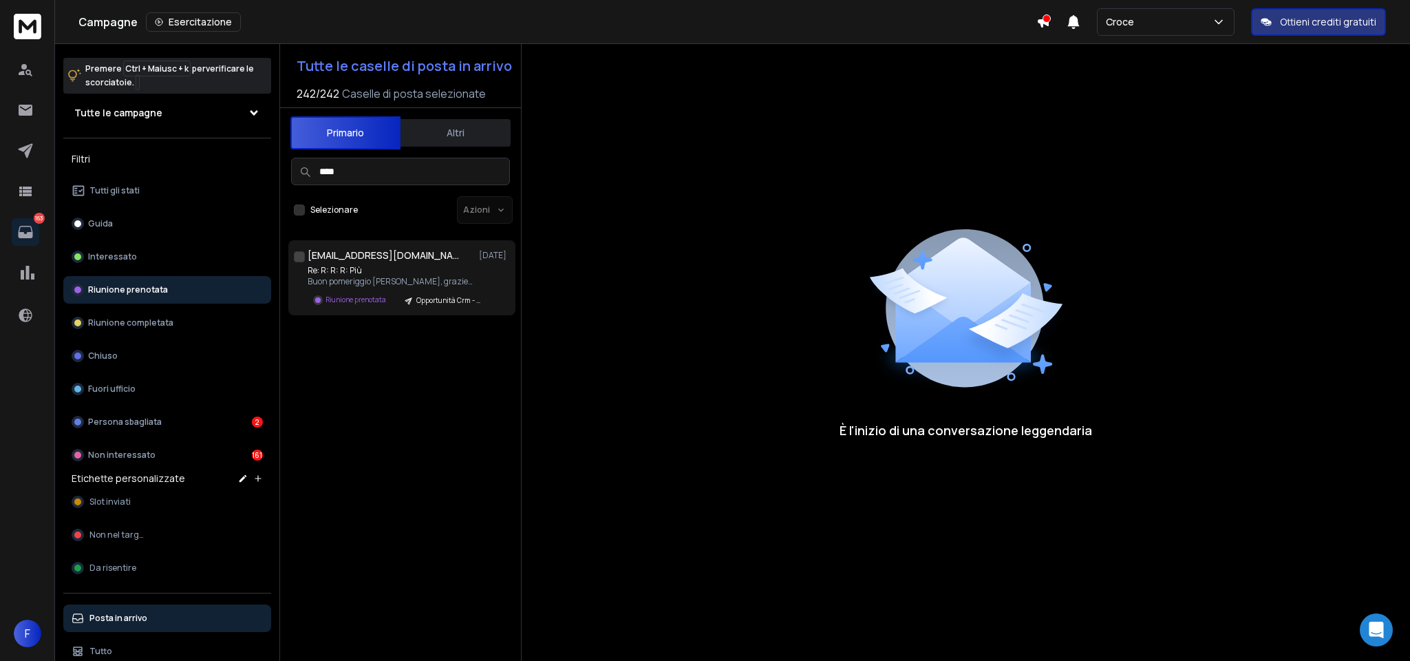
type input "****"
click at [390, 260] on font "vdamato@rdditalia.com" at bounding box center [389, 254] width 163 height 13
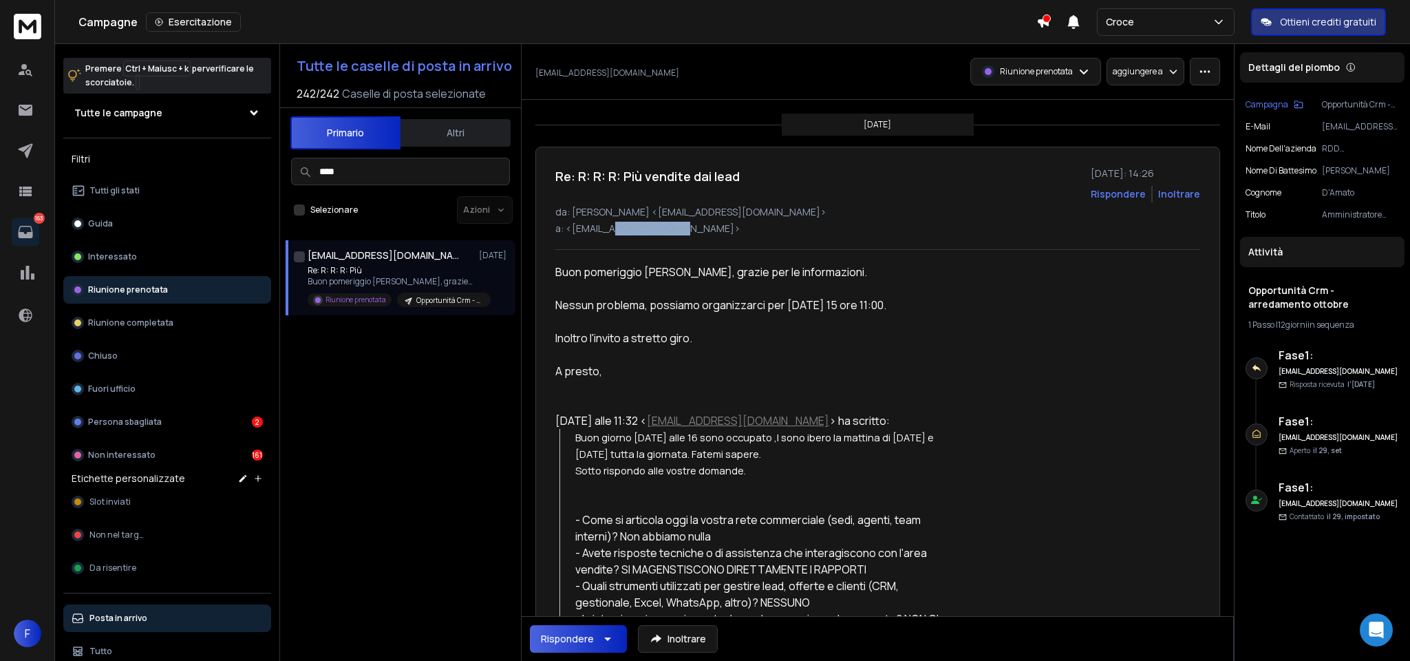
drag, startPoint x: 620, startPoint y: 230, endPoint x: 678, endPoint y: 227, distance: 57.9
click at [678, 227] on font "<vdamato@rdditalia.com>" at bounding box center [653, 228] width 175 height 13
copy font "rdditalia.com"
click at [673, 310] on font "Nessun problema, possiamo organizzarci per mercoledì 15 ore 11:00." at bounding box center [720, 304] width 331 height 15
click at [168, 184] on button "Tutti gli stati" at bounding box center [167, 191] width 208 height 28
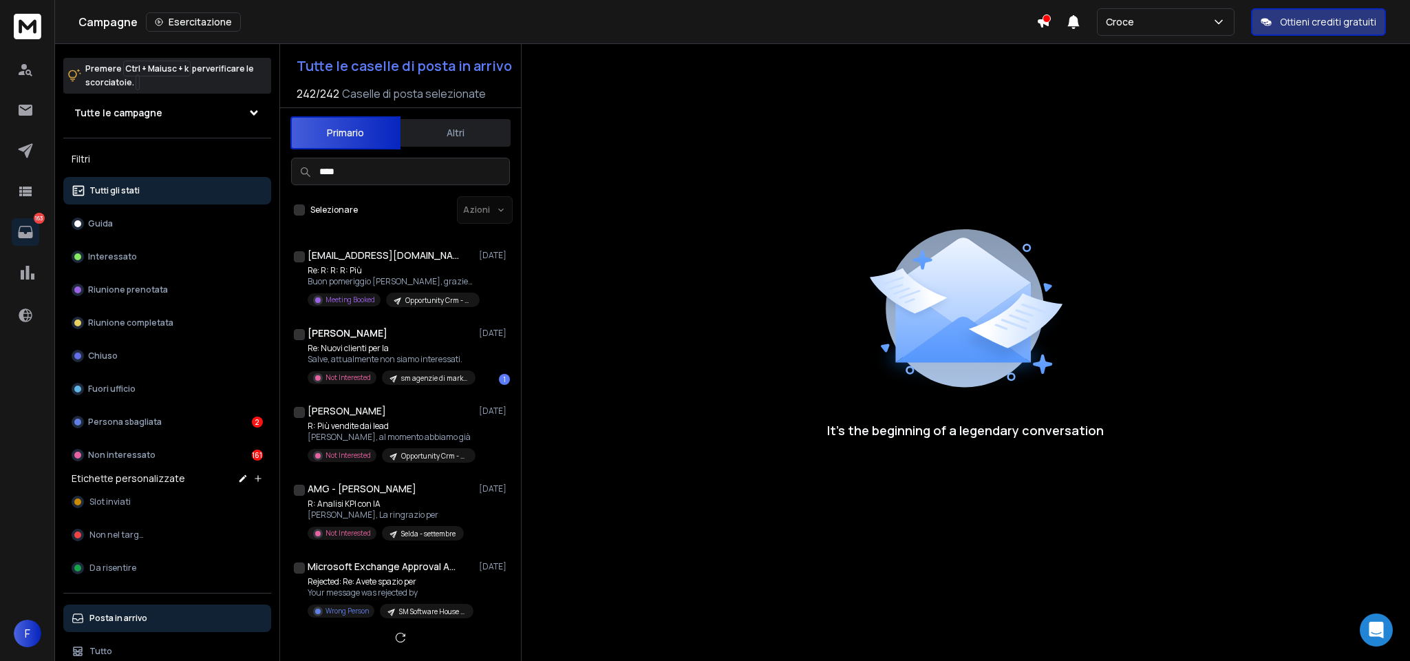
click at [332, 168] on input "****" at bounding box center [400, 172] width 219 height 28
click at [323, 171] on input "****" at bounding box center [400, 172] width 219 height 28
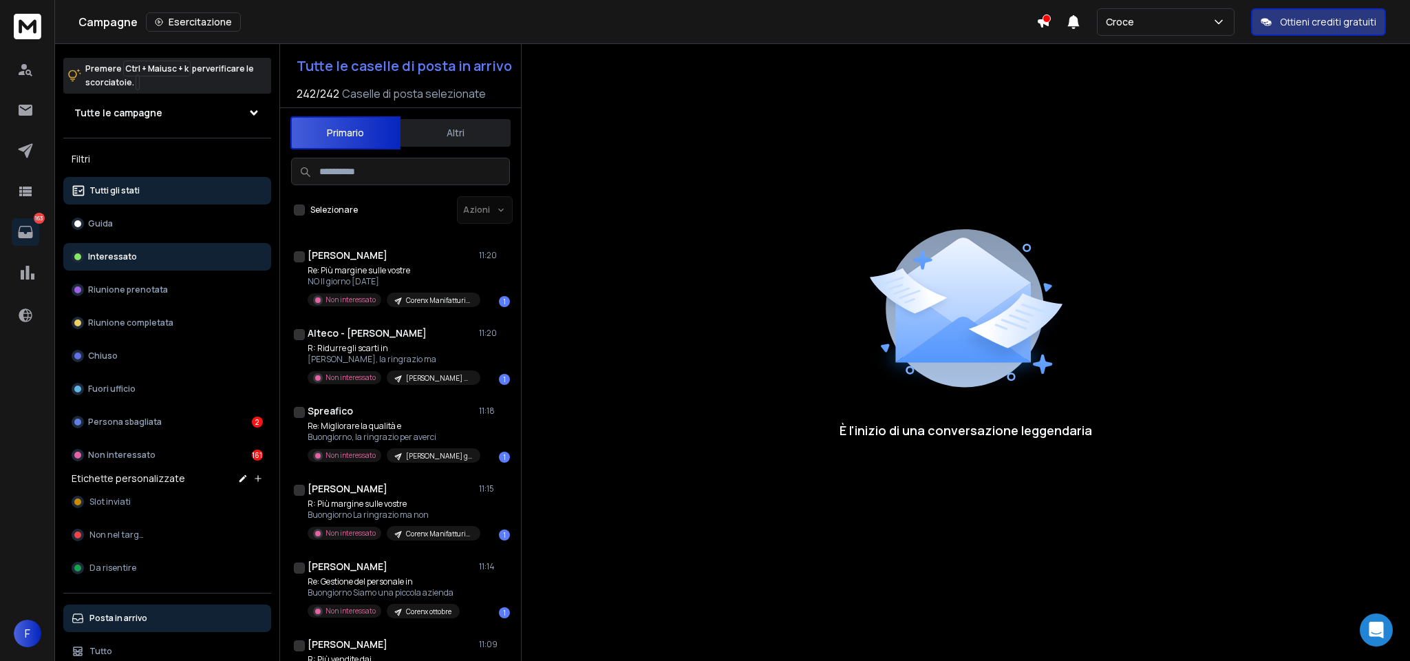
click at [196, 265] on button "Interessato" at bounding box center [167, 257] width 208 height 28
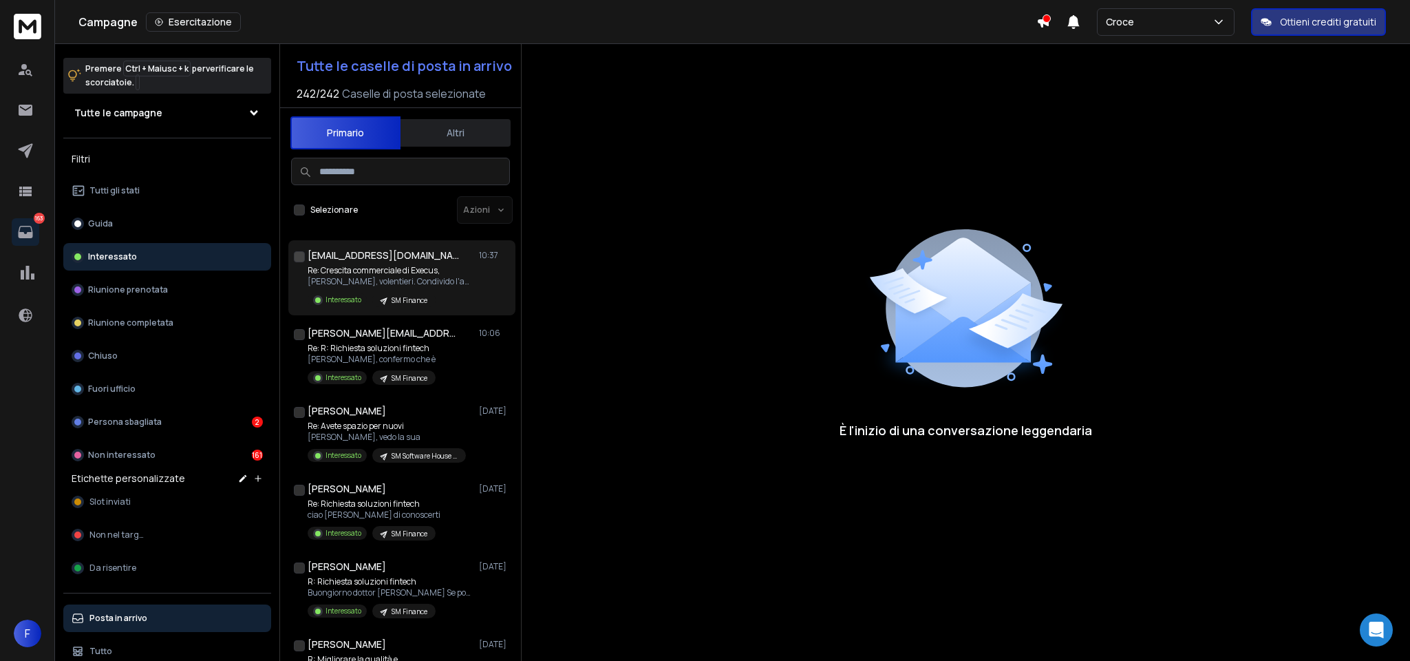
click at [459, 275] on font "Buongiorno Federica, volentieri. Condivido l'agenda del" at bounding box center [404, 281] width 193 height 12
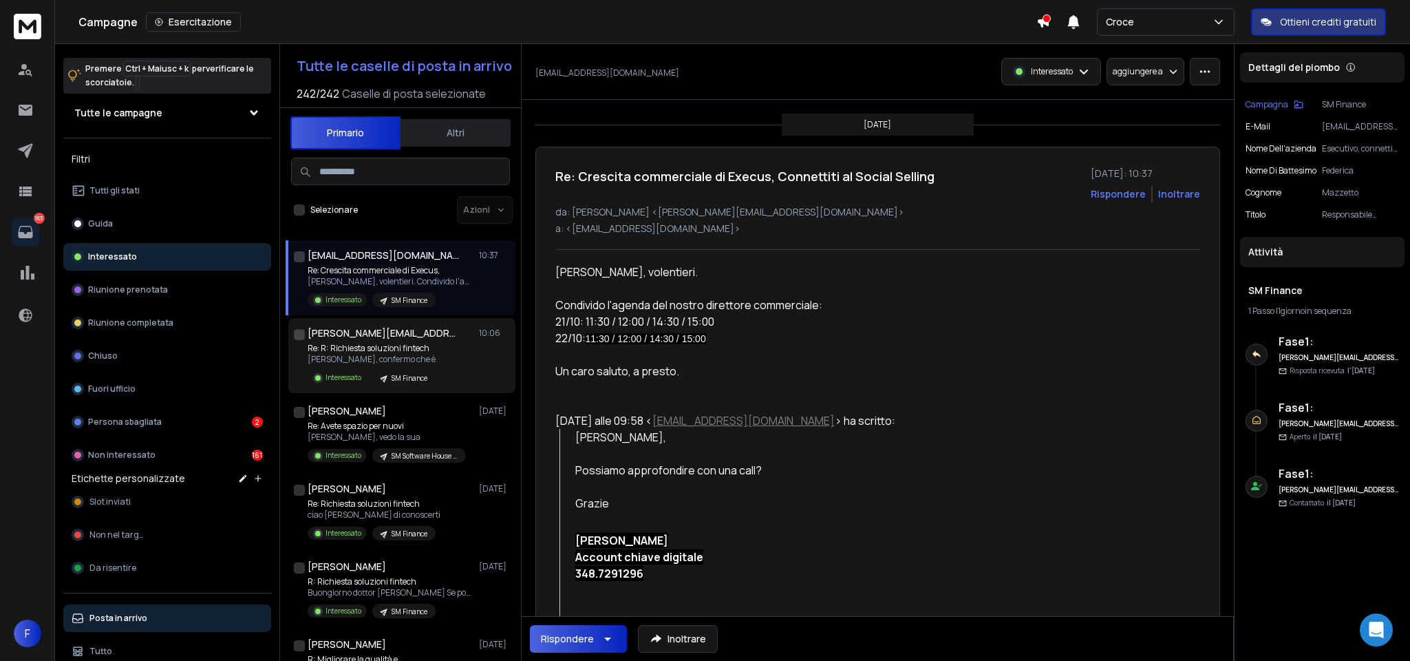
click at [467, 351] on div "Re: R: Richiesta soluzioni fintech Buongiorno Andrea, confermo che è Interessat…" at bounding box center [409, 364] width 202 height 42
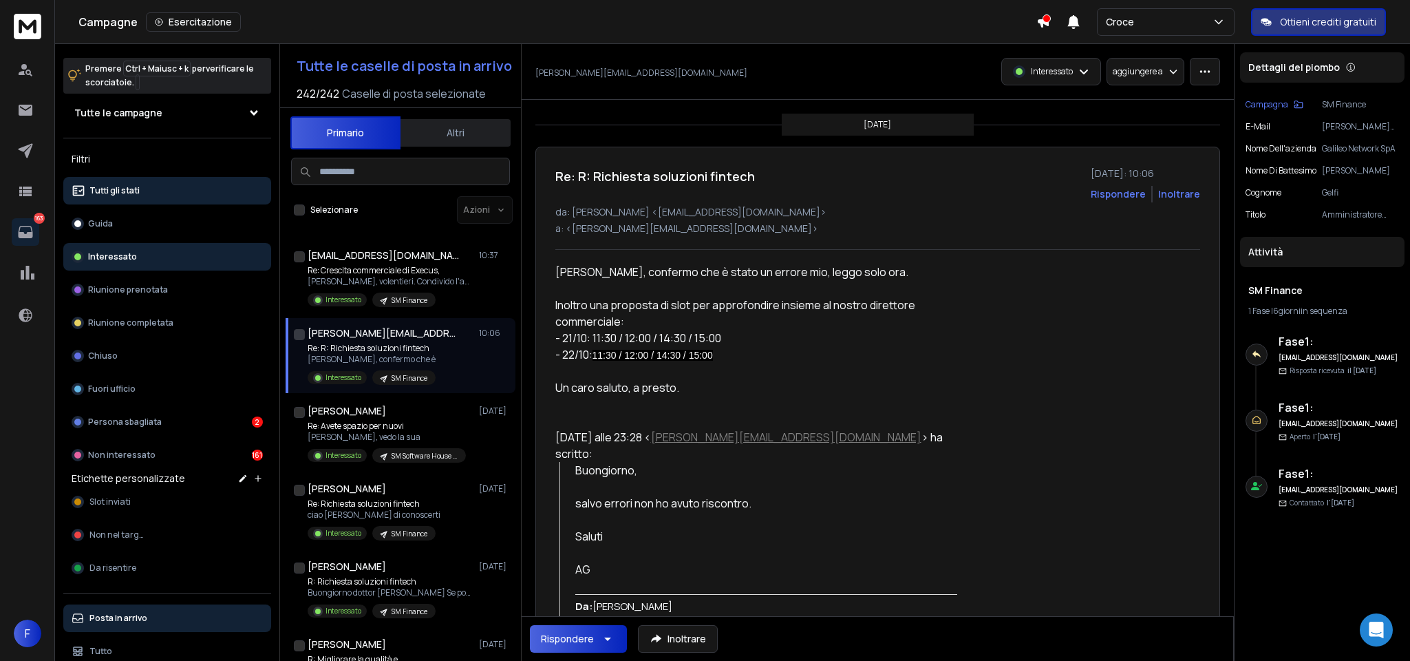
click at [184, 192] on button "Tutti gli stati" at bounding box center [167, 191] width 208 height 28
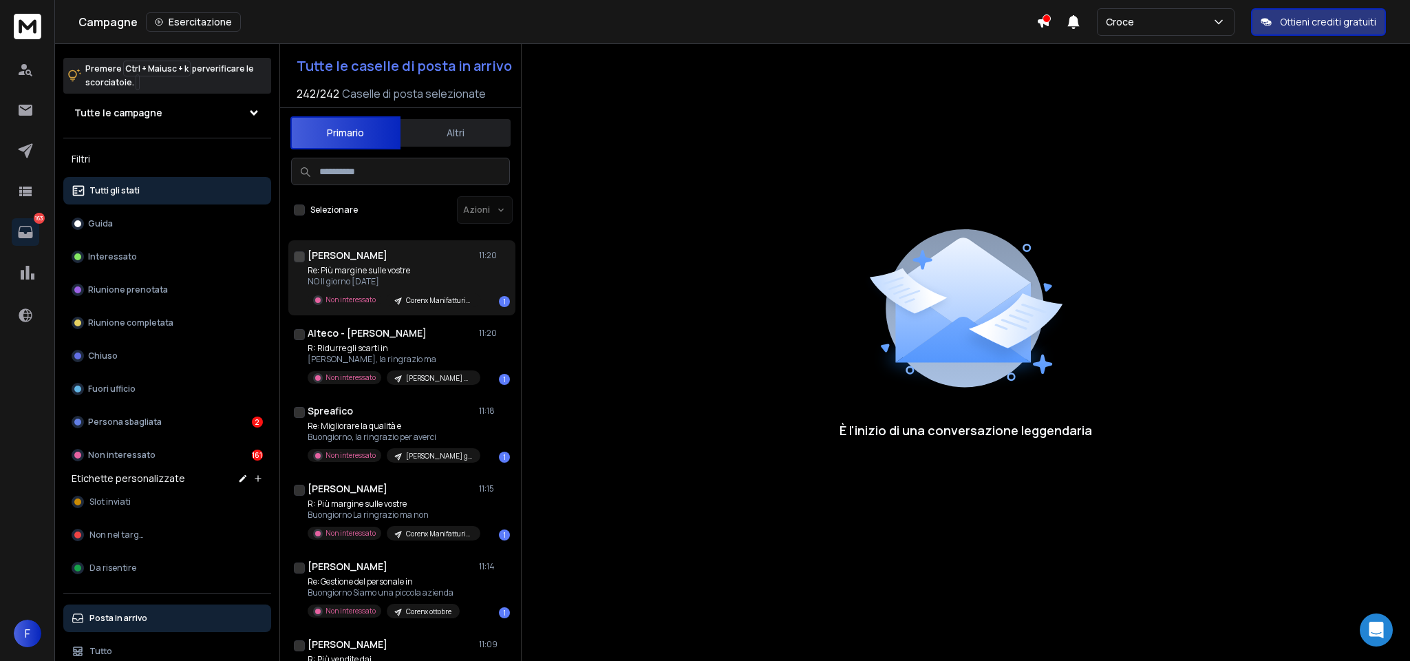
click at [432, 295] on font "Corenx Manifatturiero" at bounding box center [441, 300] width 70 height 10
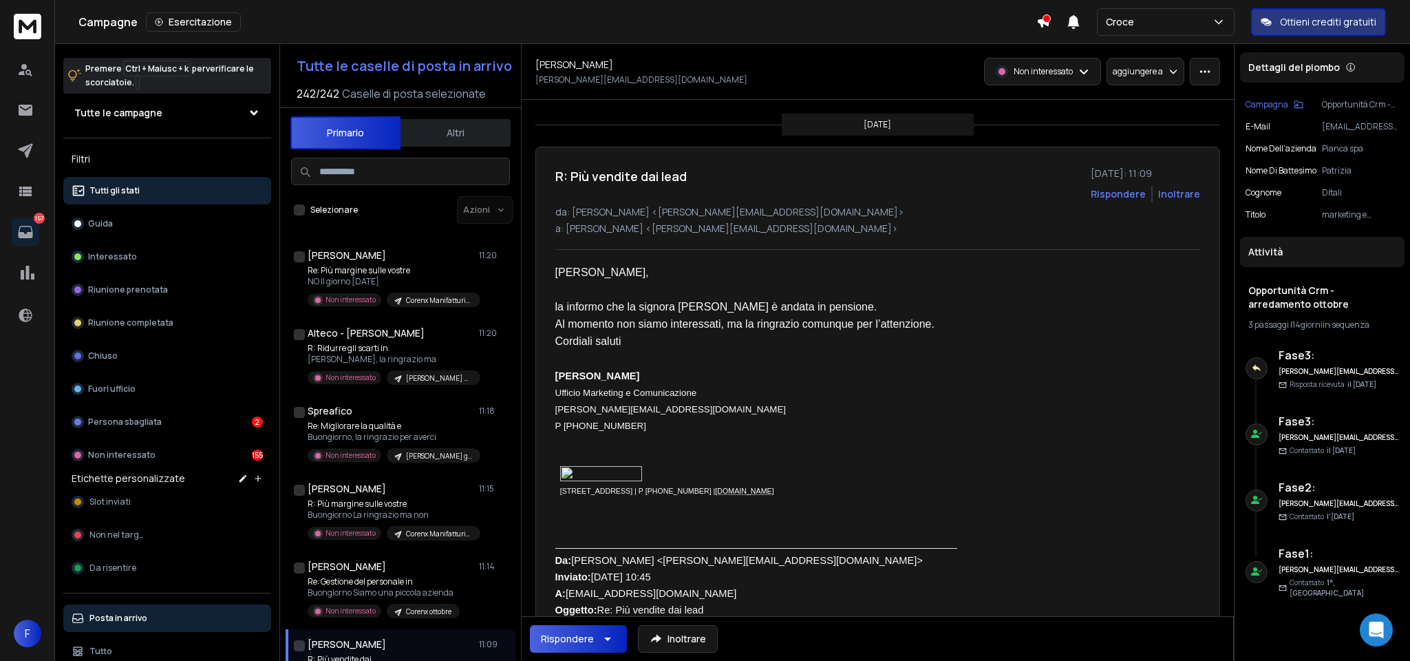
scroll to position [215, 0]
